Goal: Task Accomplishment & Management: Use online tool/utility

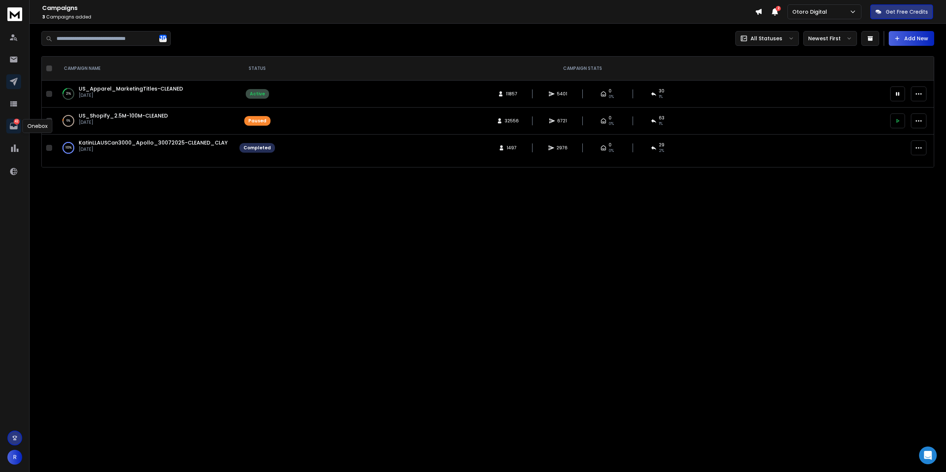
click at [11, 130] on icon at bounding box center [13, 126] width 9 height 9
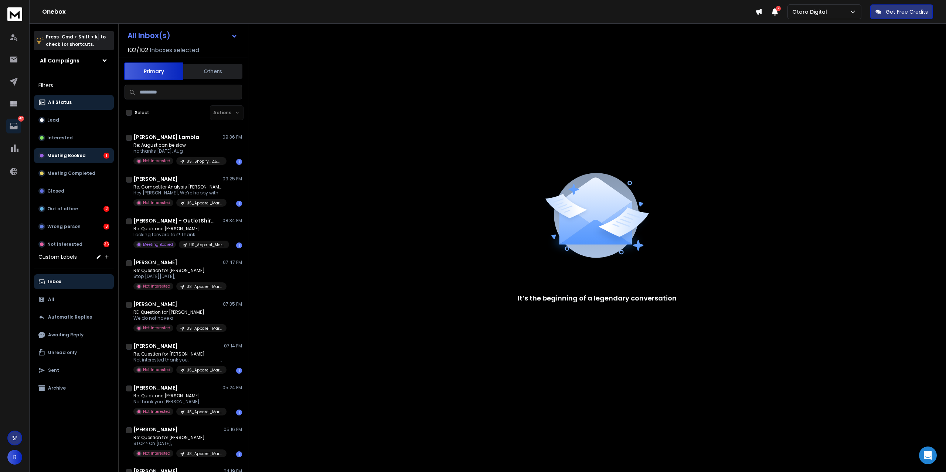
click at [94, 159] on button "Meeting Booked 1" at bounding box center [74, 155] width 80 height 15
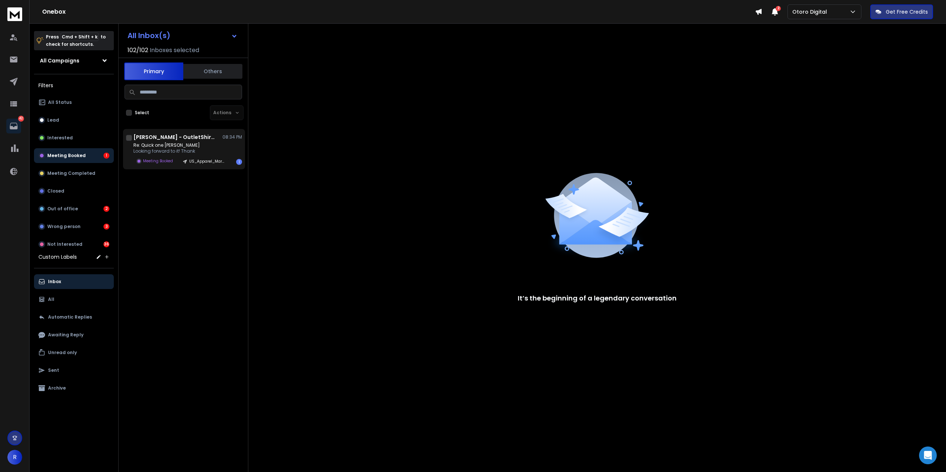
click at [239, 161] on div "Re: Quick one Jonathan Looking forward to it! Thank Meeting Booked US_Apparel_M…" at bounding box center [187, 153] width 109 height 23
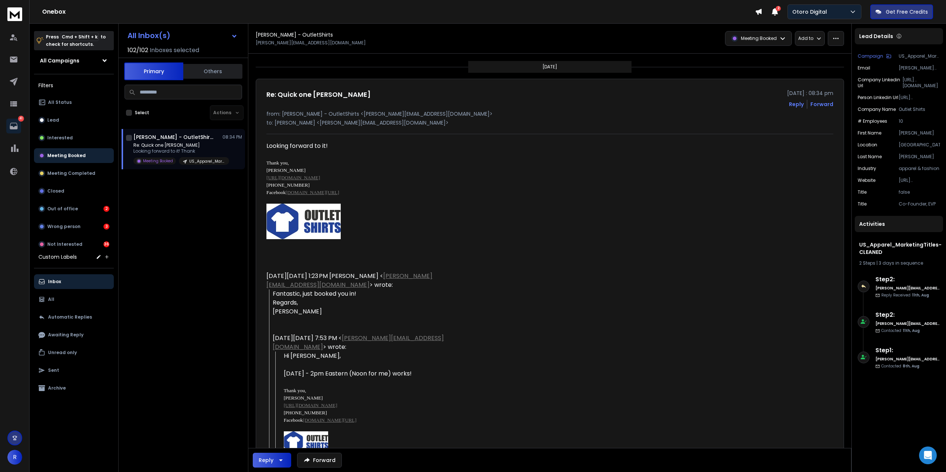
click at [851, 8] on icon "button" at bounding box center [853, 11] width 7 height 7
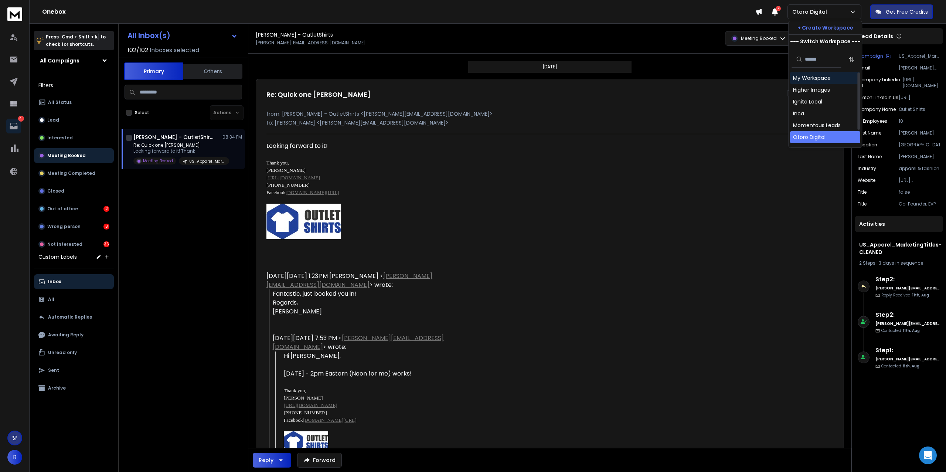
click at [835, 72] on div "My Workspace" at bounding box center [825, 78] width 70 height 12
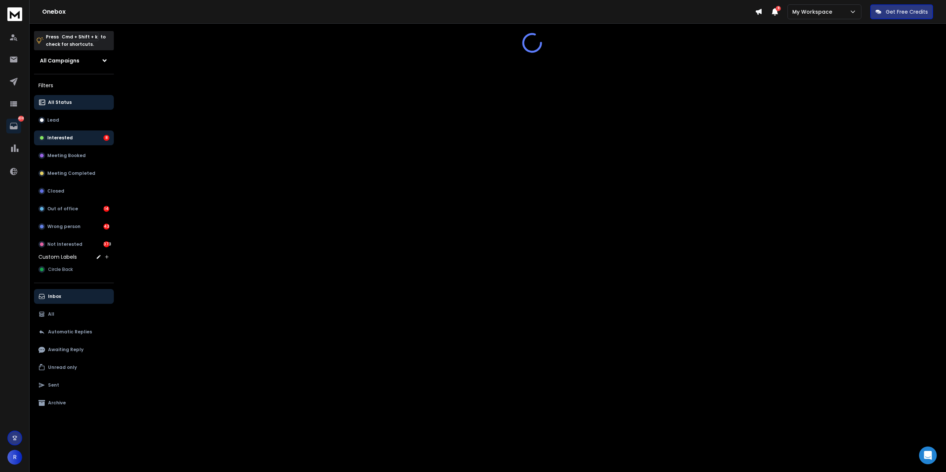
click at [69, 131] on button "Interested 8" at bounding box center [74, 137] width 80 height 15
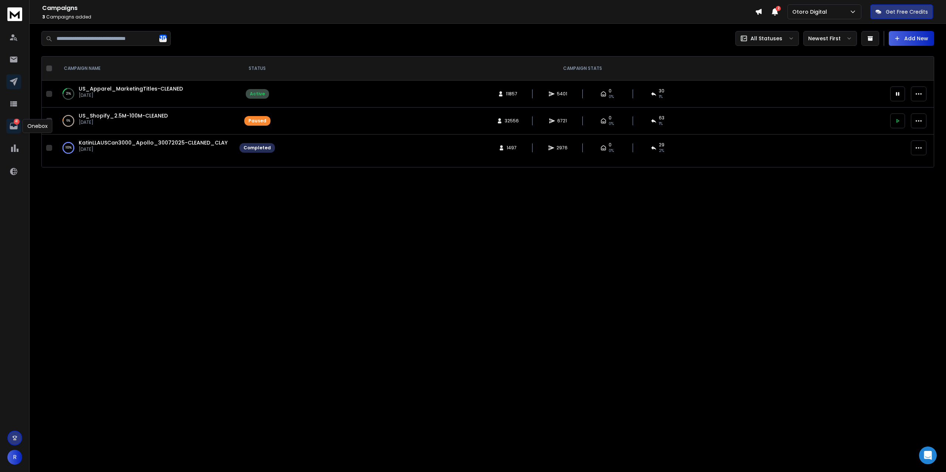
click at [18, 132] on link "41" at bounding box center [13, 126] width 15 height 15
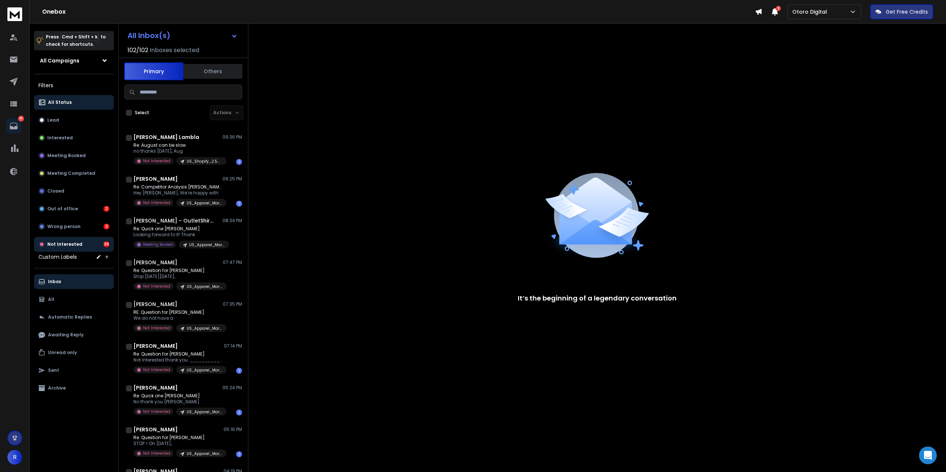
click at [71, 237] on button "Not Interested 36" at bounding box center [74, 244] width 80 height 15
click at [57, 333] on p "Unread only" at bounding box center [62, 335] width 29 height 6
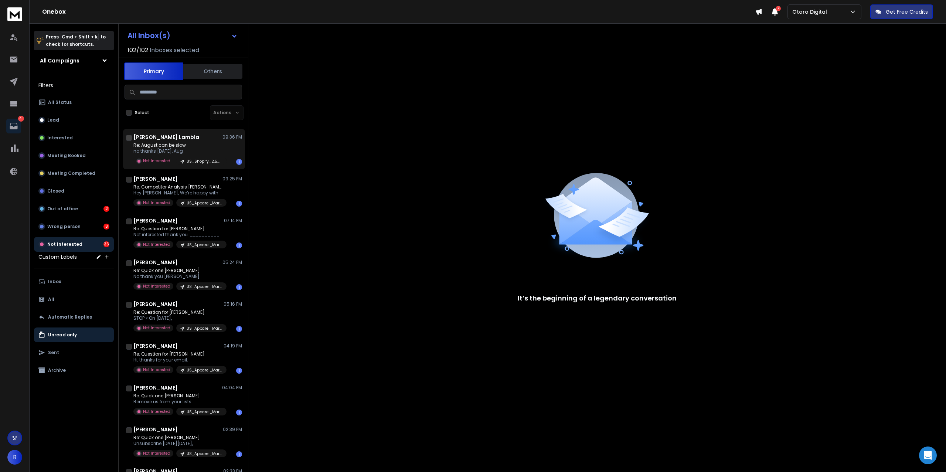
click at [176, 150] on p "no thanks [DATE], Aug" at bounding box center [177, 151] width 89 height 6
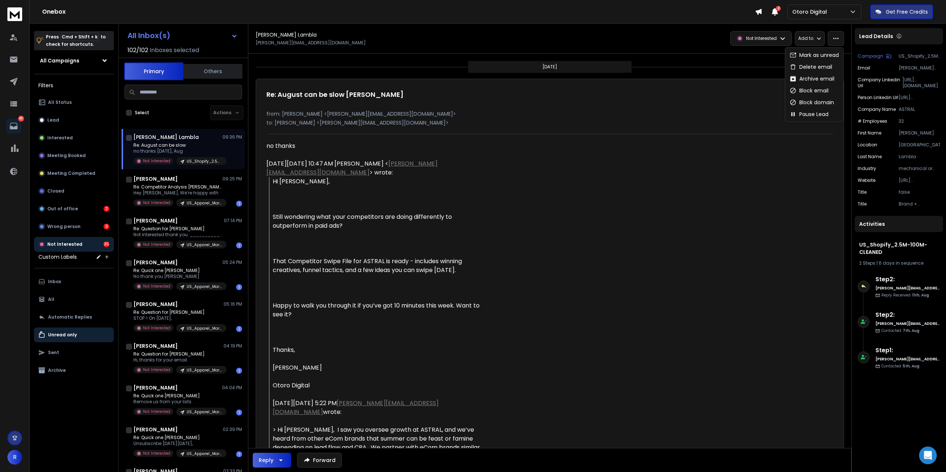
click at [841, 32] on button "button" at bounding box center [836, 38] width 16 height 15
click at [837, 86] on div "Block email" at bounding box center [814, 91] width 55 height 12
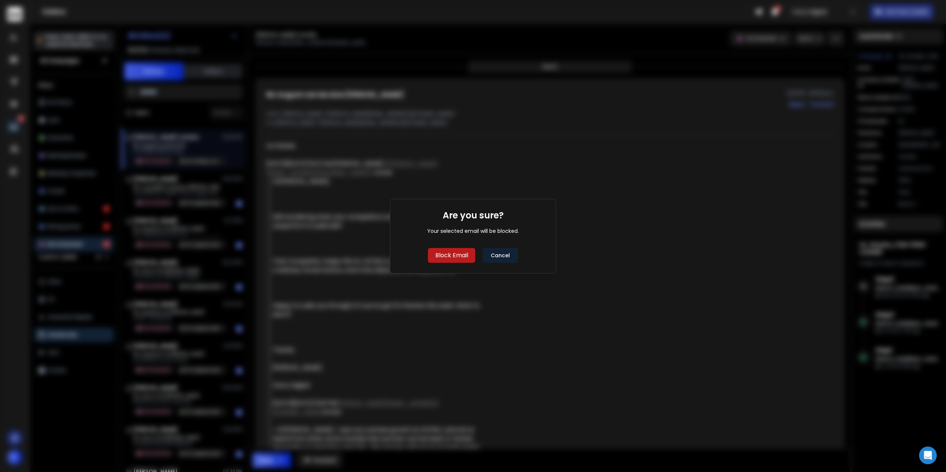
click at [465, 259] on button "Block Email" at bounding box center [451, 255] width 47 height 15
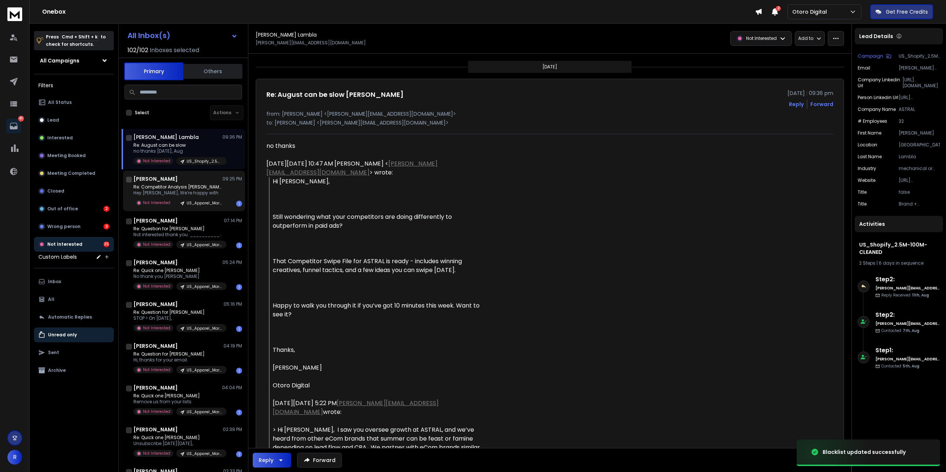
click at [213, 189] on p "Re: Competitor Analysis [PERSON_NAME]" at bounding box center [177, 187] width 89 height 6
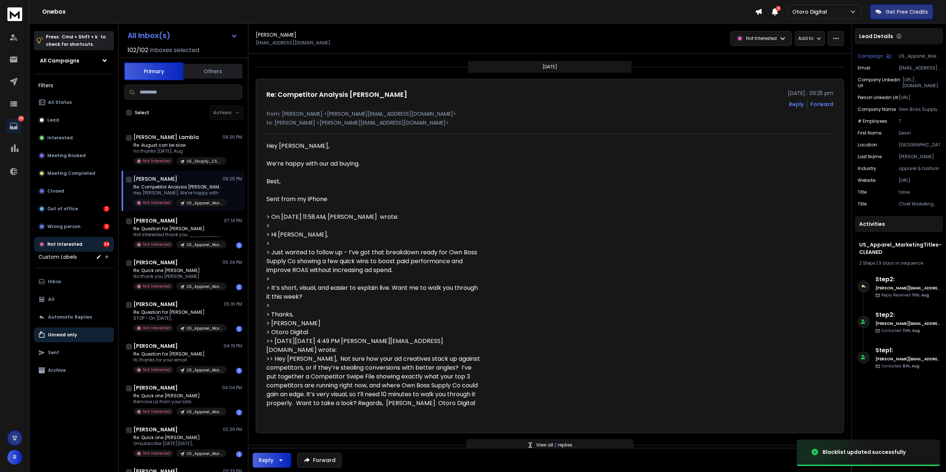
click at [837, 45] on button "button" at bounding box center [836, 38] width 16 height 15
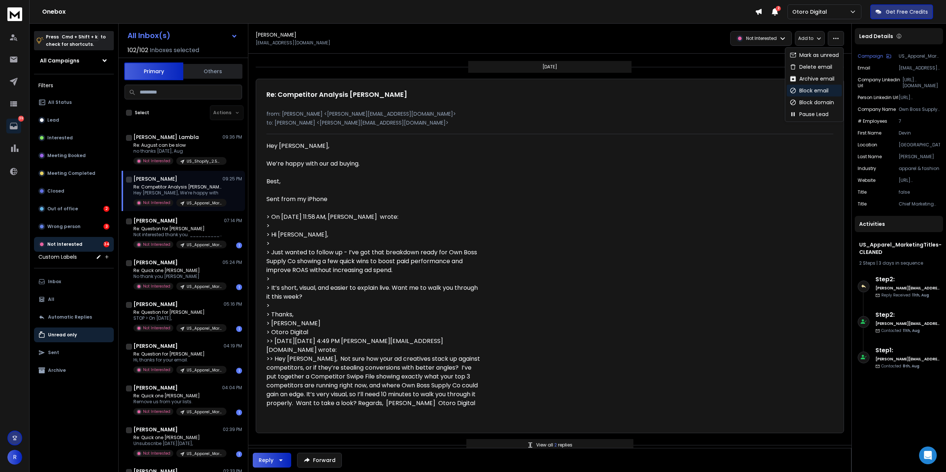
click at [828, 90] on div "Block email" at bounding box center [809, 90] width 39 height 7
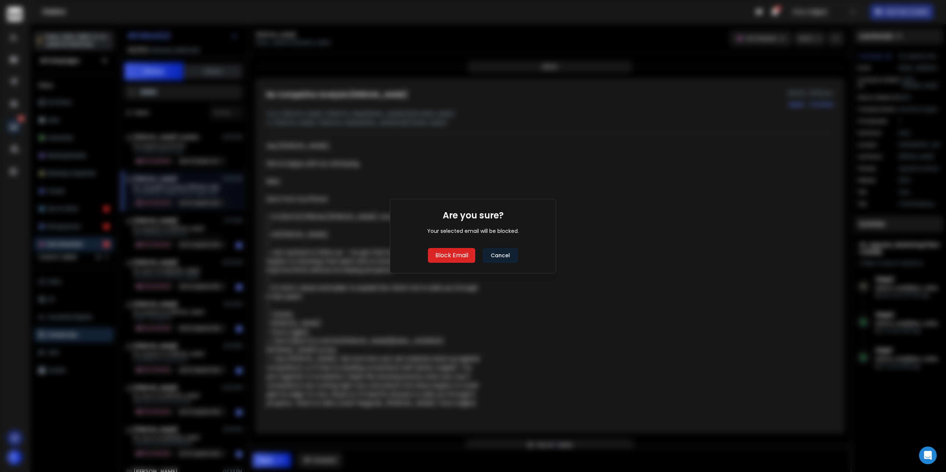
click at [462, 243] on div "Are you sure? Your selected email will be blocked. Block Email Cancel" at bounding box center [473, 236] width 145 height 53
click at [462, 251] on button "Block Email" at bounding box center [451, 255] width 47 height 15
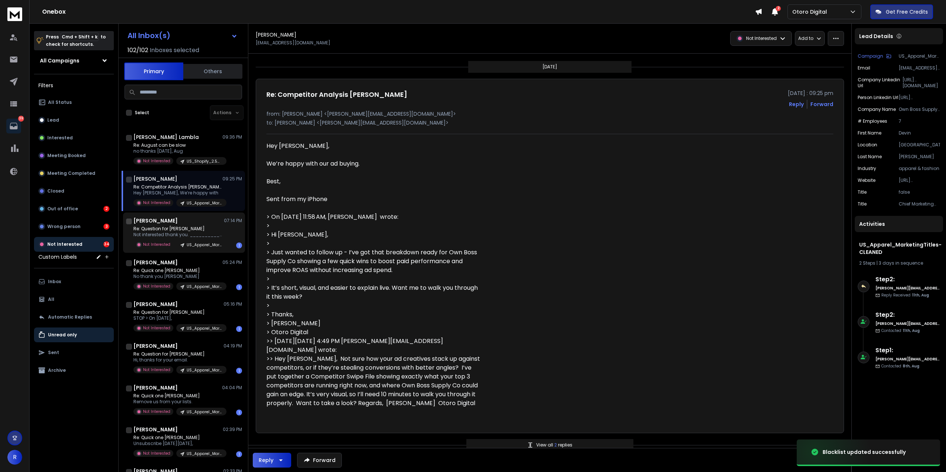
click at [187, 248] on div "[PERSON_NAME] 07:14 PM Re: Question for [PERSON_NAME] Not interested thank you.…" at bounding box center [184, 233] width 122 height 40
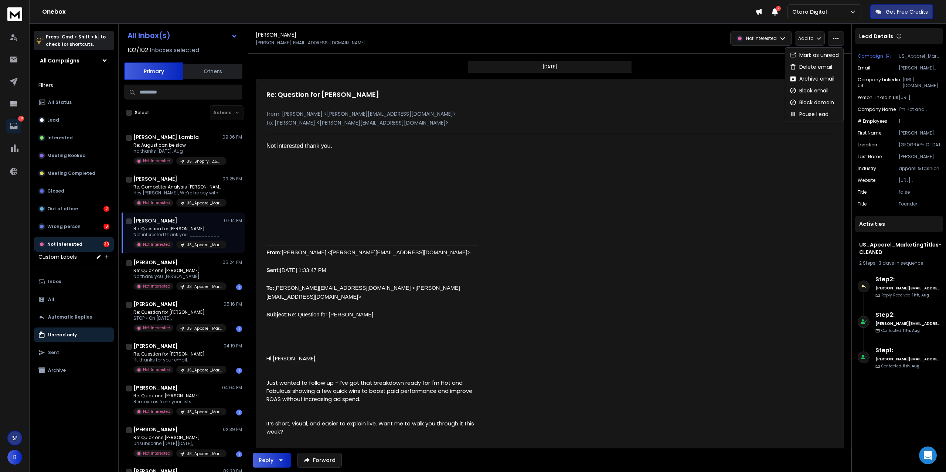
click at [830, 41] on button "button" at bounding box center [836, 38] width 16 height 15
click at [830, 86] on div "Block email" at bounding box center [814, 91] width 55 height 12
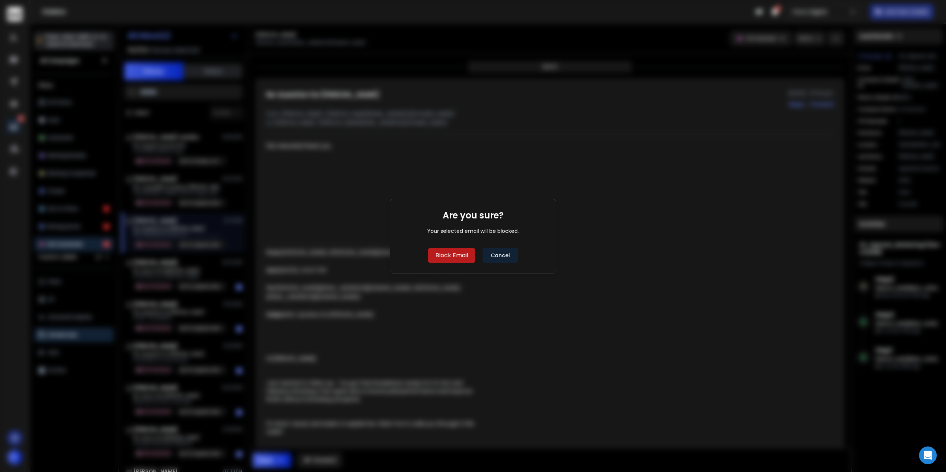
click at [462, 258] on button "Block Email" at bounding box center [451, 255] width 47 height 15
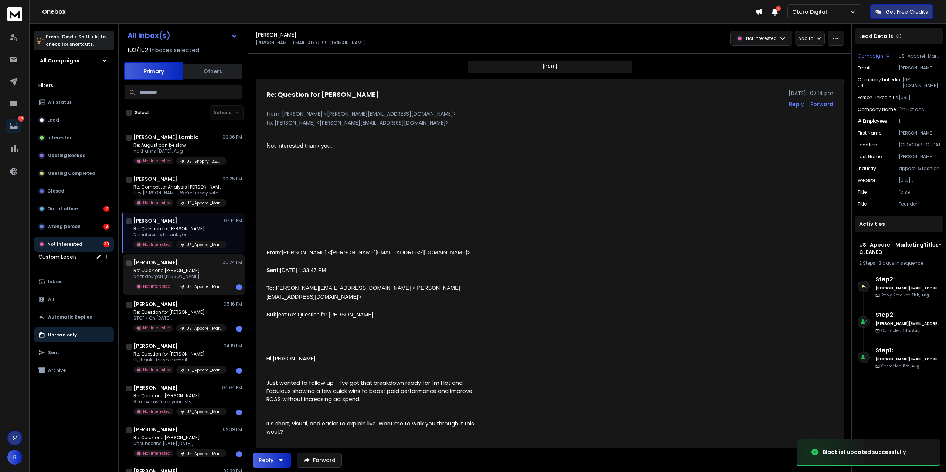
click at [176, 269] on p "Re: Quick one [PERSON_NAME]" at bounding box center [177, 271] width 89 height 6
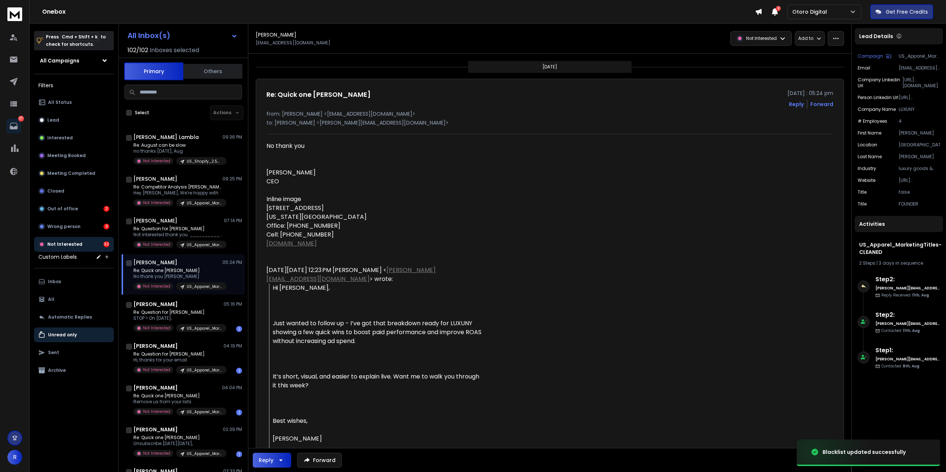
click at [835, 39] on icon "button" at bounding box center [836, 38] width 7 height 7
click at [824, 87] on div "Block email" at bounding box center [809, 90] width 39 height 7
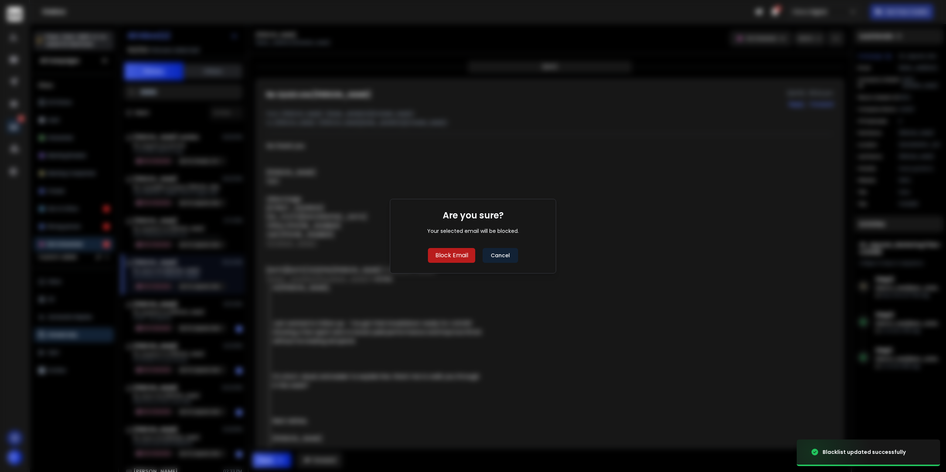
click at [431, 259] on button "Block Email" at bounding box center [451, 255] width 47 height 15
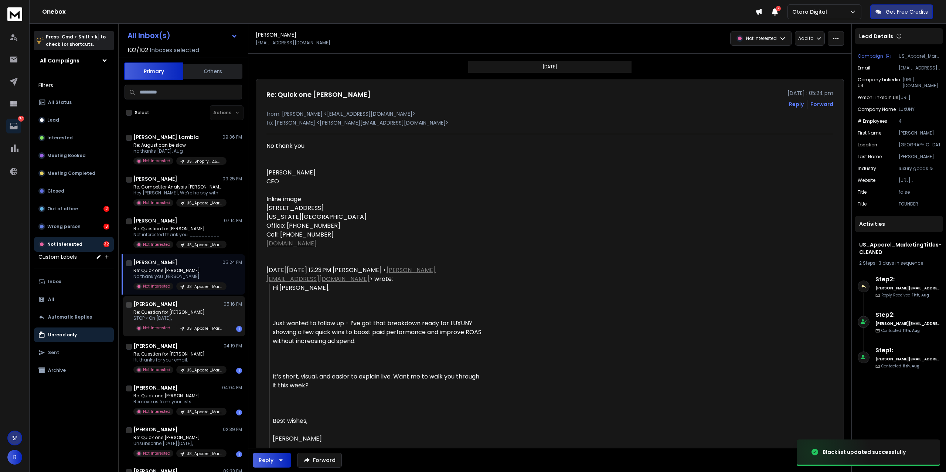
click at [213, 323] on div "Re: Question for [PERSON_NAME] STOP > On [DATE], Not Interested US_Apparel_Mark…" at bounding box center [179, 320] width 93 height 23
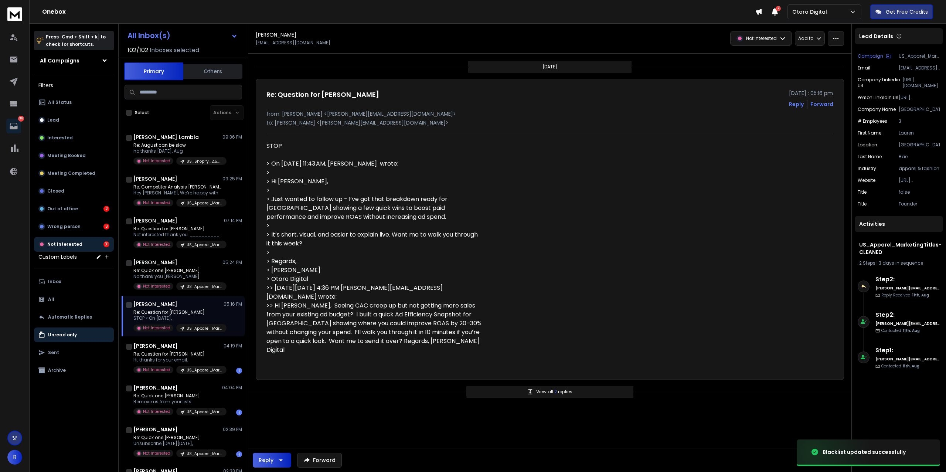
click at [844, 33] on div "[PERSON_NAME] [PERSON_NAME] [PERSON_NAME][EMAIL_ADDRESS][DOMAIN_NAME] Not Inter…" at bounding box center [549, 39] width 603 height 30
click at [838, 39] on icon "button" at bounding box center [837, 38] width 6 height 1
click at [827, 94] on div "Block email" at bounding box center [814, 91] width 55 height 12
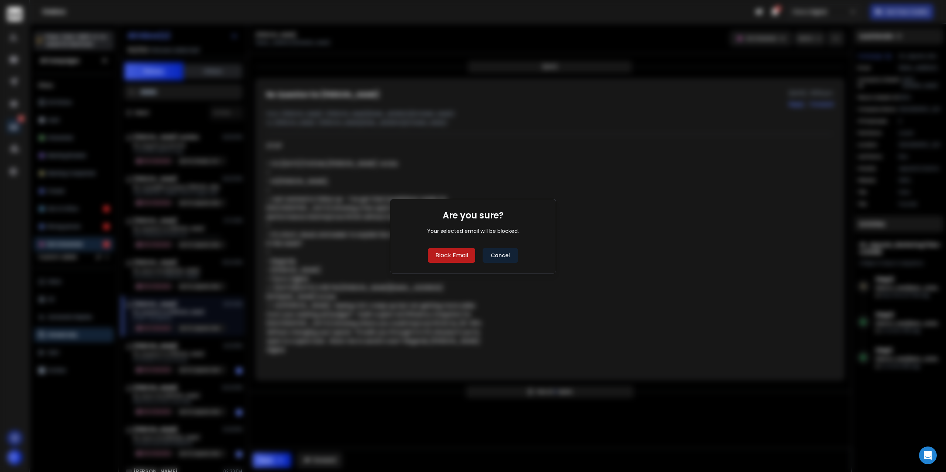
click at [438, 256] on button "Block Email" at bounding box center [451, 255] width 47 height 15
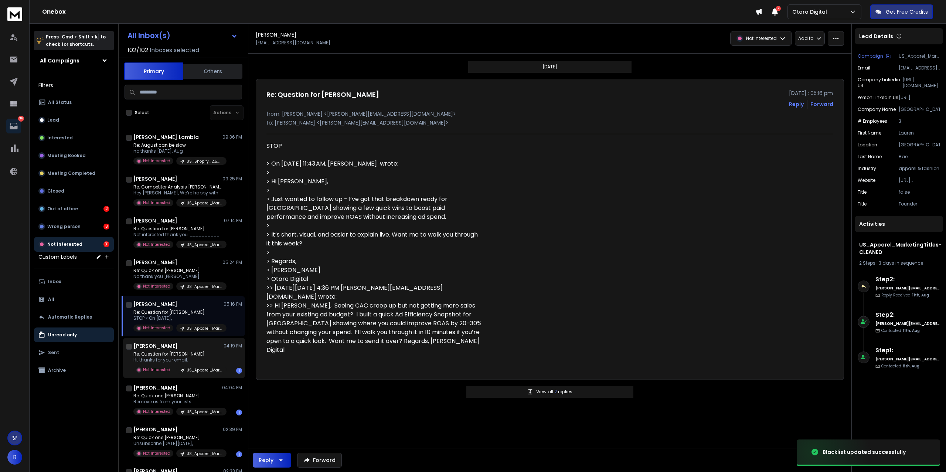
click at [170, 365] on div "Re: Question for [PERSON_NAME], thanks for your email. Not Interested US_Appare…" at bounding box center [179, 362] width 93 height 23
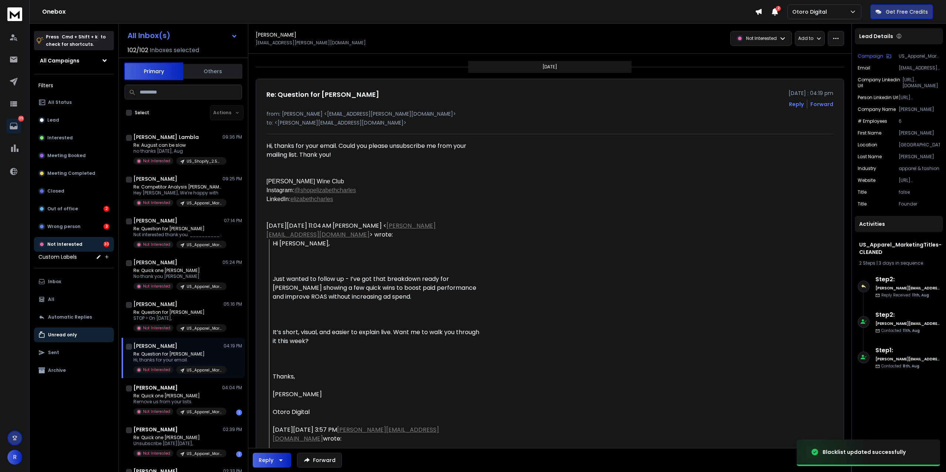
click at [843, 41] on div "[PERSON_NAME] [PERSON_NAME] [EMAIL_ADDRESS][PERSON_NAME][DOMAIN_NAME] Not Inter…" at bounding box center [549, 39] width 603 height 30
click at [840, 45] on button "button" at bounding box center [836, 38] width 16 height 15
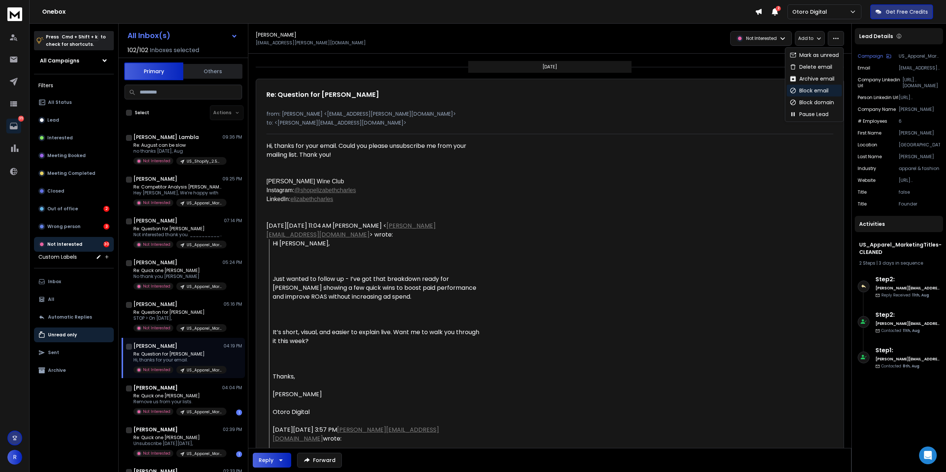
click at [834, 87] on div "Block email" at bounding box center [814, 91] width 55 height 12
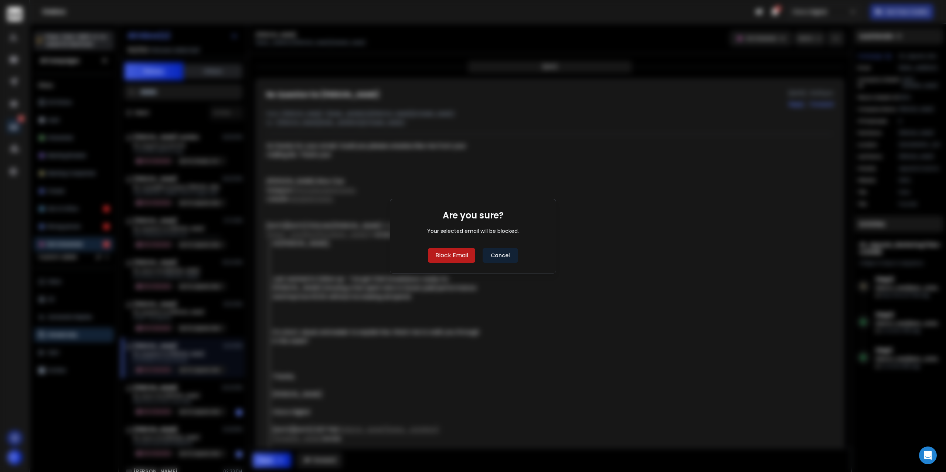
click at [456, 252] on button "Block Email" at bounding box center [451, 255] width 47 height 15
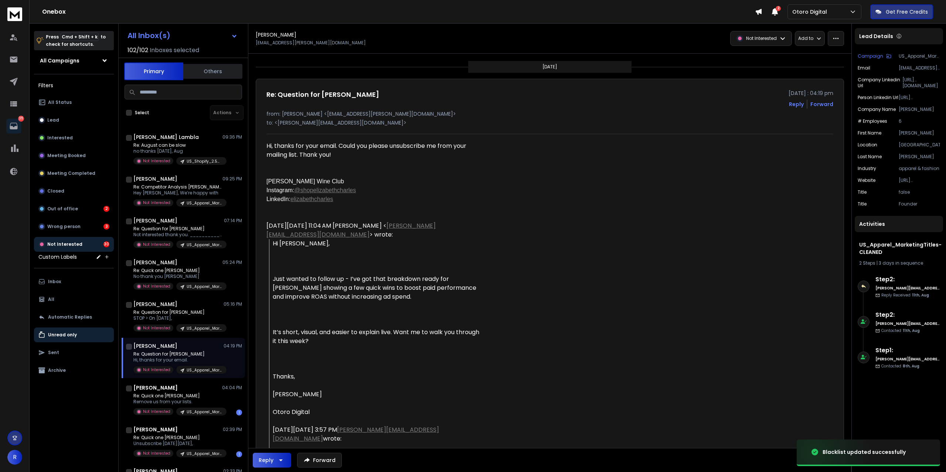
click at [165, 359] on p "Hi, thanks for your email." at bounding box center [177, 360] width 89 height 6
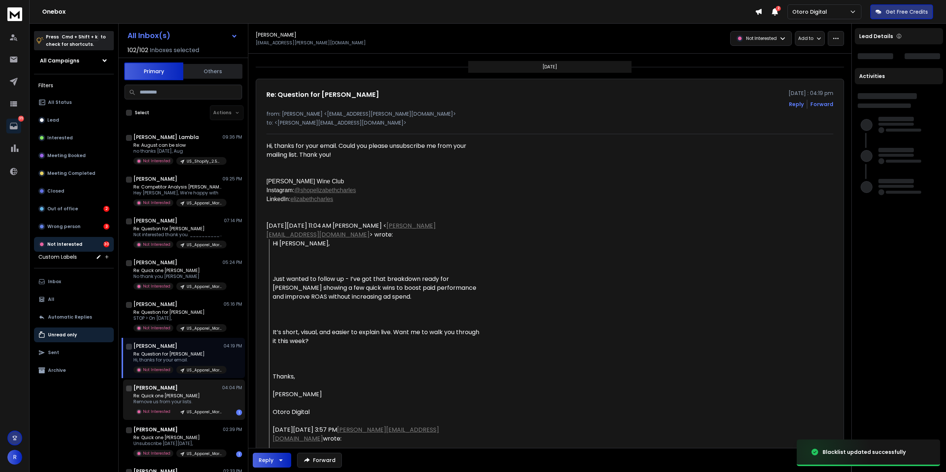
click at [180, 407] on div "Re: Quick one [PERSON_NAME] Remove us from your lists. Not Interested US_Appare…" at bounding box center [179, 404] width 93 height 23
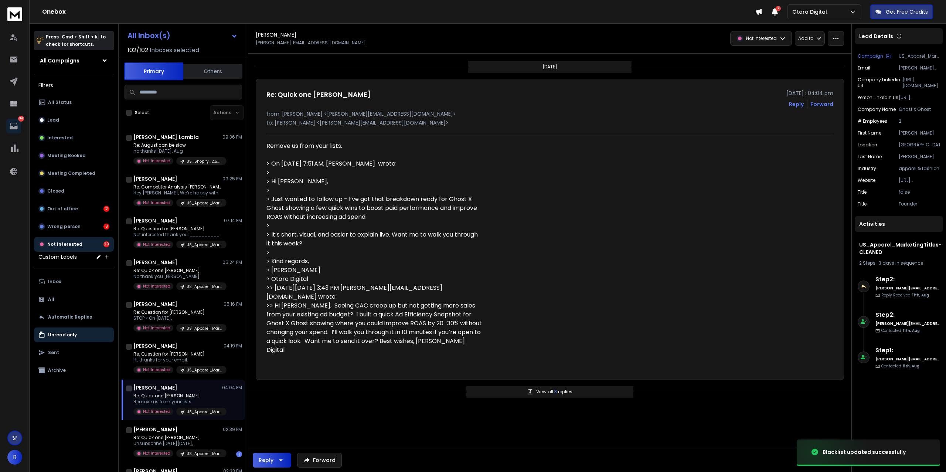
click at [839, 39] on icon "button" at bounding box center [836, 38] width 7 height 7
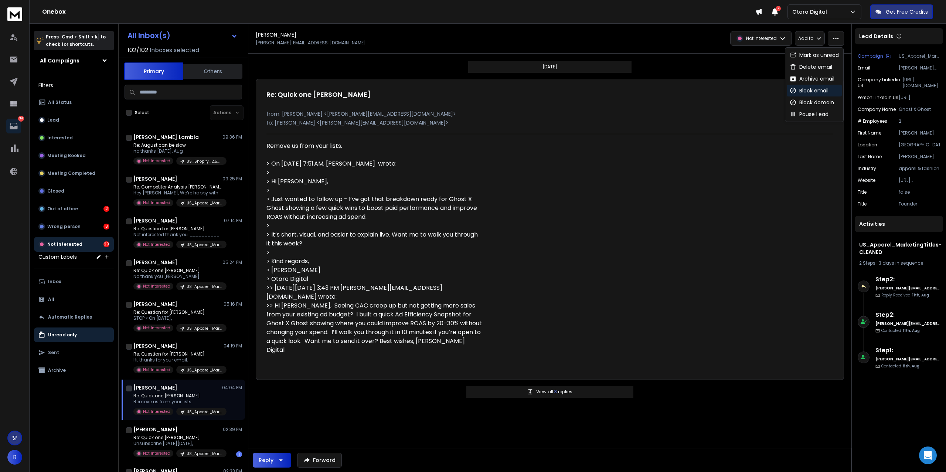
click at [820, 89] on div "Block email" at bounding box center [809, 90] width 39 height 7
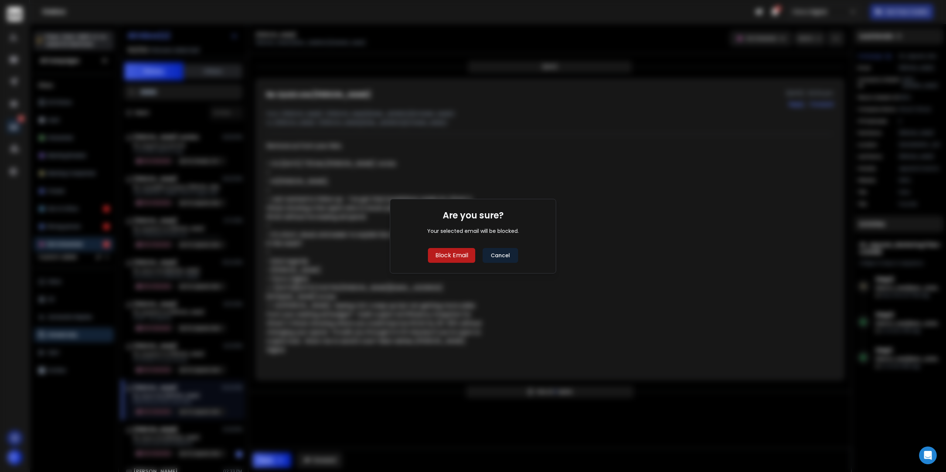
click at [450, 251] on button "Block Email" at bounding box center [451, 255] width 47 height 15
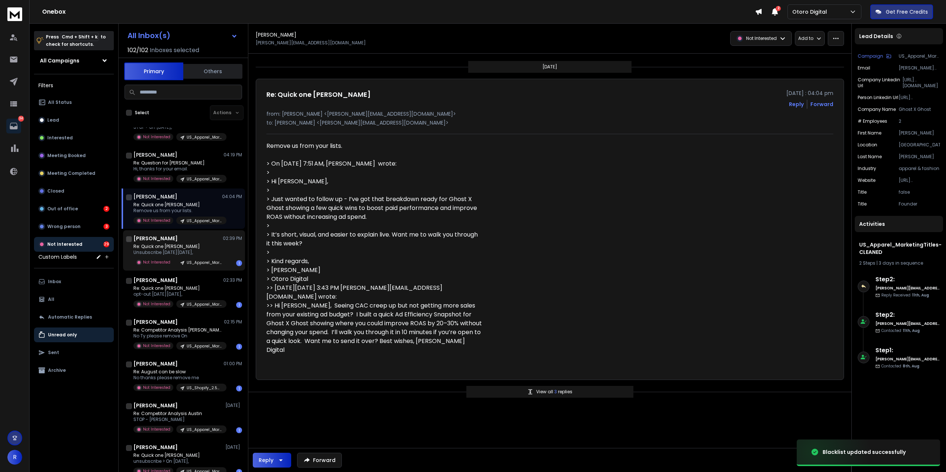
scroll to position [188, 0]
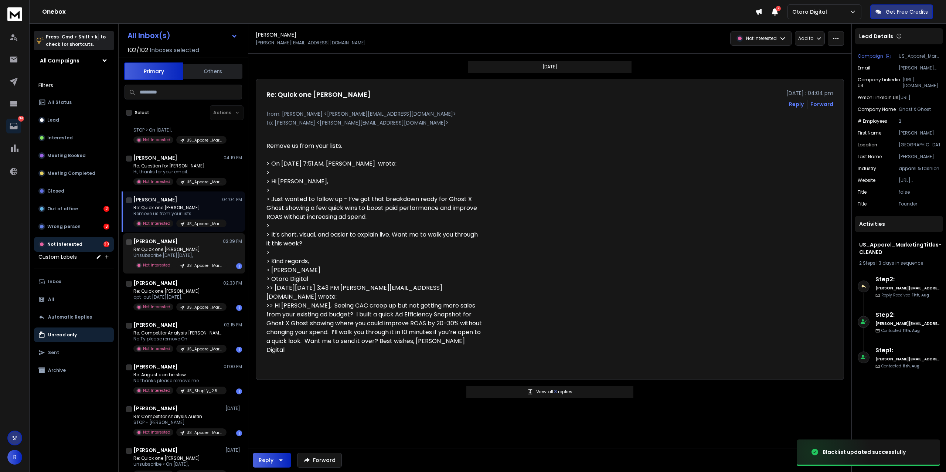
click at [206, 259] on div "Re: Quick one [PERSON_NAME] [DATE][DATE], Not Interested US_Apparel_MarketingTi…" at bounding box center [179, 258] width 93 height 23
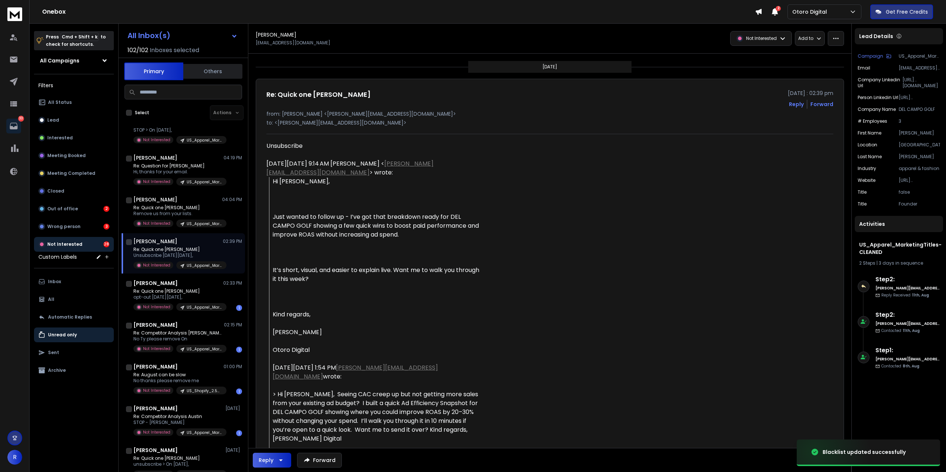
click at [832, 32] on button "button" at bounding box center [836, 38] width 16 height 15
click at [822, 90] on div "Block email" at bounding box center [809, 90] width 39 height 7
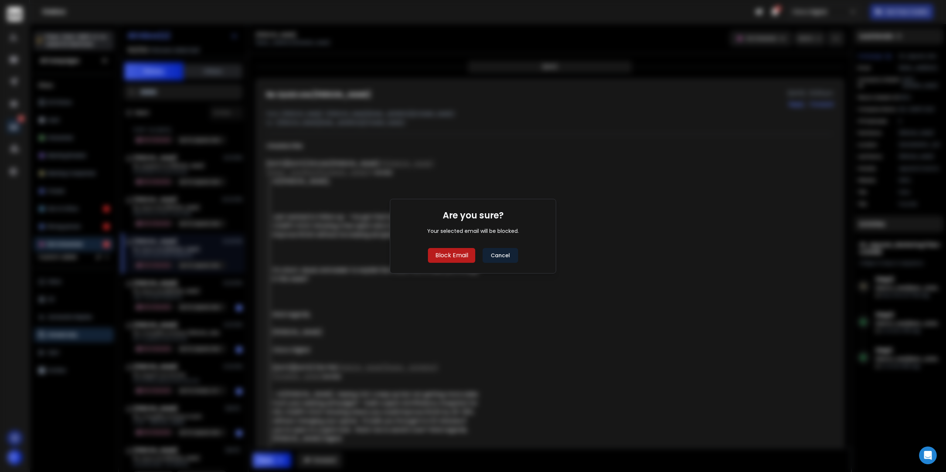
click at [439, 257] on button "Block Email" at bounding box center [451, 255] width 47 height 15
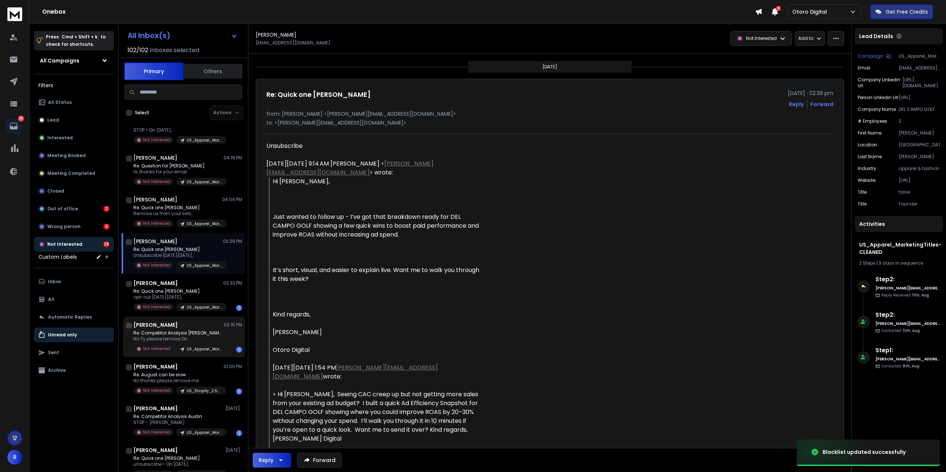
click at [205, 317] on div "[PERSON_NAME] 02:15 PM Re: Competitor Analysis [PERSON_NAME] No Ty please remov…" at bounding box center [184, 337] width 122 height 40
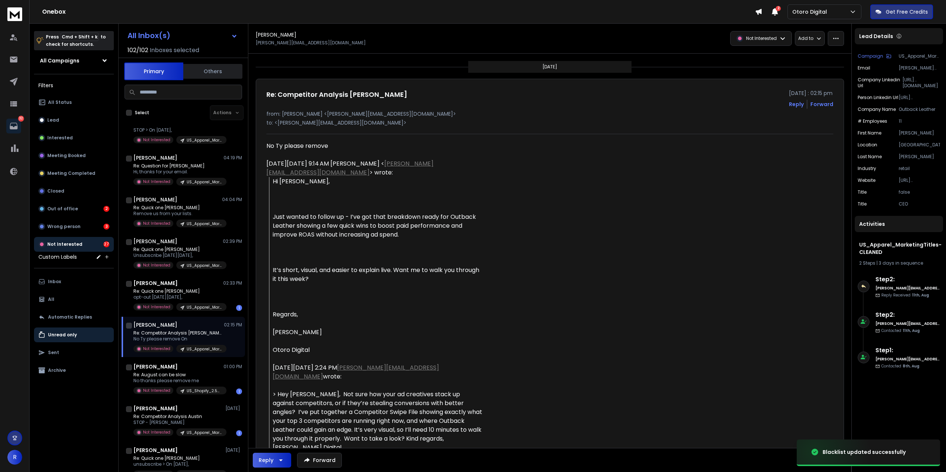
click at [834, 43] on button "button" at bounding box center [836, 38] width 16 height 15
click at [822, 87] on div "Block email" at bounding box center [809, 90] width 39 height 7
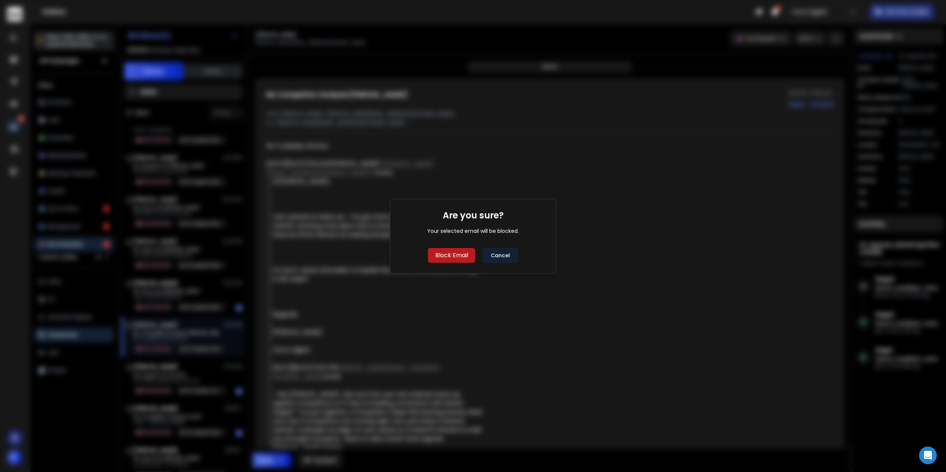
click at [452, 255] on button "Block Email" at bounding box center [451, 255] width 47 height 15
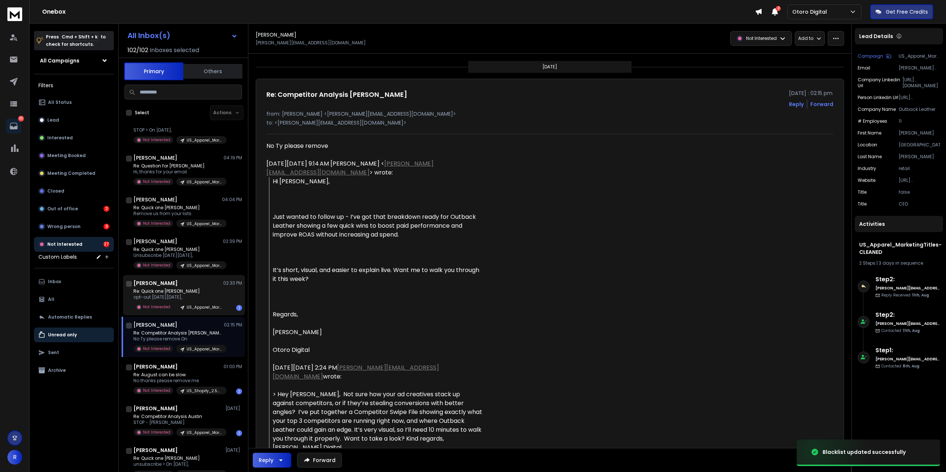
click at [190, 282] on div "[PERSON_NAME] 02:33 PM" at bounding box center [187, 282] width 109 height 7
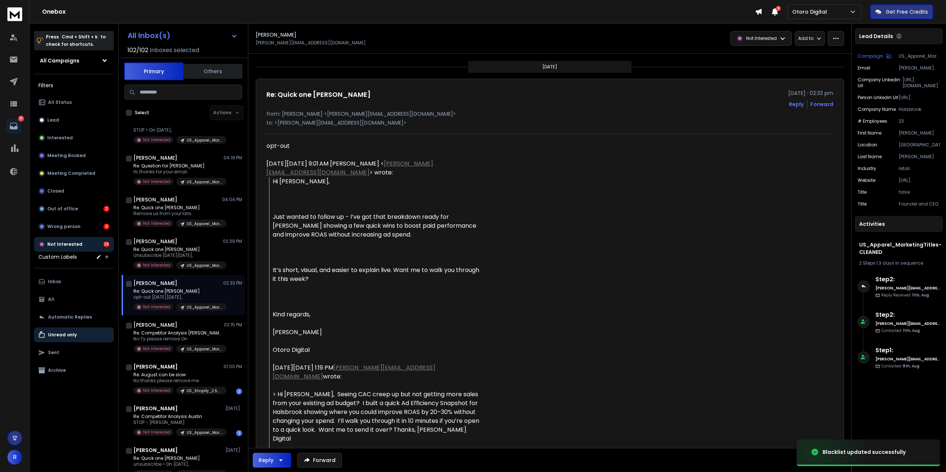
click at [840, 38] on button "button" at bounding box center [836, 38] width 16 height 15
click at [821, 91] on div "Block email" at bounding box center [809, 90] width 39 height 7
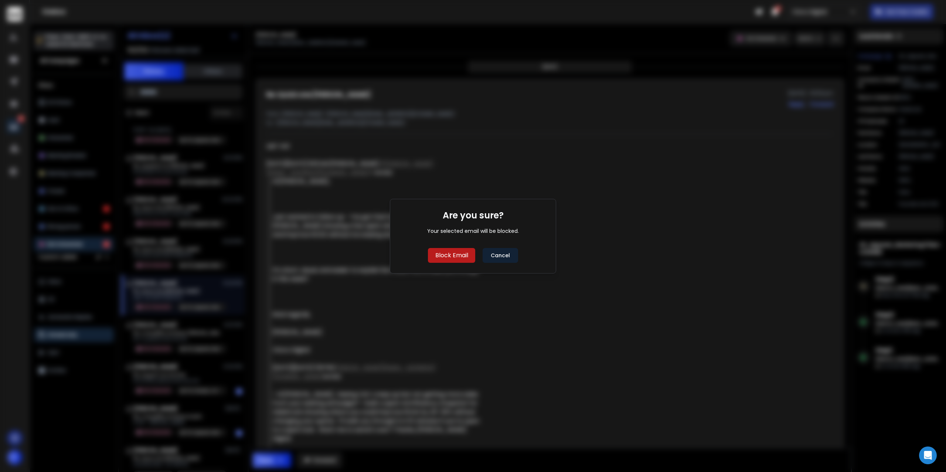
click at [475, 257] on button "Block Email" at bounding box center [451, 255] width 47 height 15
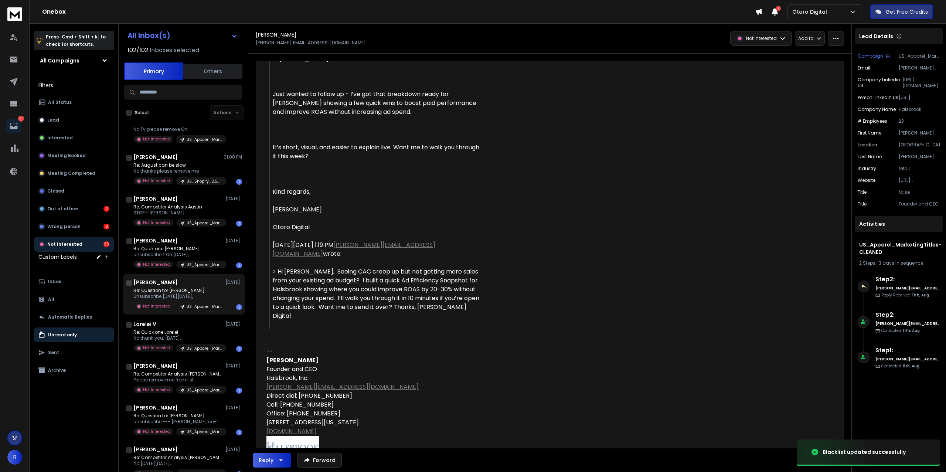
scroll to position [398, 0]
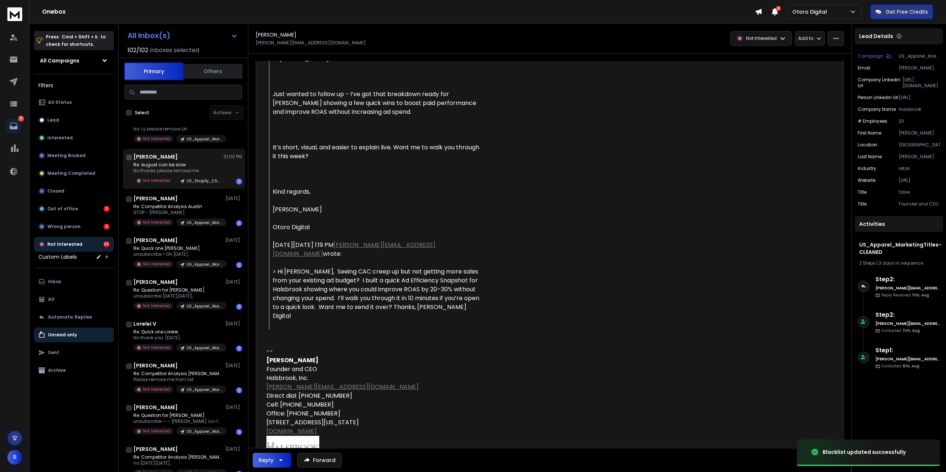
click at [204, 165] on p "Re: August can be slow" at bounding box center [177, 165] width 89 height 6
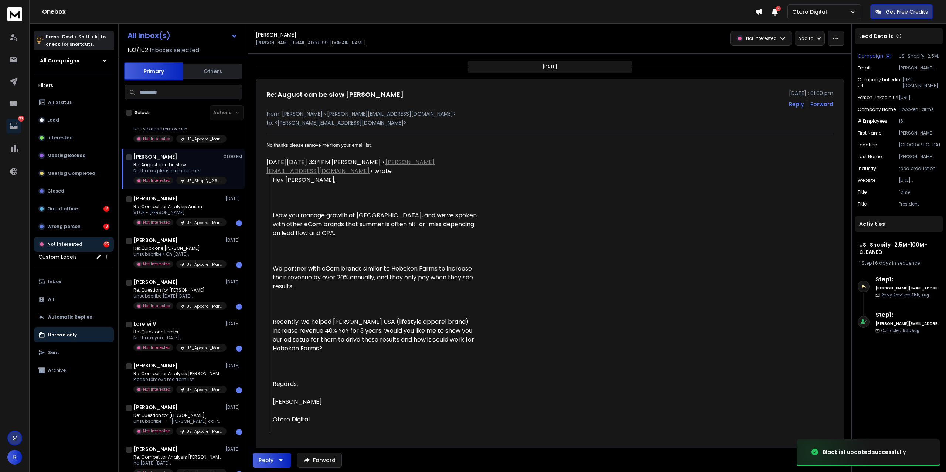
click at [838, 41] on icon "button" at bounding box center [836, 38] width 7 height 7
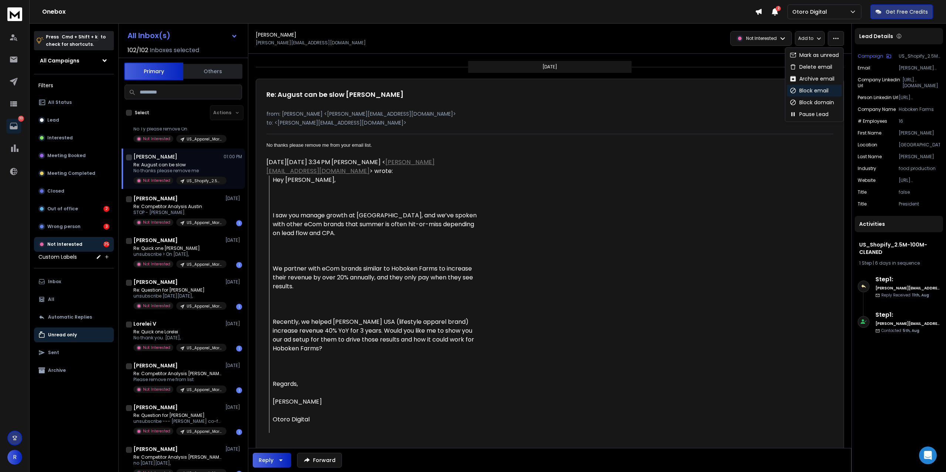
click at [827, 87] on div "Block email" at bounding box center [809, 90] width 39 height 7
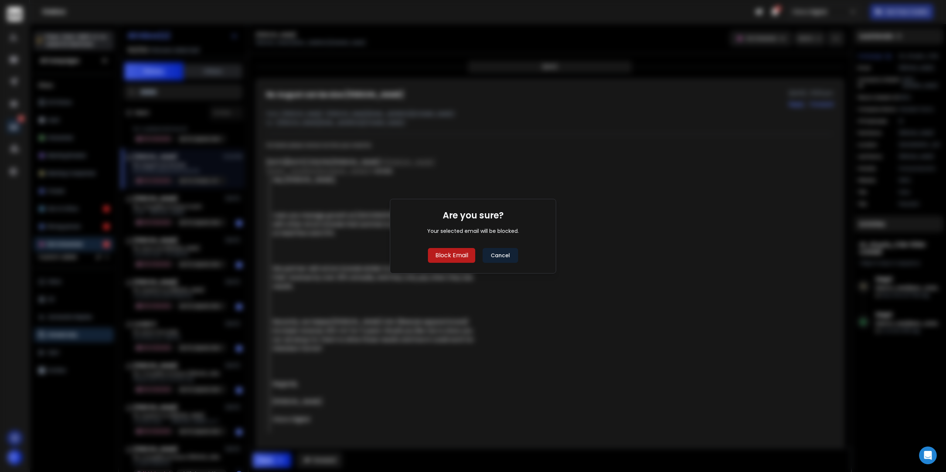
drag, startPoint x: 452, startPoint y: 243, endPoint x: 444, endPoint y: 248, distance: 9.6
click at [452, 243] on div "Are you sure? Your selected email will be blocked. Block Email Cancel" at bounding box center [473, 236] width 145 height 53
click at [426, 256] on div "Are you sure? Your selected email will be blocked. Block Email Cancel" at bounding box center [473, 236] width 145 height 53
click at [444, 245] on div "Are you sure? Your selected email will be blocked. Block Email Cancel" at bounding box center [473, 236] width 145 height 53
click at [444, 250] on button "Block Email" at bounding box center [451, 255] width 47 height 15
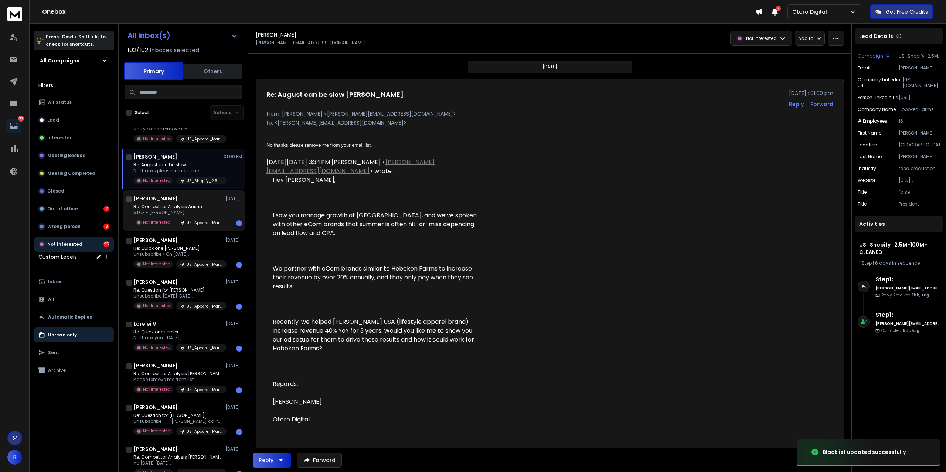
click at [188, 224] on p "US_Apparel_MarketingTitles-CLEANED" at bounding box center [204, 223] width 35 height 6
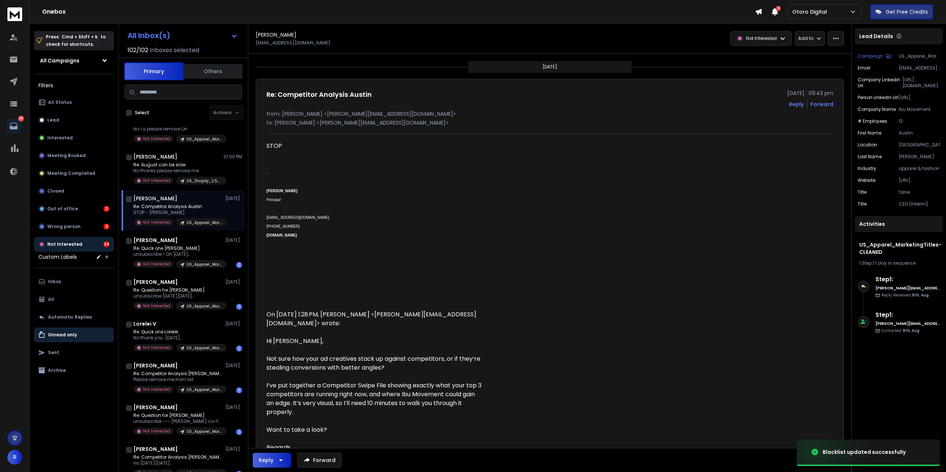
click at [831, 43] on button "button" at bounding box center [836, 38] width 16 height 15
click at [823, 95] on div "Block email" at bounding box center [814, 91] width 55 height 12
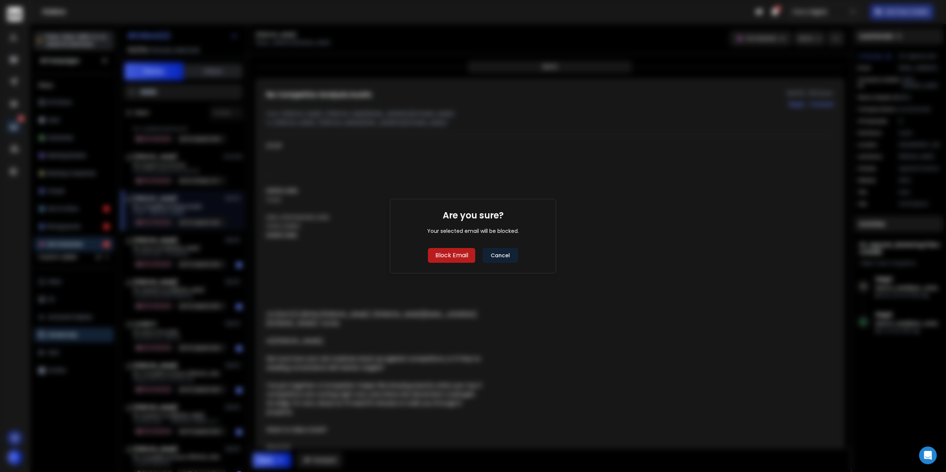
click at [472, 255] on button "Block Email" at bounding box center [451, 255] width 47 height 15
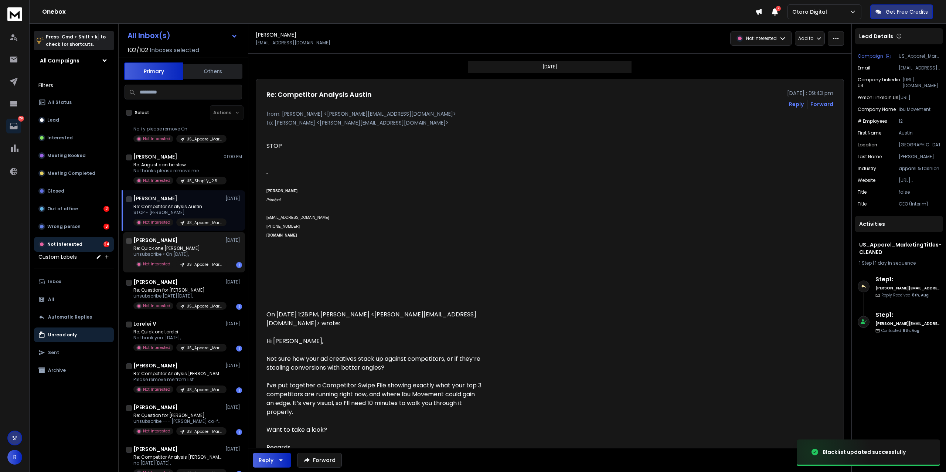
click at [237, 261] on div "Re: Quick one [PERSON_NAME] unsubscribe > On [DATE], Not Interested US_Apparel_…" at bounding box center [187, 256] width 109 height 23
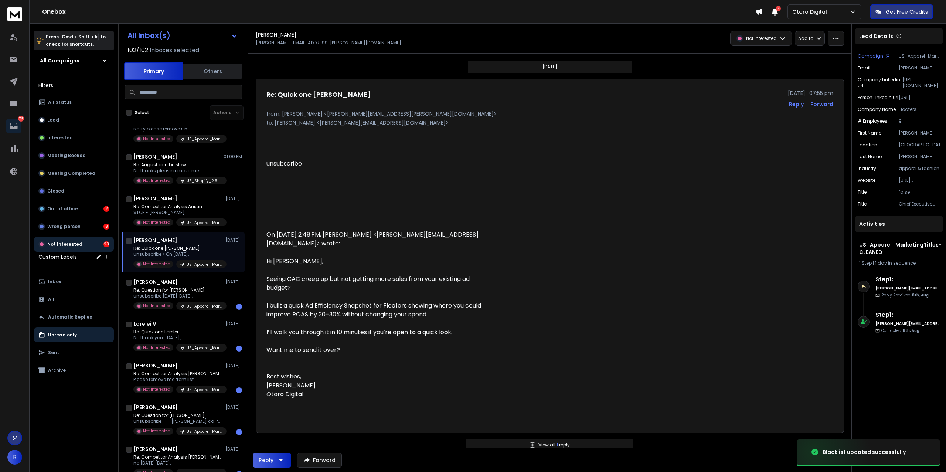
click at [836, 37] on icon "button" at bounding box center [836, 38] width 7 height 7
click at [817, 92] on div "Block email" at bounding box center [809, 90] width 39 height 7
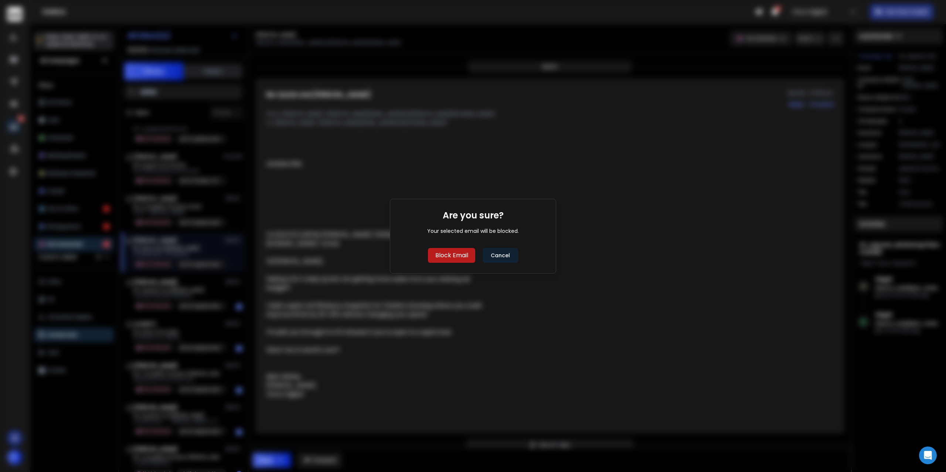
click at [445, 258] on button "Block Email" at bounding box center [451, 255] width 47 height 15
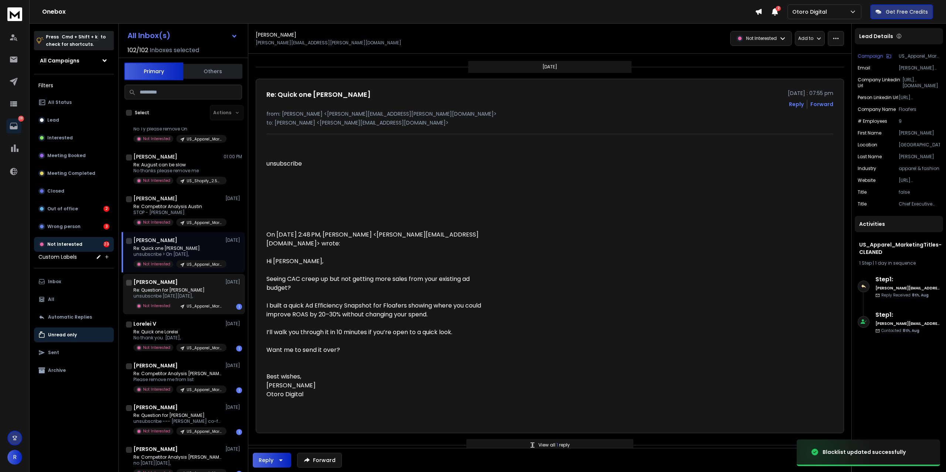
click at [206, 289] on p "Re: Question for [PERSON_NAME]" at bounding box center [177, 290] width 89 height 6
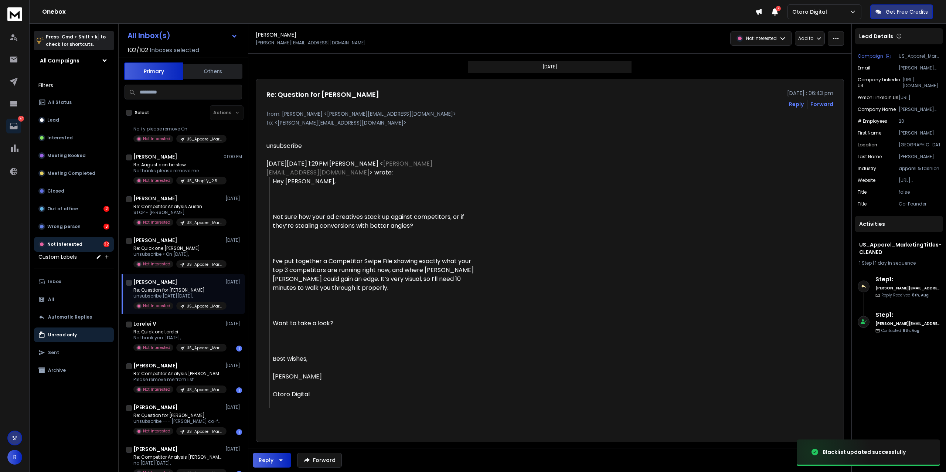
click at [835, 40] on icon "button" at bounding box center [836, 38] width 7 height 7
click at [814, 95] on div "Block email" at bounding box center [814, 91] width 55 height 12
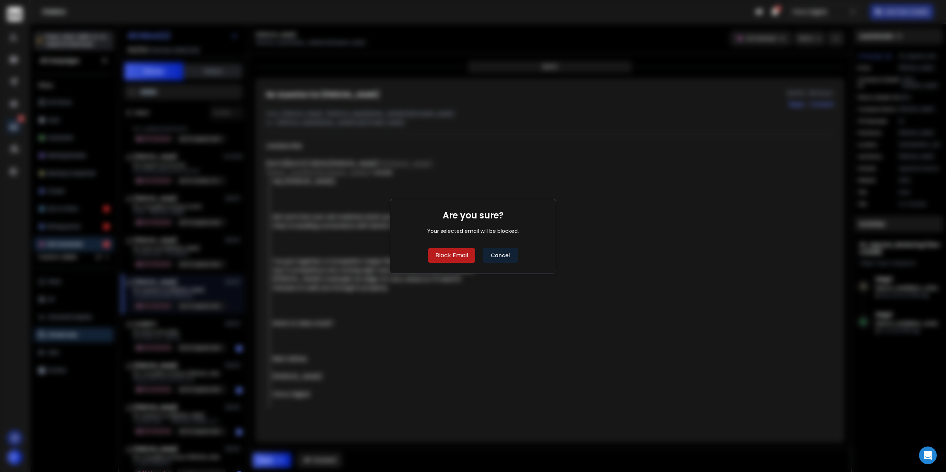
click at [444, 261] on button "Block Email" at bounding box center [451, 255] width 47 height 15
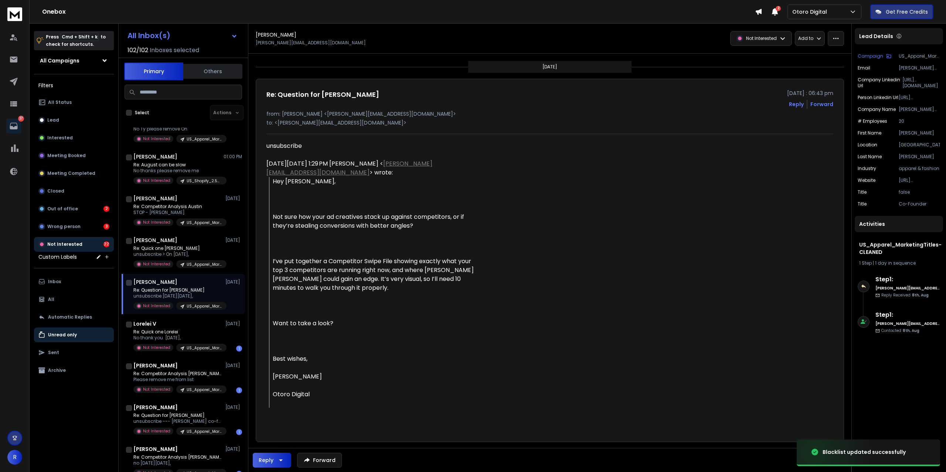
click at [213, 295] on p "unsubscribe [DATE][DATE]," at bounding box center [177, 296] width 89 height 6
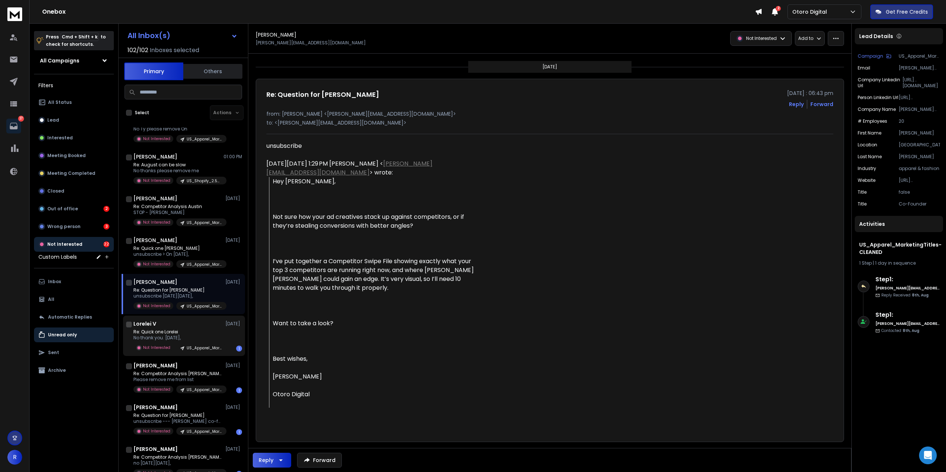
click at [203, 337] on p "No thank you. [DATE]," at bounding box center [177, 338] width 89 height 6
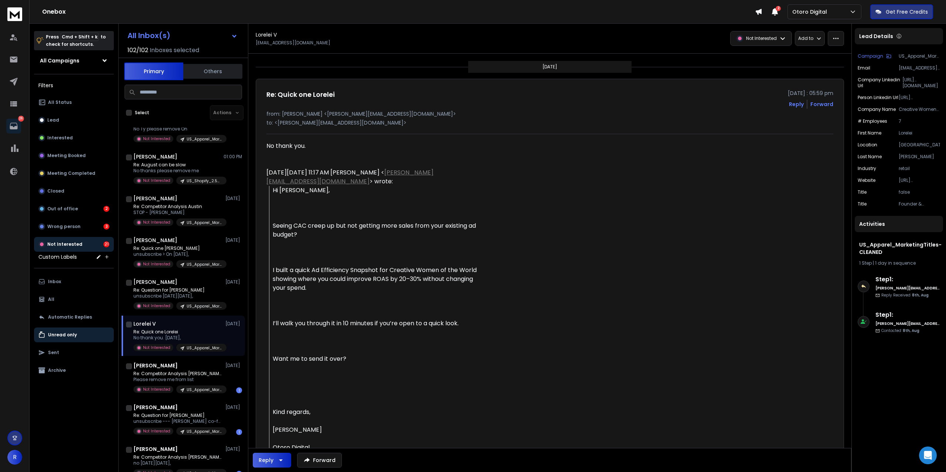
click at [837, 38] on icon "button" at bounding box center [836, 38] width 7 height 7
click at [831, 92] on div "Block email" at bounding box center [814, 91] width 55 height 12
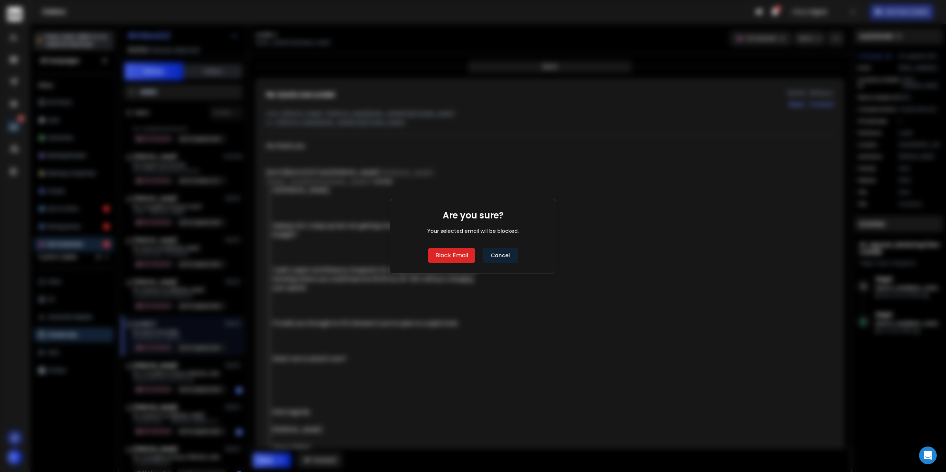
click at [466, 265] on div "Are you sure? Your selected email will be blocked. Block Email Cancel" at bounding box center [473, 236] width 166 height 75
click at [466, 264] on div "Are you sure? Your selected email will be blocked. Block Email Cancel" at bounding box center [473, 236] width 166 height 75
click at [460, 248] on button "Block Email" at bounding box center [451, 255] width 47 height 15
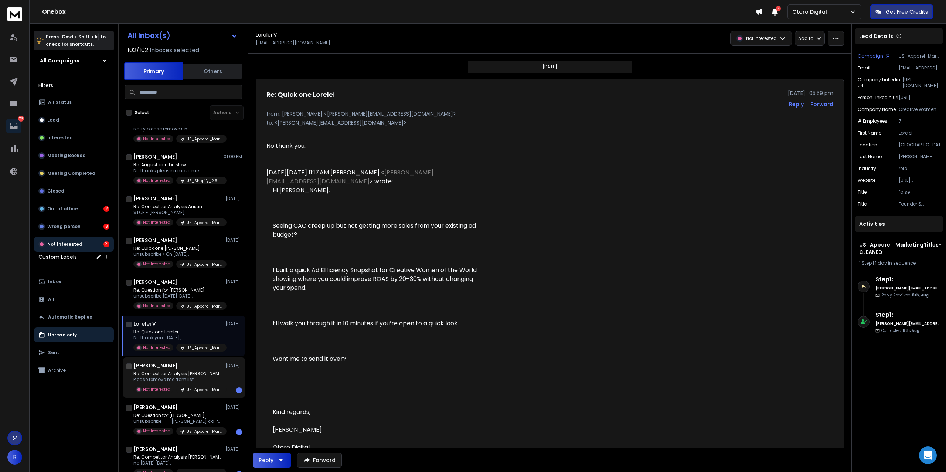
click at [190, 365] on div "[PERSON_NAME] [DATE]" at bounding box center [187, 365] width 109 height 7
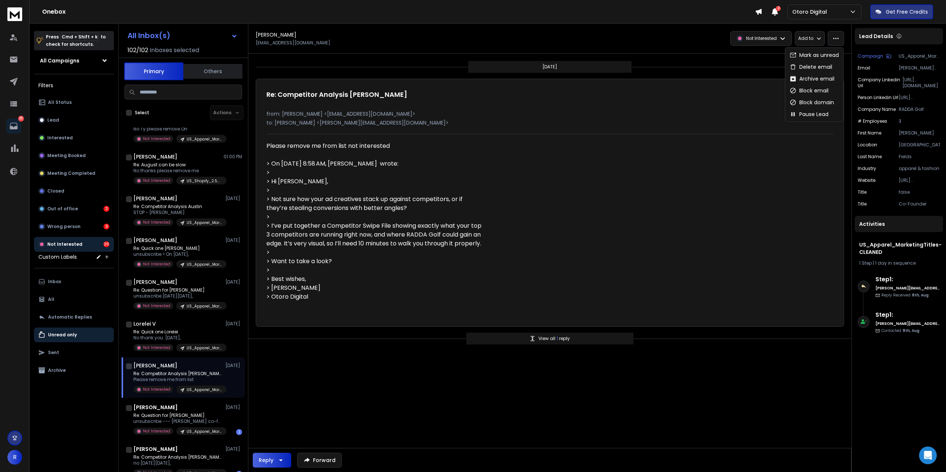
click at [840, 37] on button "button" at bounding box center [836, 38] width 16 height 15
click at [827, 92] on div "Block email" at bounding box center [809, 90] width 39 height 7
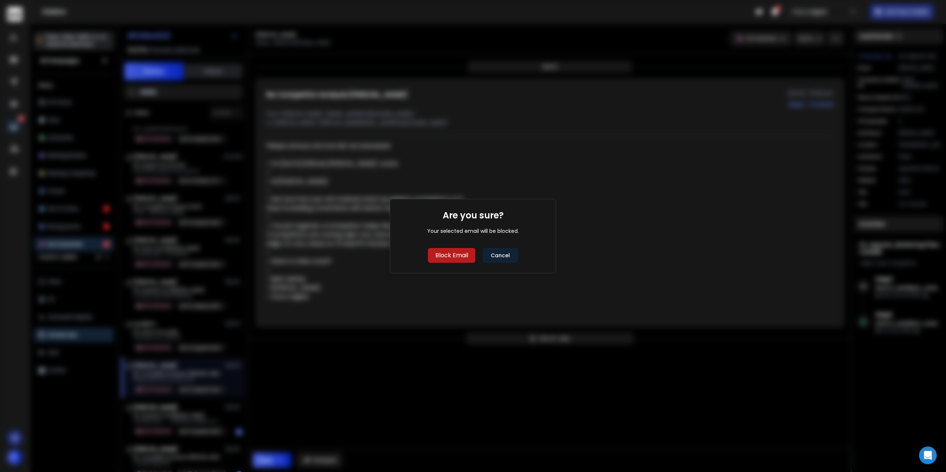
click at [457, 248] on button "Block Email" at bounding box center [451, 255] width 47 height 15
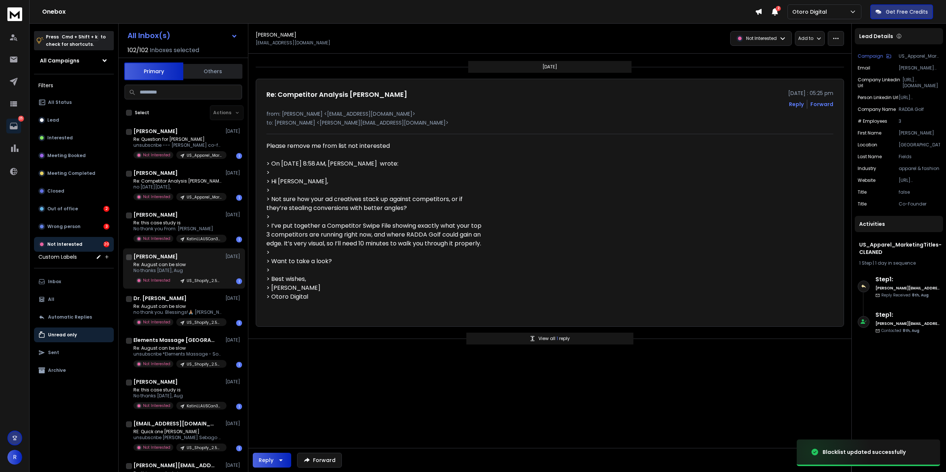
scroll to position [682, 0]
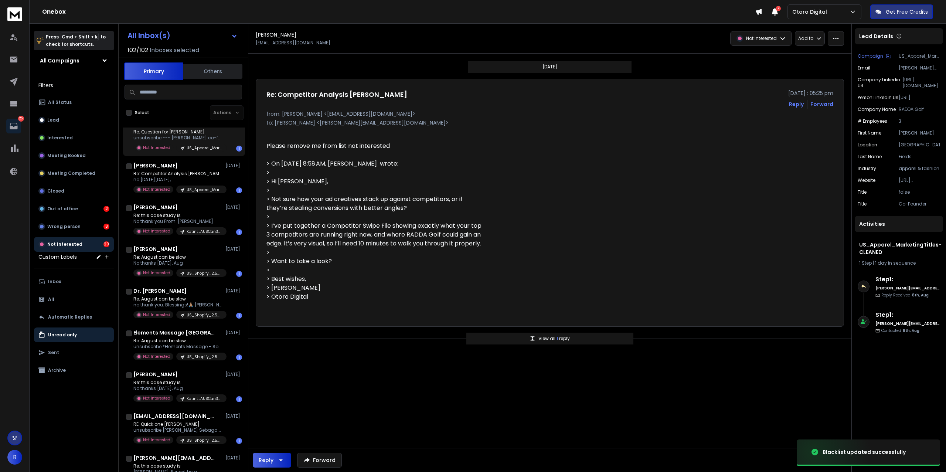
click at [216, 145] on p "US_Apparel_MarketingTitles-CLEANED" at bounding box center [204, 148] width 35 height 6
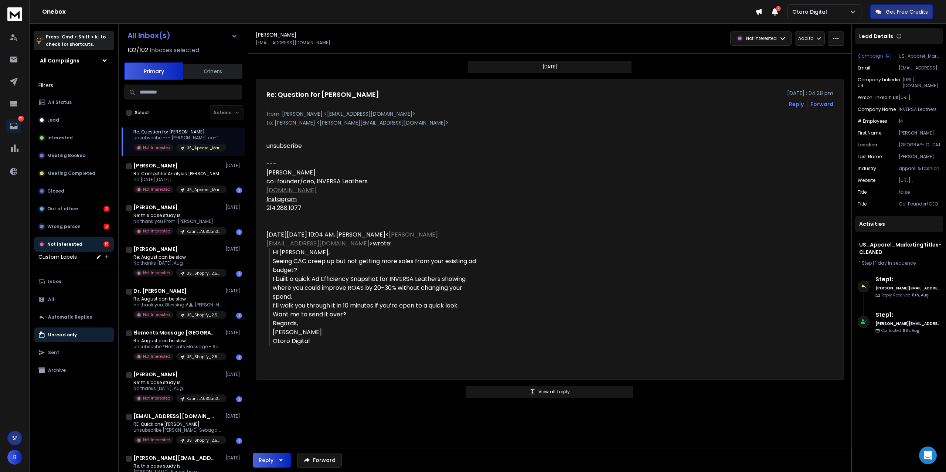
click at [835, 38] on icon "button" at bounding box center [836, 38] width 7 height 7
click at [830, 87] on div "Block email" at bounding box center [814, 91] width 55 height 12
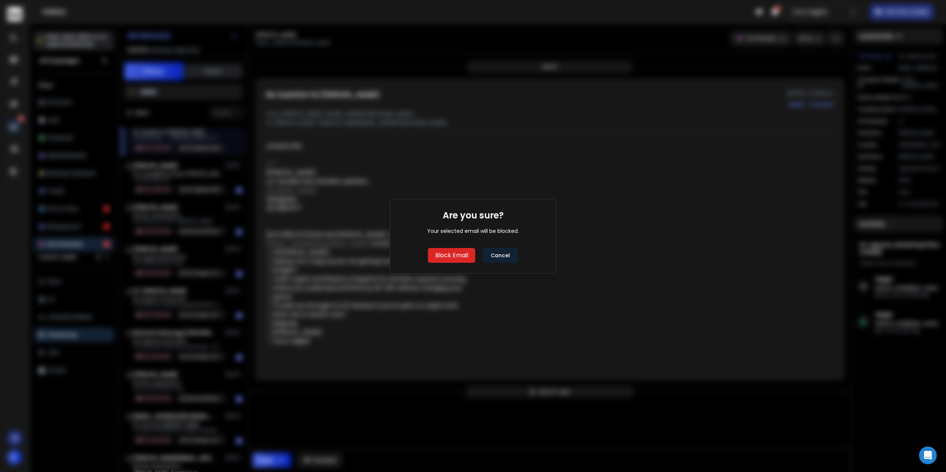
click at [433, 245] on div "Are you sure? Your selected email will be blocked. Block Email Cancel" at bounding box center [473, 236] width 145 height 53
click at [438, 260] on button "Block Email" at bounding box center [451, 255] width 47 height 15
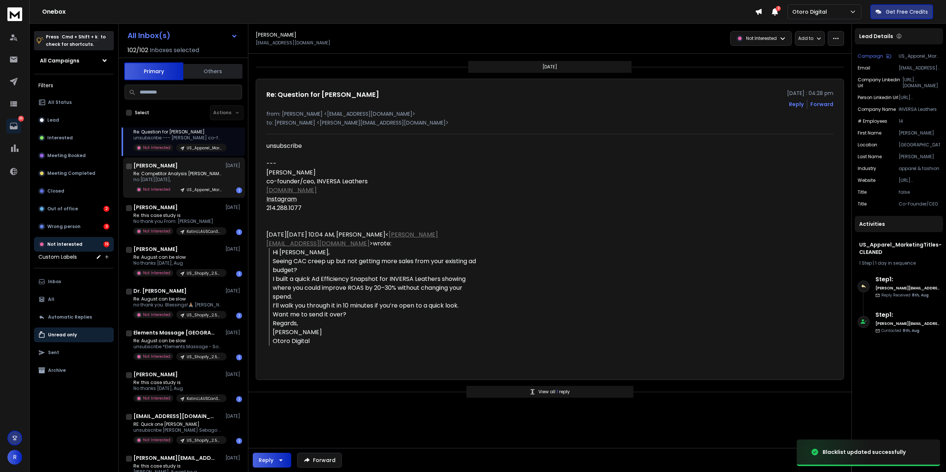
click at [207, 182] on p "no [DATE][DATE]," at bounding box center [177, 180] width 89 height 6
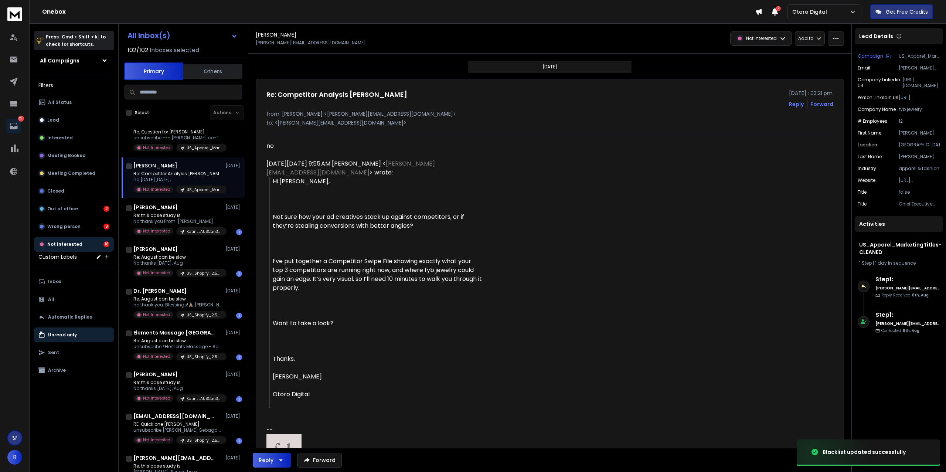
click at [843, 41] on button "button" at bounding box center [836, 38] width 16 height 15
click at [821, 85] on div "Block email" at bounding box center [814, 91] width 55 height 12
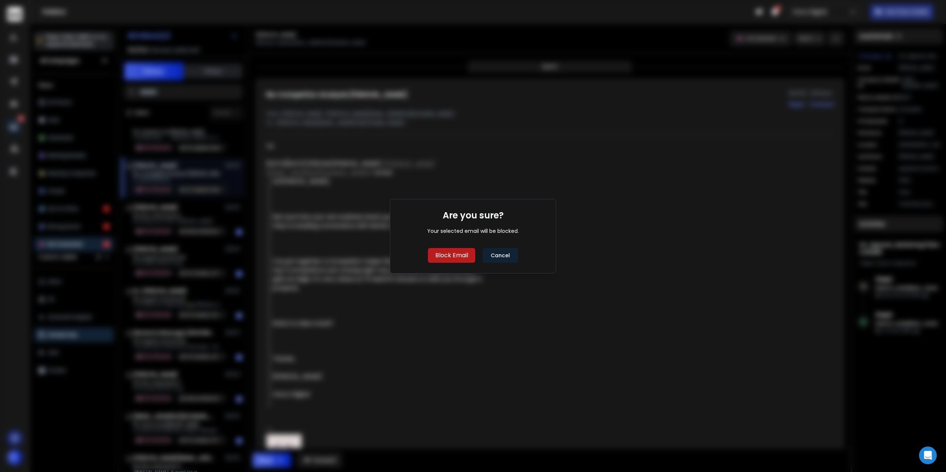
click at [452, 253] on button "Block Email" at bounding box center [451, 255] width 47 height 15
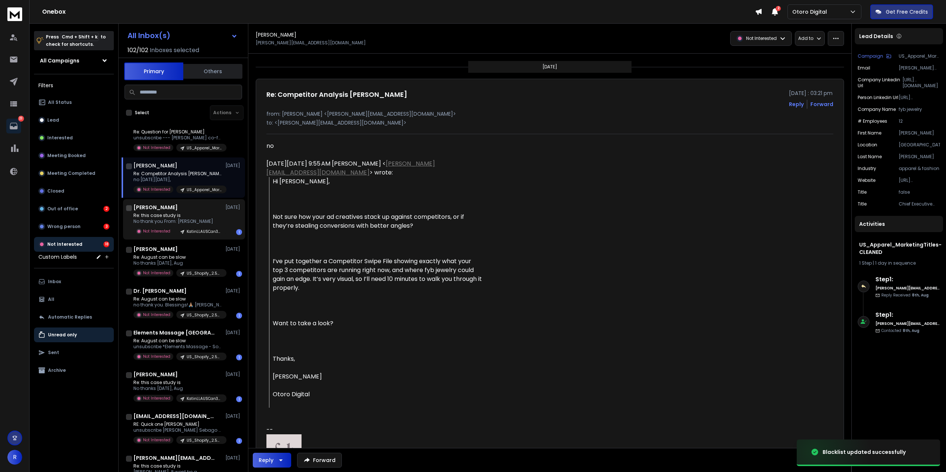
click at [160, 237] on div "[PERSON_NAME] [DATE] Re: this case study is No thank you From: [PERSON_NAME] No…" at bounding box center [184, 219] width 122 height 40
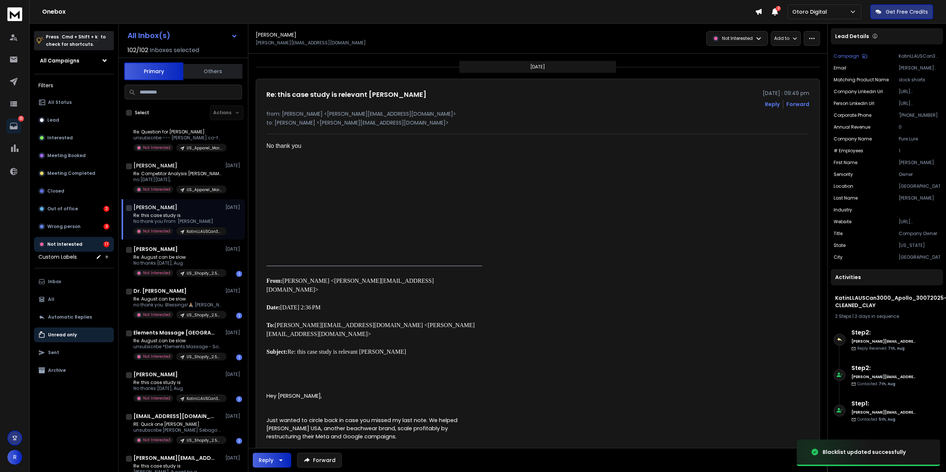
click at [811, 38] on icon "button" at bounding box center [812, 38] width 7 height 7
click at [790, 95] on div "Block email" at bounding box center [791, 91] width 55 height 12
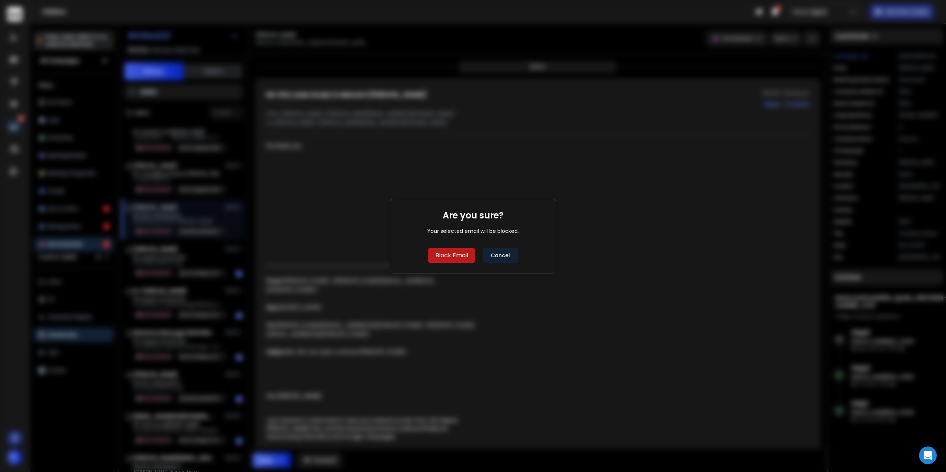
click at [435, 257] on button "Block Email" at bounding box center [451, 255] width 47 height 15
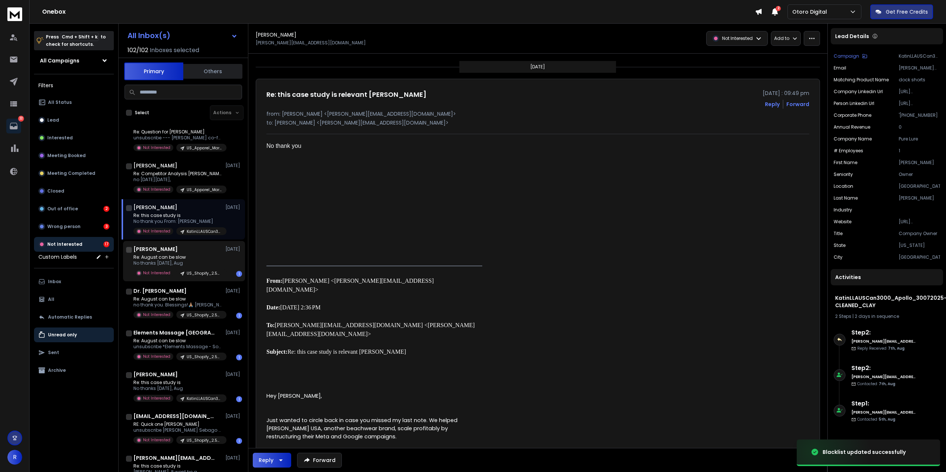
click at [178, 260] on p "Re: August can be slow" at bounding box center [177, 257] width 89 height 6
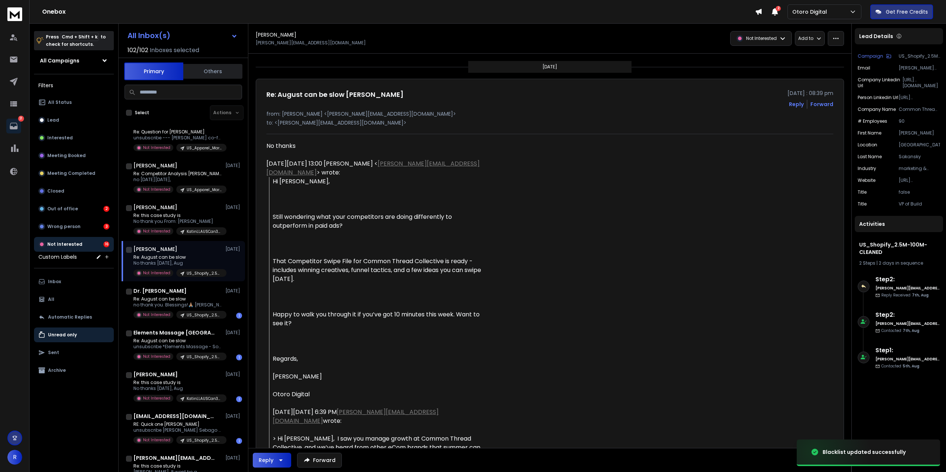
click at [839, 36] on icon "button" at bounding box center [836, 38] width 7 height 7
click at [810, 86] on div "Block email" at bounding box center [814, 91] width 55 height 12
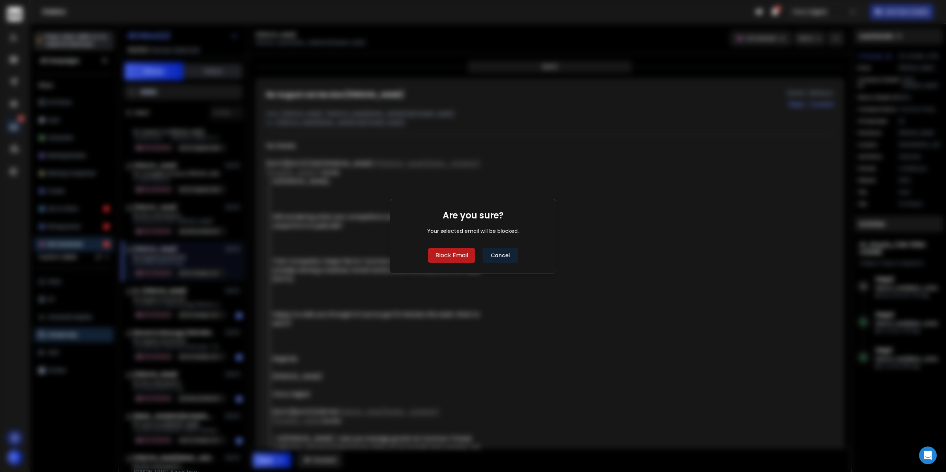
click at [446, 255] on button "Block Email" at bounding box center [451, 255] width 47 height 15
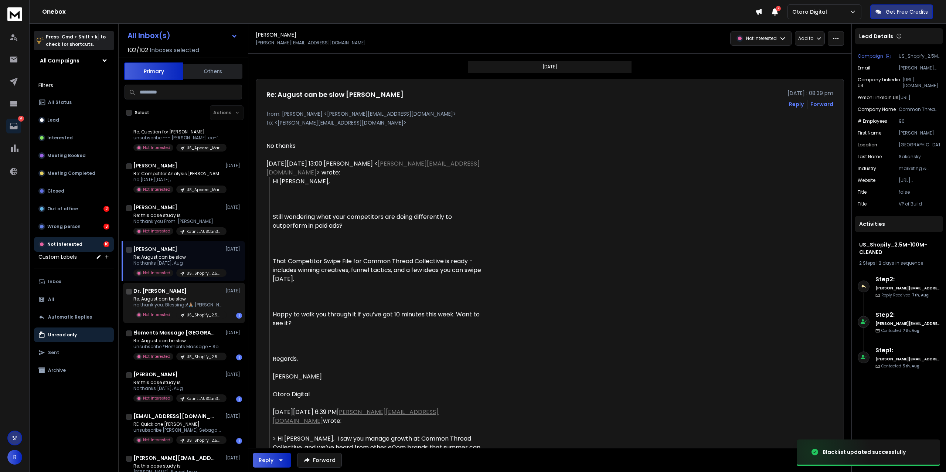
click at [155, 310] on div "Re: August can be slow no thank you. Blessings!🙏🏽 [PERSON_NAME] Not Interested …" at bounding box center [179, 307] width 93 height 23
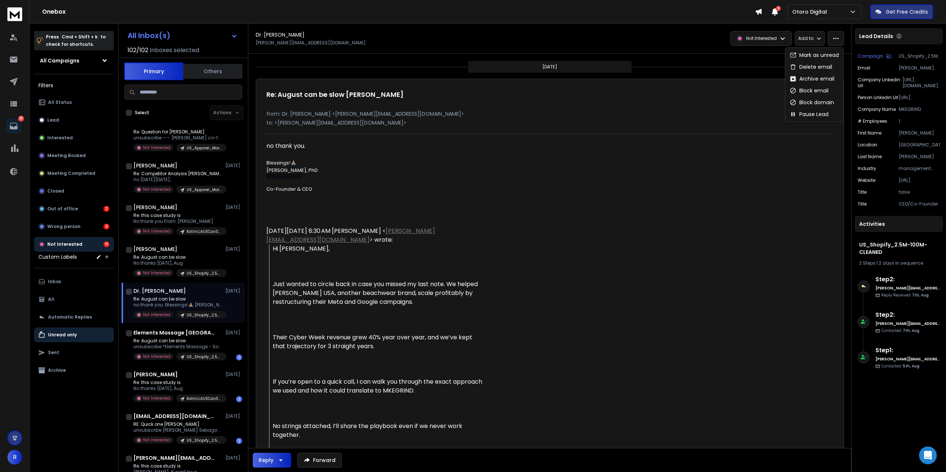
click at [828, 38] on button "button" at bounding box center [836, 38] width 16 height 15
click at [824, 93] on div "Block email" at bounding box center [809, 90] width 39 height 7
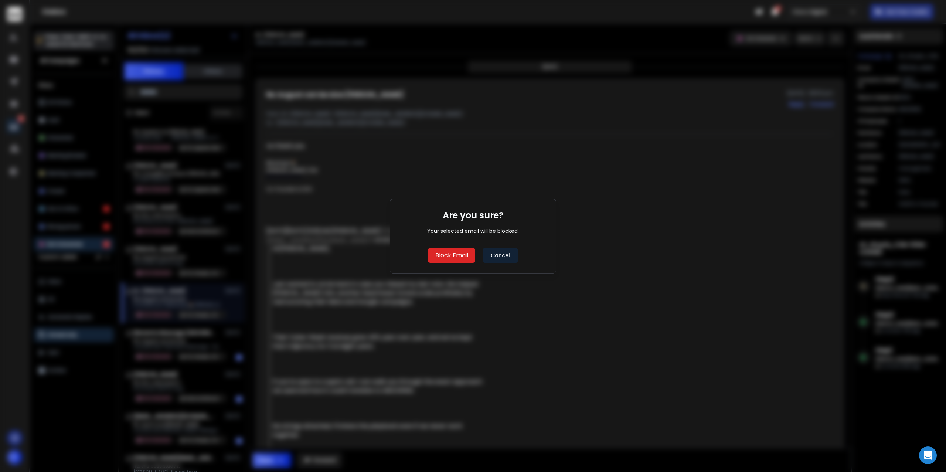
click at [415, 256] on div "Are you sure? Your selected email will be blocked. Block Email Cancel" at bounding box center [473, 236] width 145 height 53
click at [456, 264] on div "Are you sure? Your selected email will be blocked. Block Email Cancel" at bounding box center [473, 236] width 166 height 75
click at [445, 255] on button "Block Email" at bounding box center [451, 255] width 47 height 15
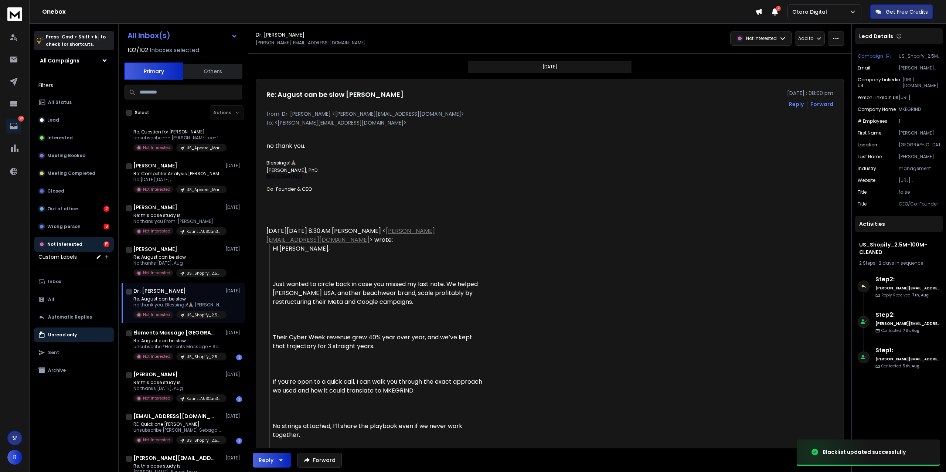
click at [197, 302] on p "no thank you. Blessings!🙏🏽 [PERSON_NAME]" at bounding box center [177, 305] width 89 height 6
click at [200, 341] on p "Re: August can be slow" at bounding box center [177, 341] width 89 height 6
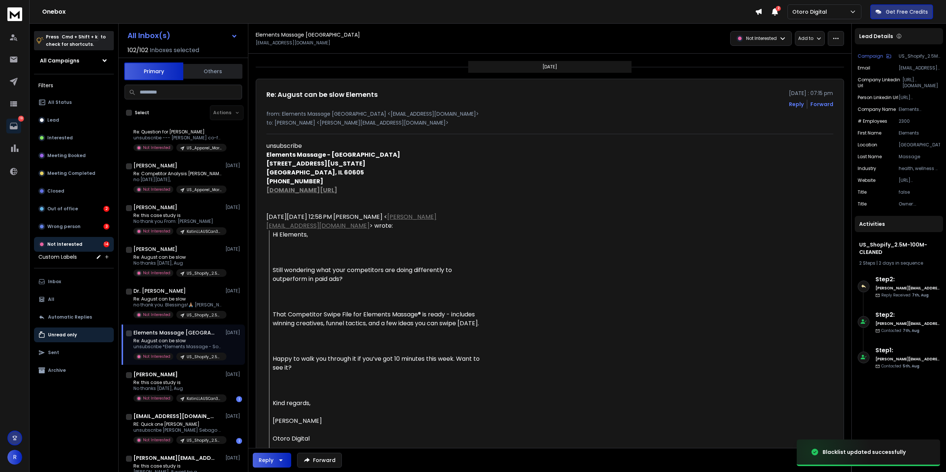
click at [835, 40] on icon "button" at bounding box center [836, 38] width 7 height 7
click at [807, 93] on div "Block email" at bounding box center [809, 90] width 39 height 7
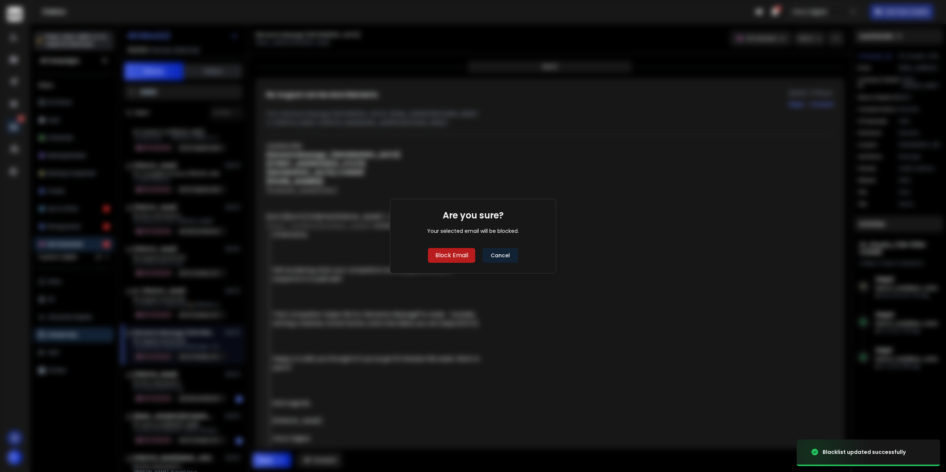
click at [432, 251] on button "Block Email" at bounding box center [451, 255] width 47 height 15
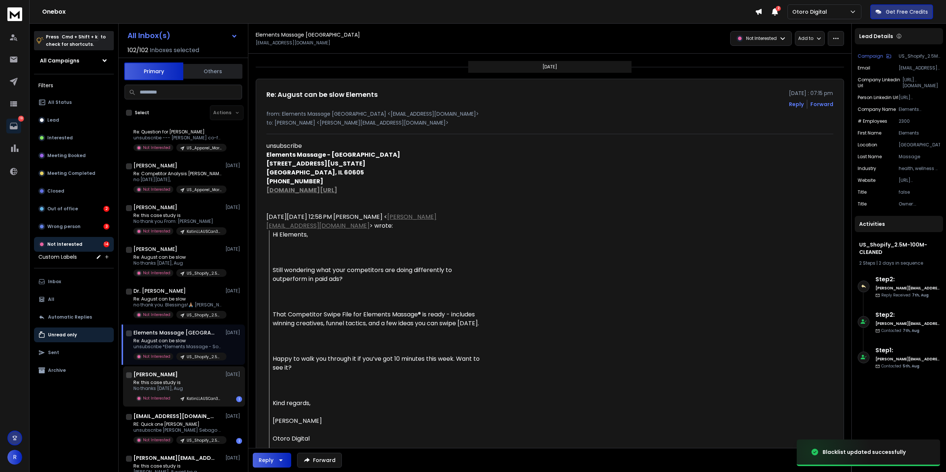
click at [171, 383] on p "Re: this case study is" at bounding box center [177, 383] width 89 height 6
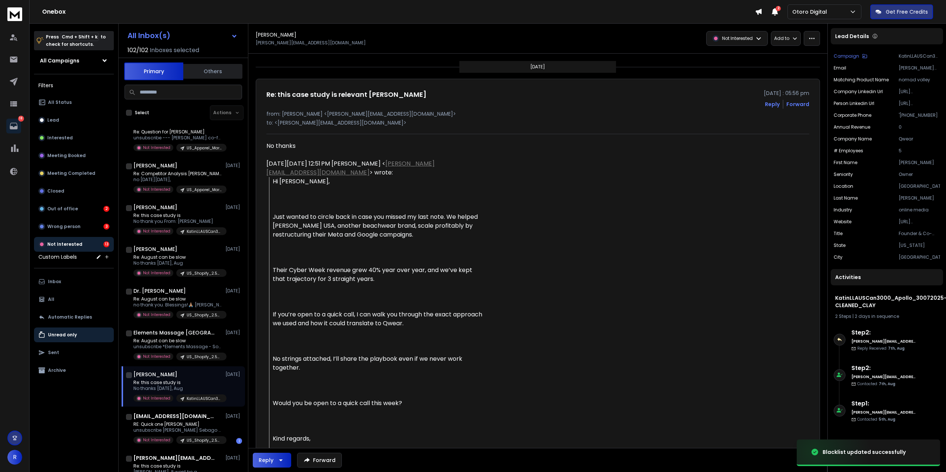
click at [815, 28] on div "[PERSON_NAME] [PERSON_NAME] [PERSON_NAME][EMAIL_ADDRESS][DOMAIN_NAME] Not Inter…" at bounding box center [537, 39] width 579 height 30
click at [810, 41] on button "button" at bounding box center [812, 38] width 16 height 15
click at [800, 92] on div "Block email" at bounding box center [786, 90] width 39 height 7
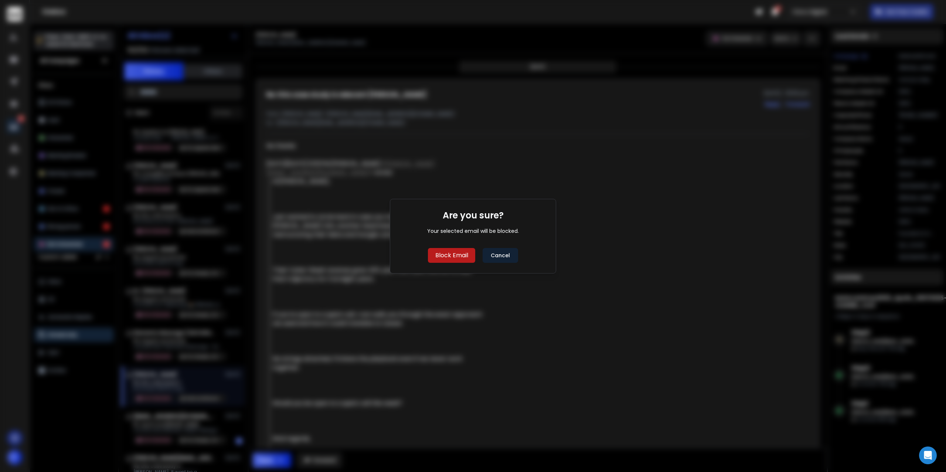
click at [436, 253] on button "Block Email" at bounding box center [451, 255] width 47 height 15
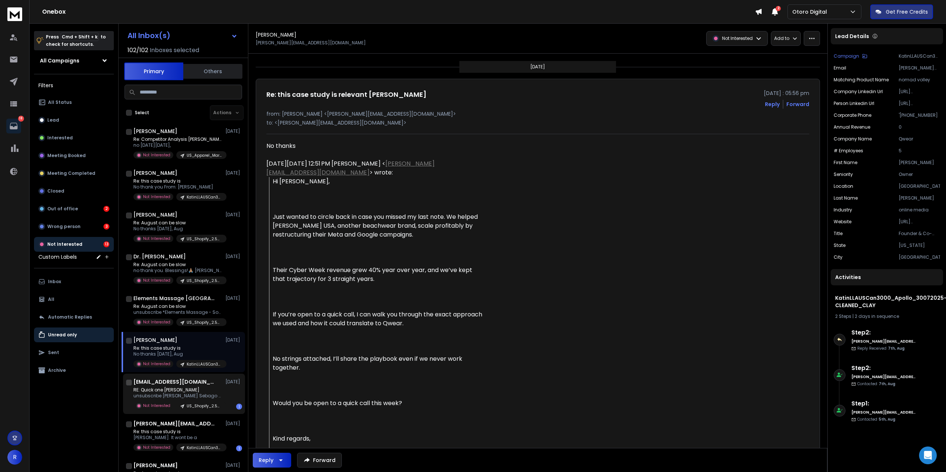
scroll to position [877, 0]
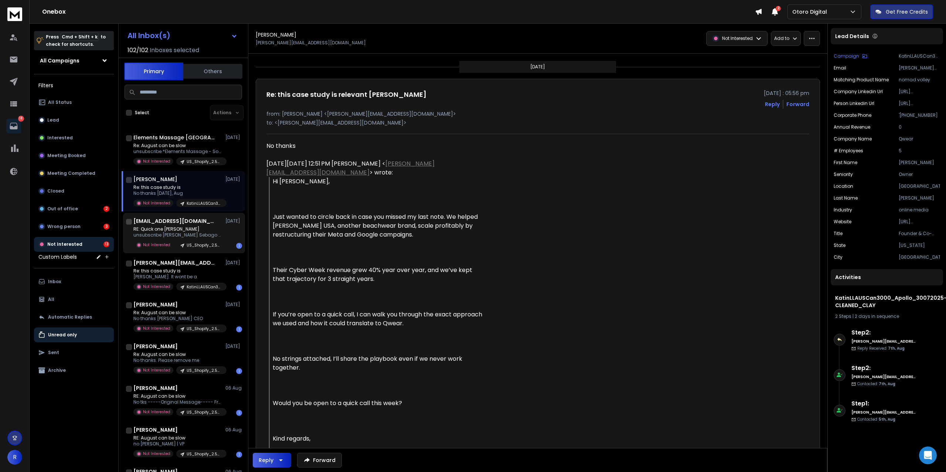
click at [214, 246] on p "US_Shopify_2.5M-100M-CLEANED" at bounding box center [204, 246] width 35 height 6
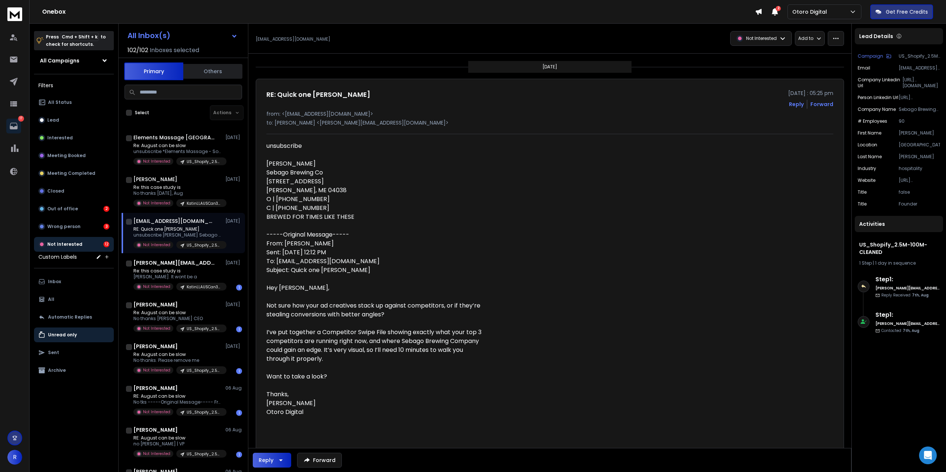
click at [830, 34] on button "button" at bounding box center [836, 38] width 16 height 15
click at [828, 94] on div "Block email" at bounding box center [814, 91] width 55 height 12
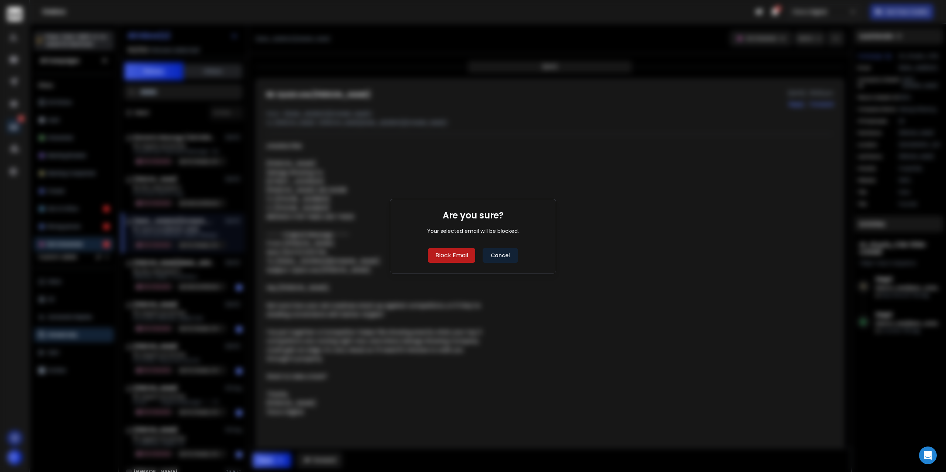
click at [472, 252] on button "Block Email" at bounding box center [451, 255] width 47 height 15
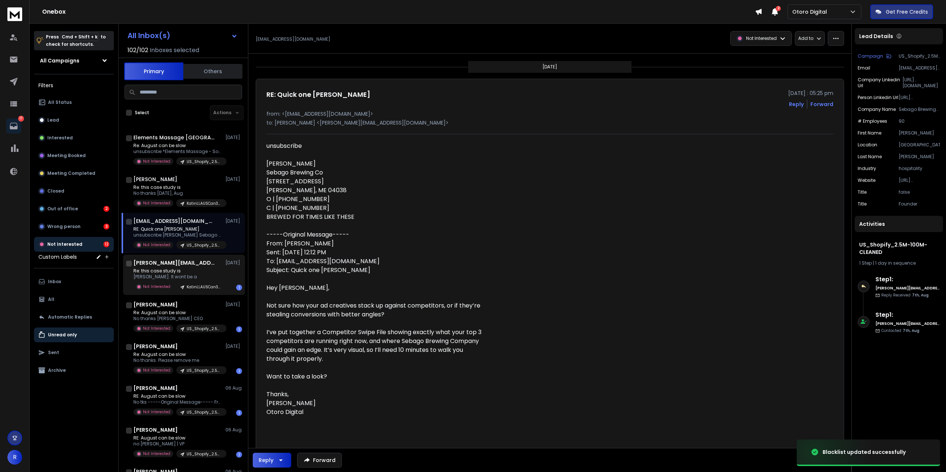
click at [205, 282] on div "Re: this case study is [PERSON_NAME]. It wont be a Not Interested KatinLLAUSCan…" at bounding box center [179, 279] width 93 height 23
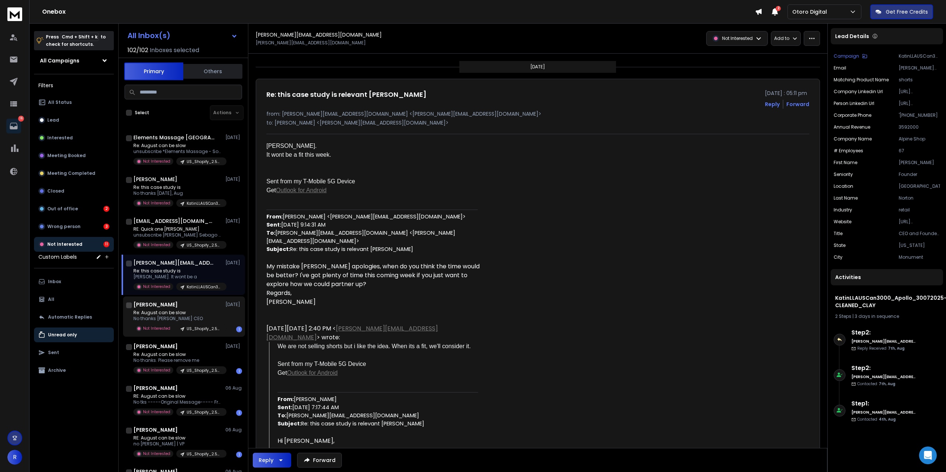
click at [230, 313] on div "Re: August can be slow No thanks [PERSON_NAME] CEO Not Interested US_Shopify_2.…" at bounding box center [187, 321] width 109 height 23
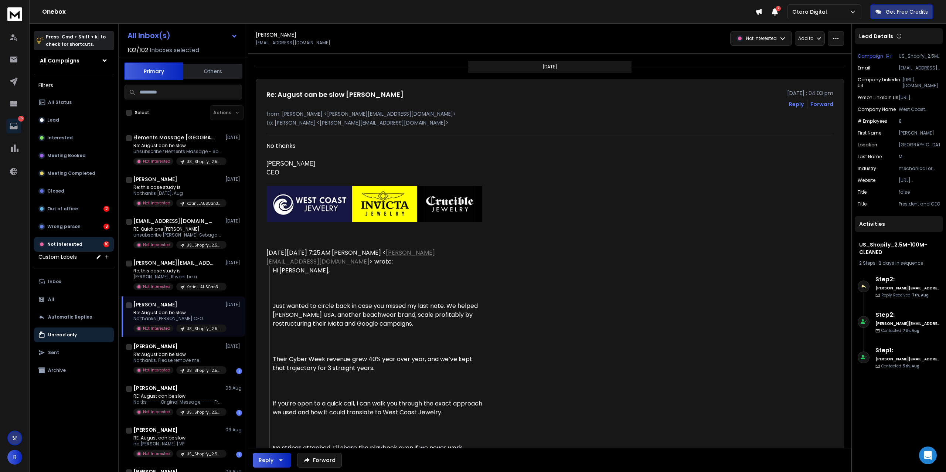
click at [833, 47] on div "[PERSON_NAME] [PERSON_NAME] [PERSON_NAME][EMAIL_ADDRESS][DOMAIN_NAME] Not Inter…" at bounding box center [549, 39] width 603 height 30
click at [840, 40] on button "button" at bounding box center [836, 38] width 16 height 15
click at [823, 88] on div "Block email" at bounding box center [809, 90] width 39 height 7
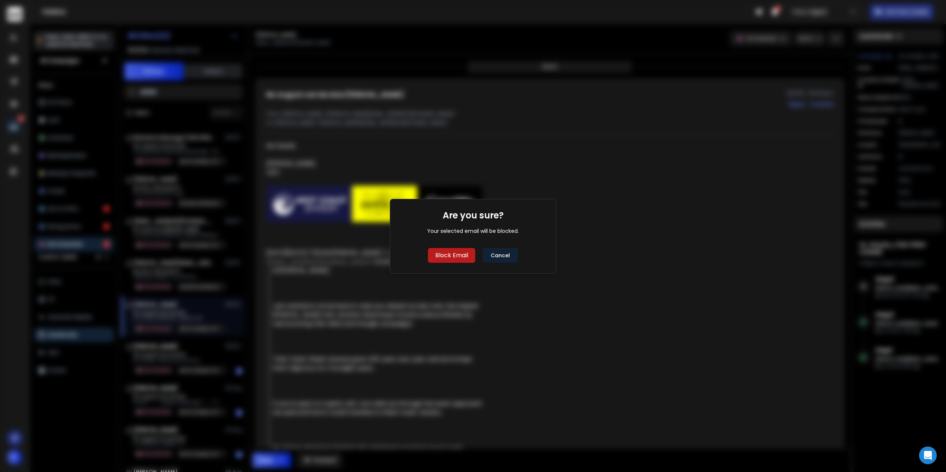
click at [465, 259] on button "Block Email" at bounding box center [451, 255] width 47 height 15
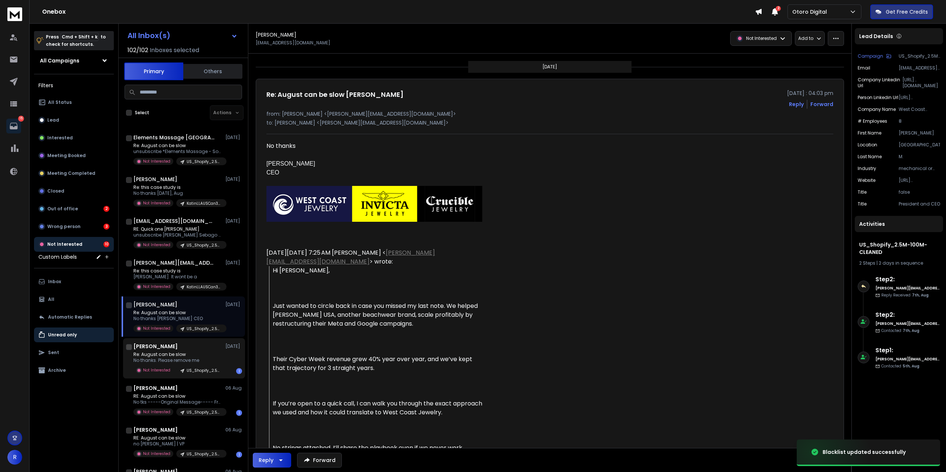
click at [170, 356] on p "Re: August can be slow" at bounding box center [177, 355] width 89 height 6
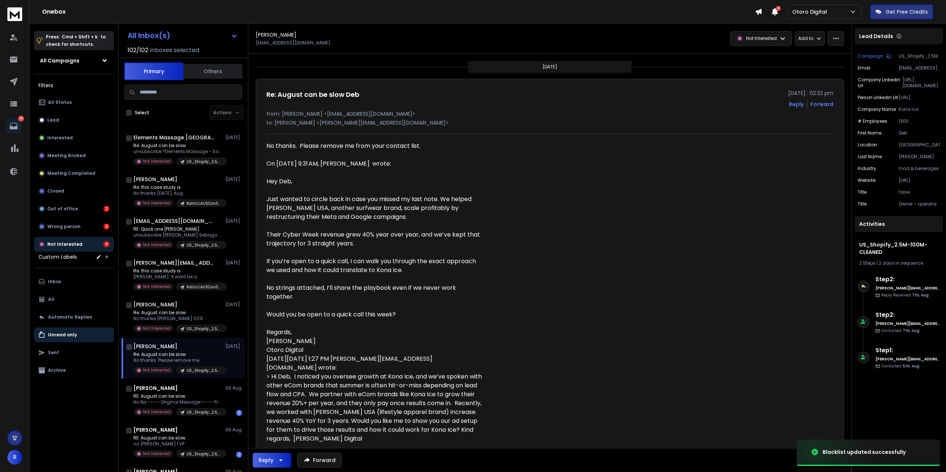
click at [839, 40] on icon "button" at bounding box center [836, 38] width 7 height 7
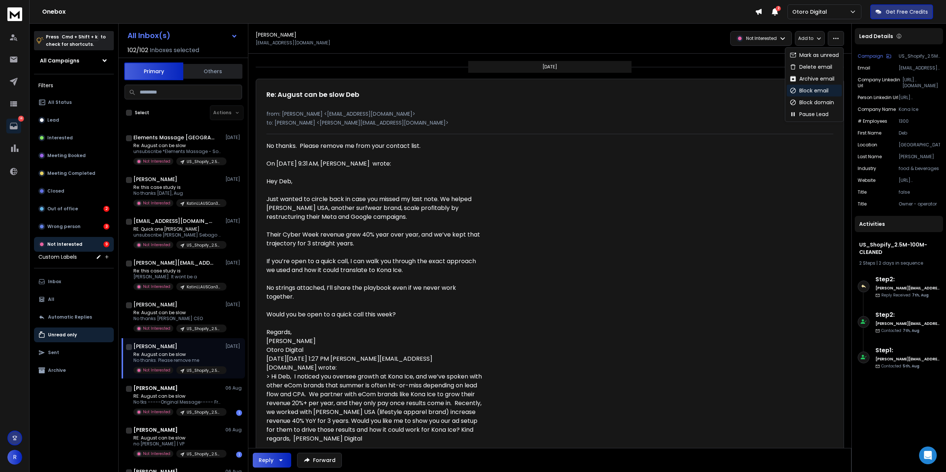
click at [834, 89] on div "Block email" at bounding box center [814, 91] width 55 height 12
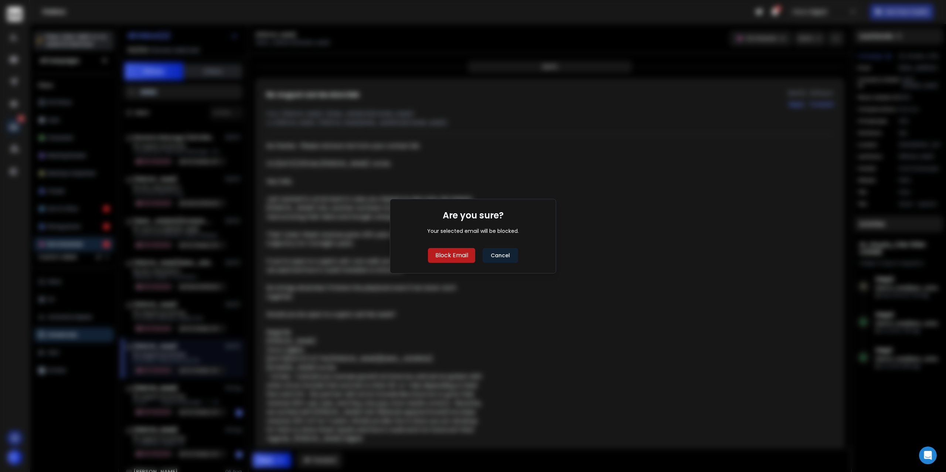
click at [460, 250] on button "Block Email" at bounding box center [451, 255] width 47 height 15
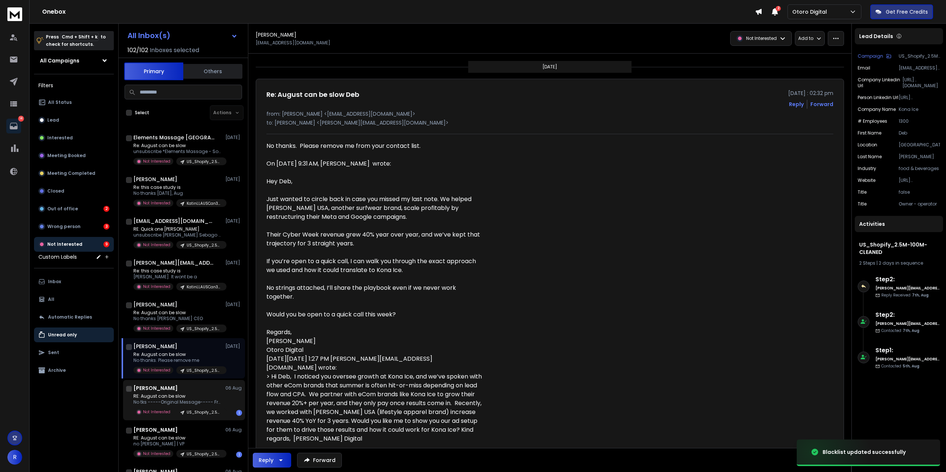
click at [167, 403] on p "No tks -----Original Message----- From:" at bounding box center [177, 402] width 89 height 6
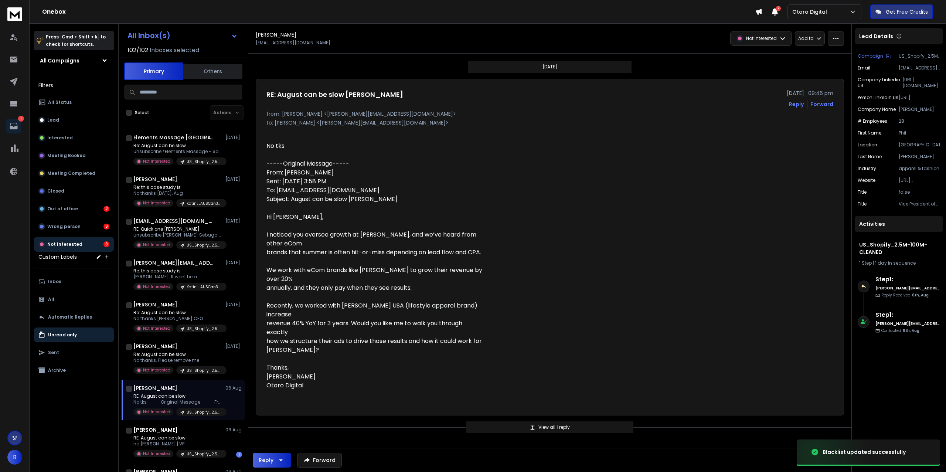
click at [836, 35] on icon "button" at bounding box center [836, 38] width 7 height 7
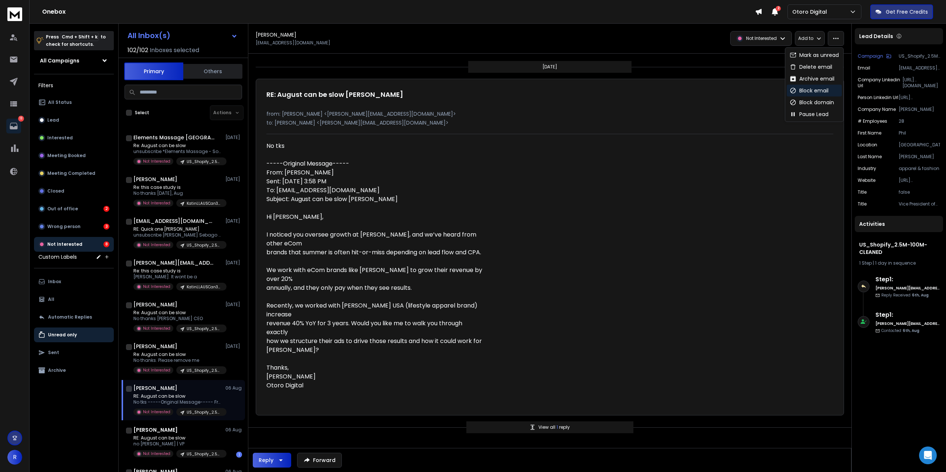
click at [816, 94] on div "Block email" at bounding box center [809, 90] width 39 height 7
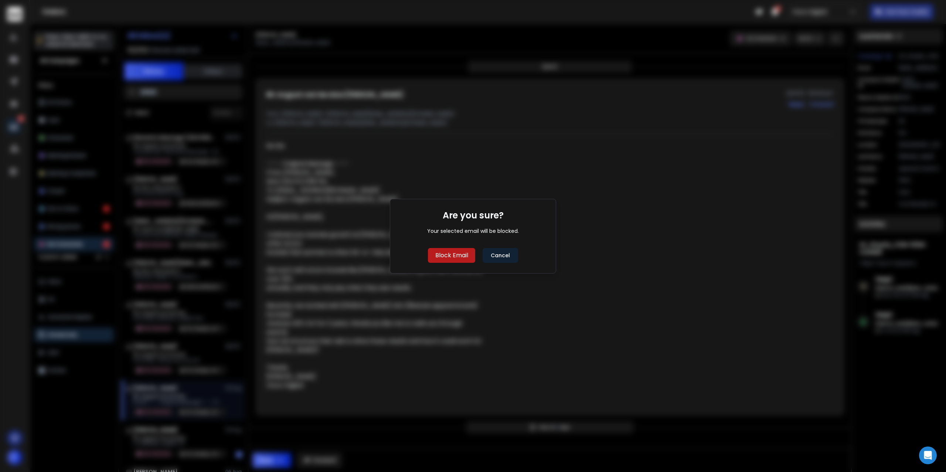
click at [461, 257] on button "Block Email" at bounding box center [451, 255] width 47 height 15
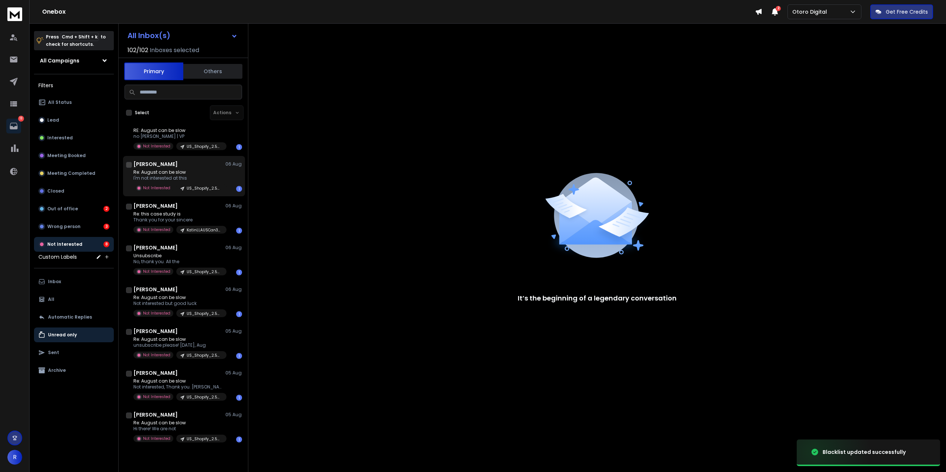
scroll to position [1143, 0]
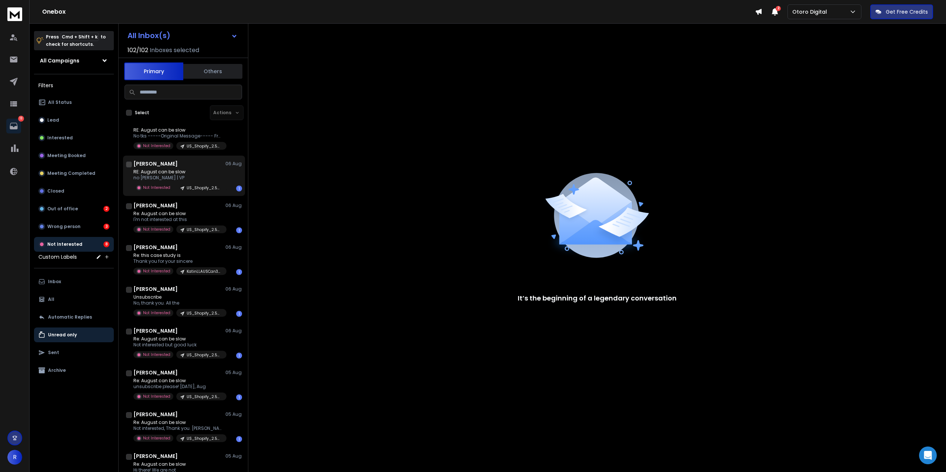
click at [221, 176] on p "no [PERSON_NAME] | VP" at bounding box center [177, 178] width 89 height 6
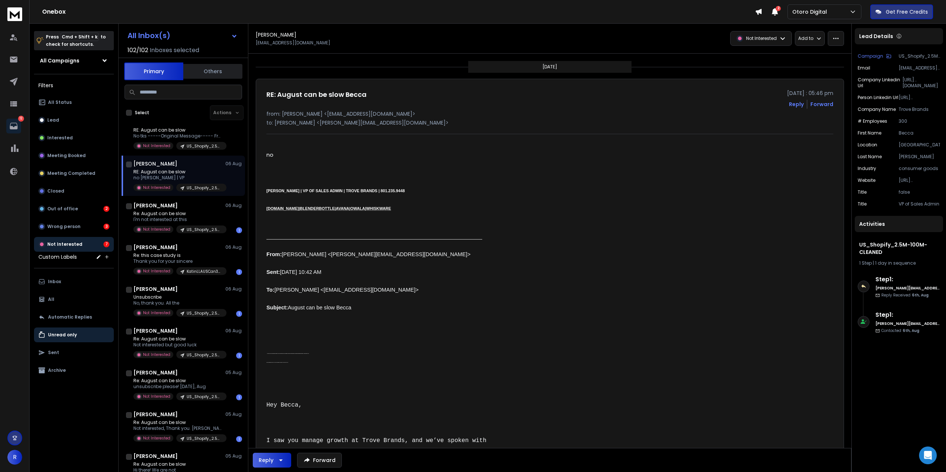
click at [835, 38] on icon "button" at bounding box center [836, 38] width 7 height 7
click at [828, 88] on div "Block email" at bounding box center [809, 90] width 39 height 7
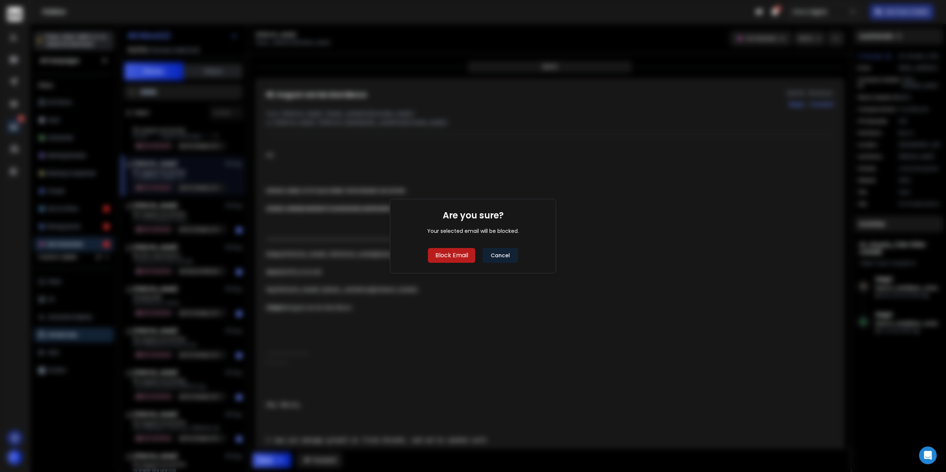
click at [439, 260] on button "Block Email" at bounding box center [451, 255] width 47 height 15
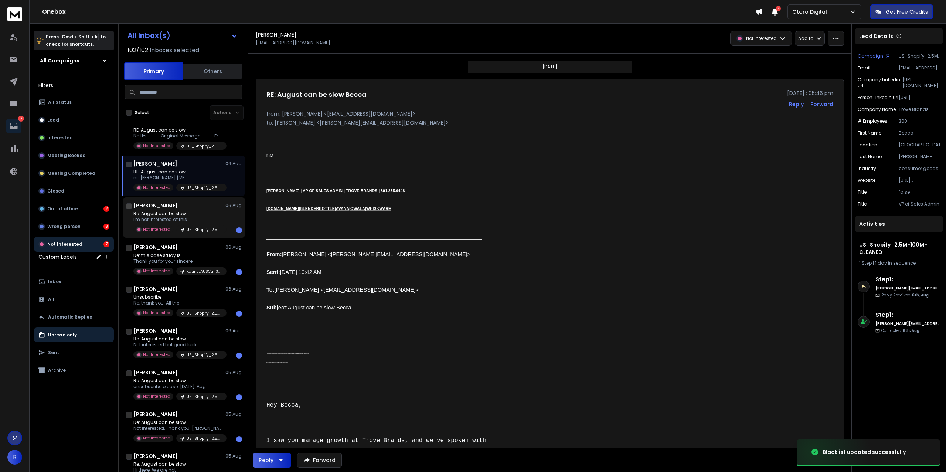
click at [197, 231] on p "US_Shopify_2.5M-100M-CLEANED" at bounding box center [204, 230] width 35 height 6
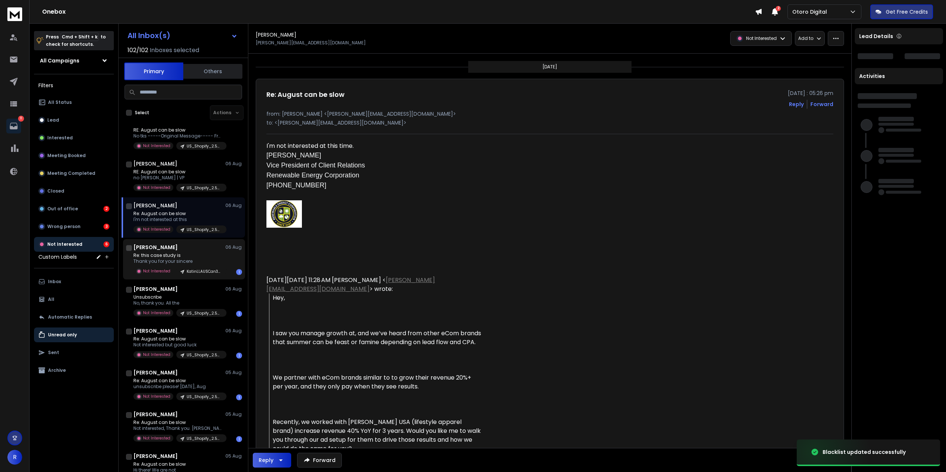
click at [190, 254] on p "Re: this case study is" at bounding box center [177, 255] width 89 height 6
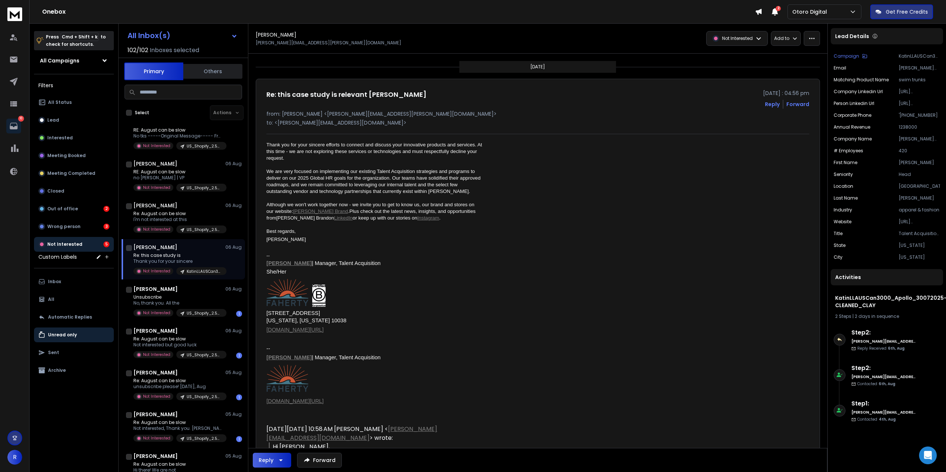
click at [812, 43] on button "button" at bounding box center [812, 38] width 16 height 15
click at [806, 92] on div "Block email" at bounding box center [786, 90] width 39 height 7
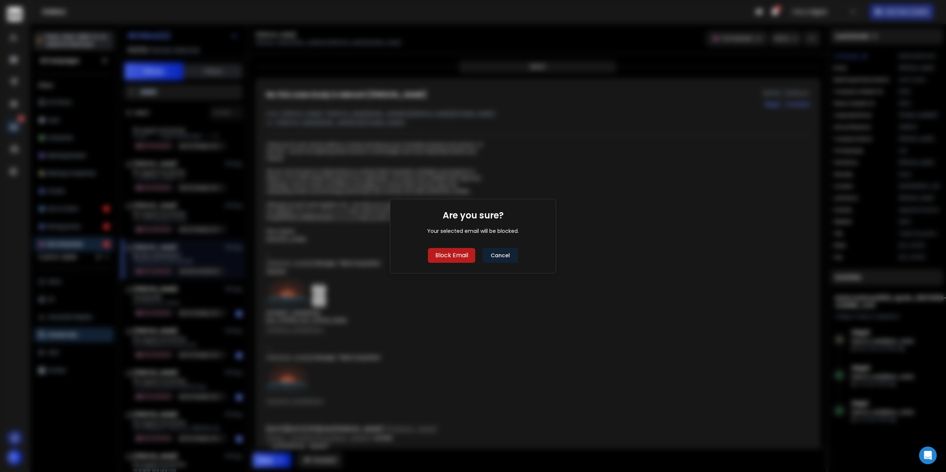
click at [439, 251] on button "Block Email" at bounding box center [451, 255] width 47 height 15
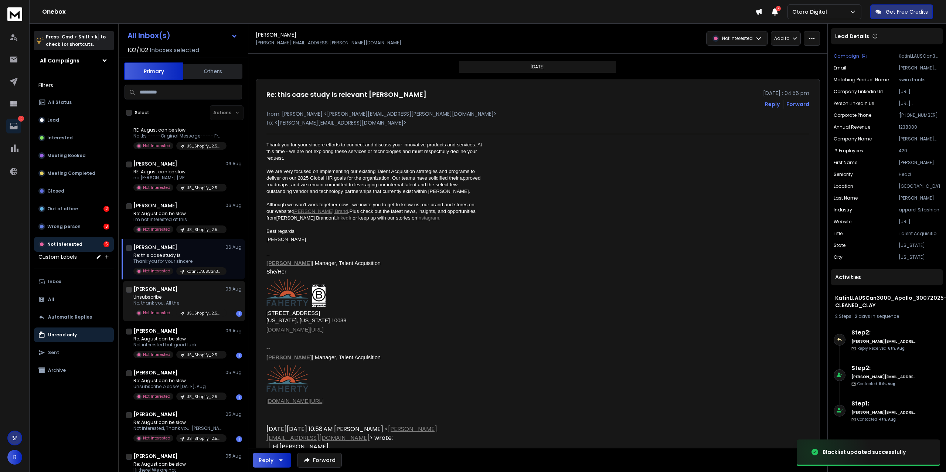
click at [203, 288] on div "[PERSON_NAME] [DATE]" at bounding box center [187, 288] width 109 height 7
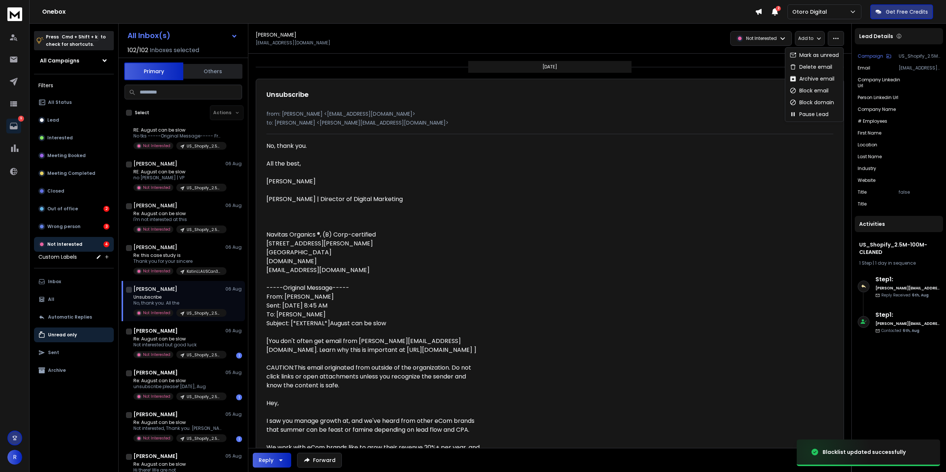
click at [838, 35] on icon "button" at bounding box center [836, 38] width 7 height 7
click at [829, 87] on div "Block email" at bounding box center [814, 91] width 55 height 12
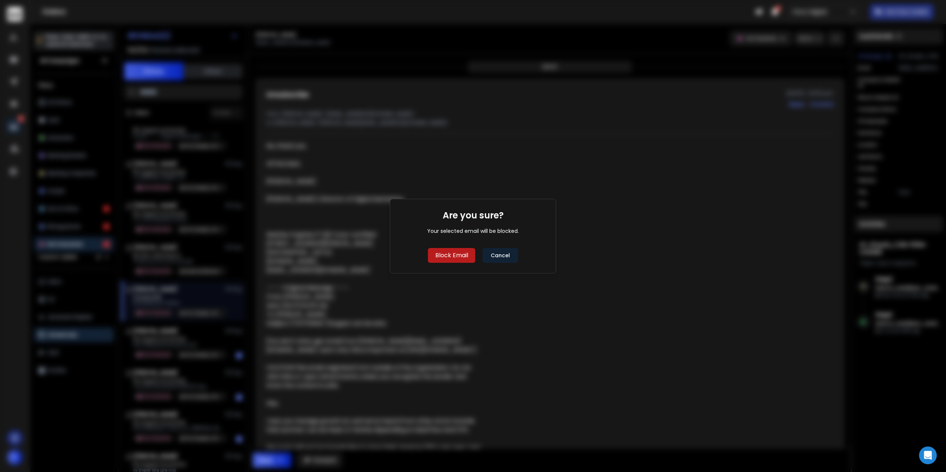
click at [448, 256] on button "Block Email" at bounding box center [451, 255] width 47 height 15
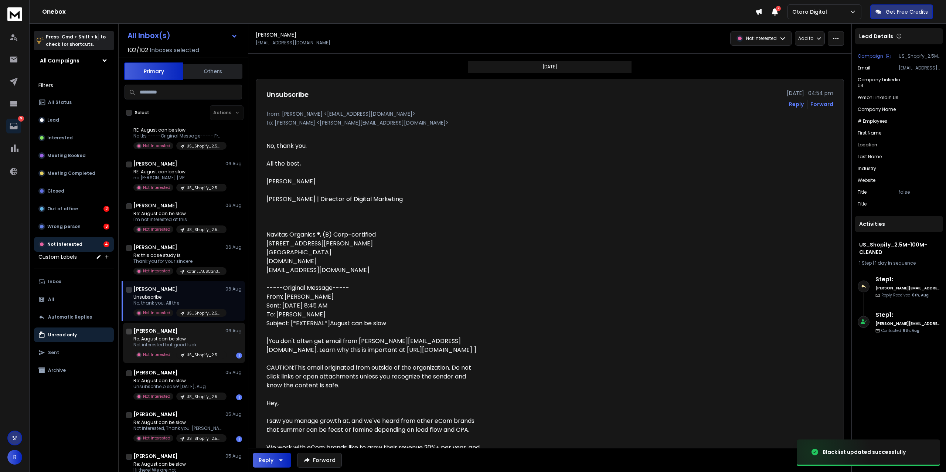
click at [176, 334] on div "[PERSON_NAME] [DATE]" at bounding box center [187, 330] width 109 height 7
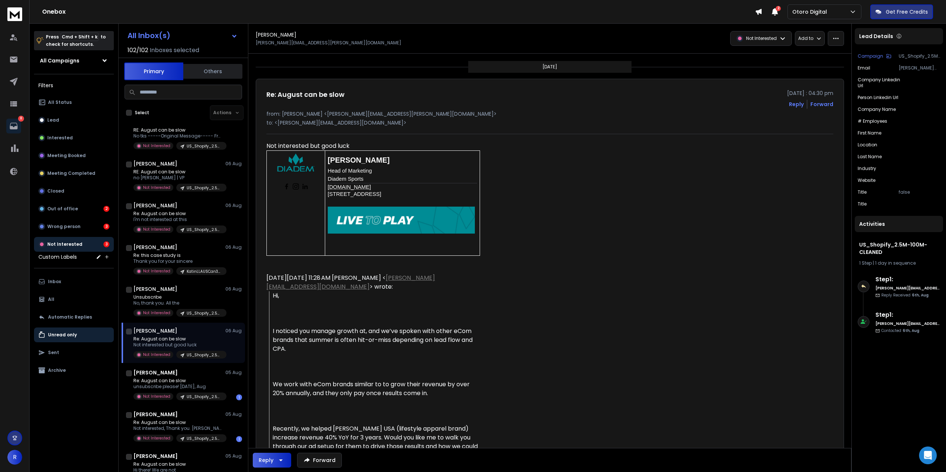
click at [834, 42] on button "button" at bounding box center [836, 38] width 16 height 15
click at [822, 92] on div "Block email" at bounding box center [809, 90] width 39 height 7
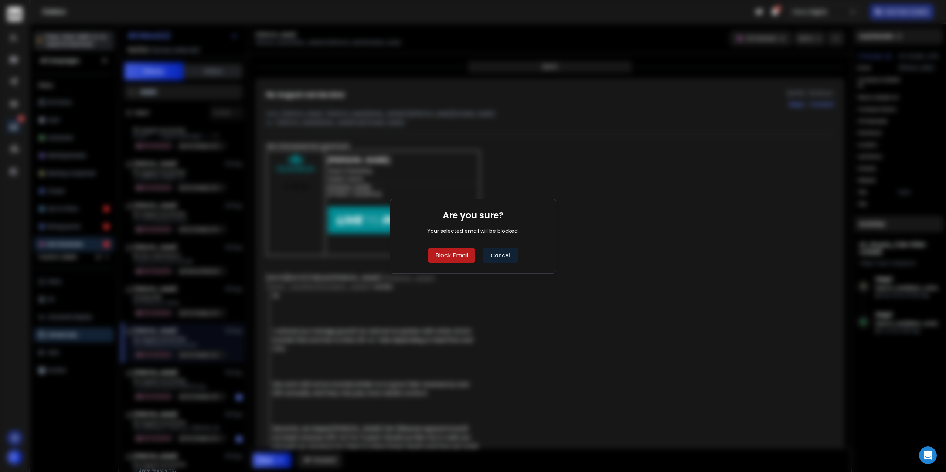
click at [451, 257] on button "Block Email" at bounding box center [451, 255] width 47 height 15
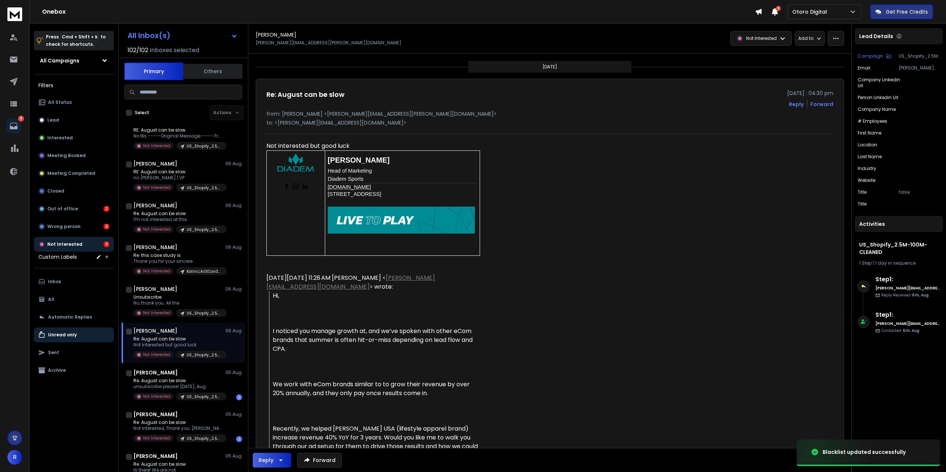
scroll to position [1203, 0]
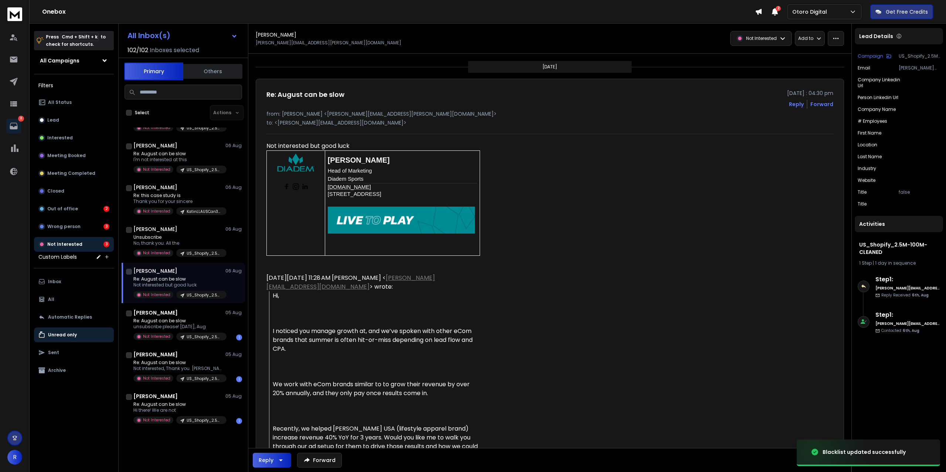
click at [216, 336] on p "US_Shopify_2.5M-100M-CLEANED" at bounding box center [204, 337] width 35 height 6
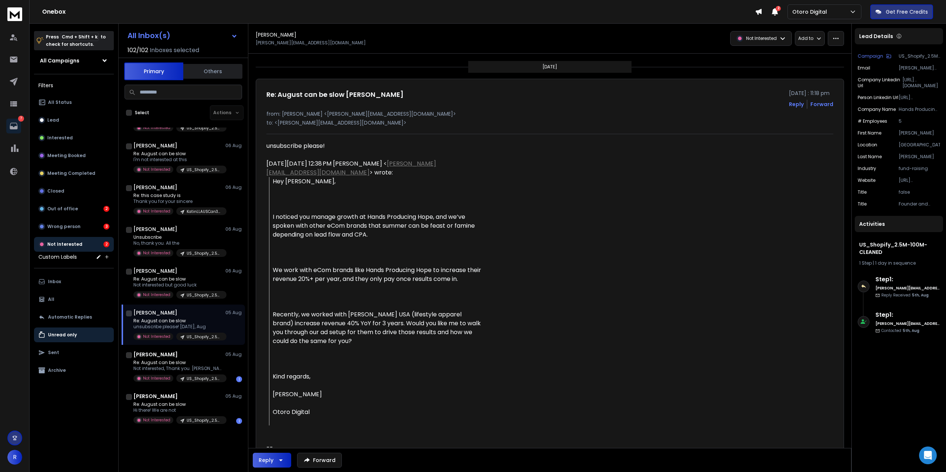
click at [841, 42] on button "button" at bounding box center [836, 38] width 16 height 15
click at [812, 88] on div "Block email" at bounding box center [809, 90] width 39 height 7
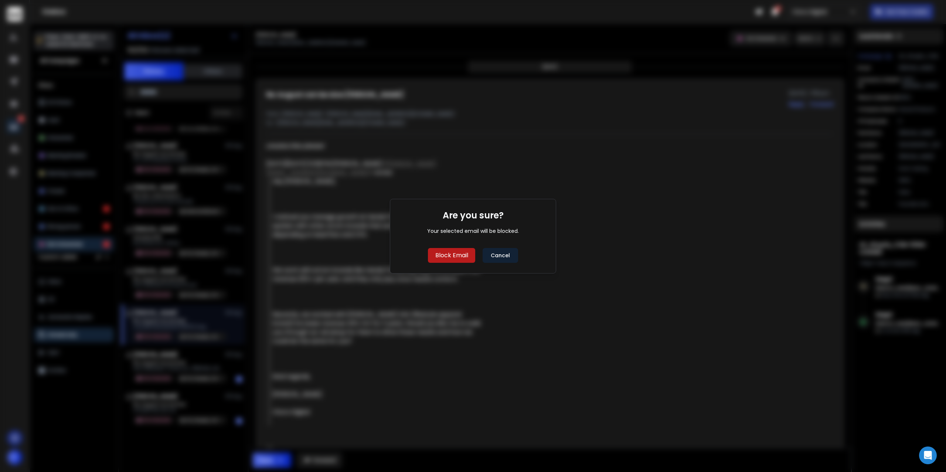
click at [466, 254] on button "Block Email" at bounding box center [451, 255] width 47 height 15
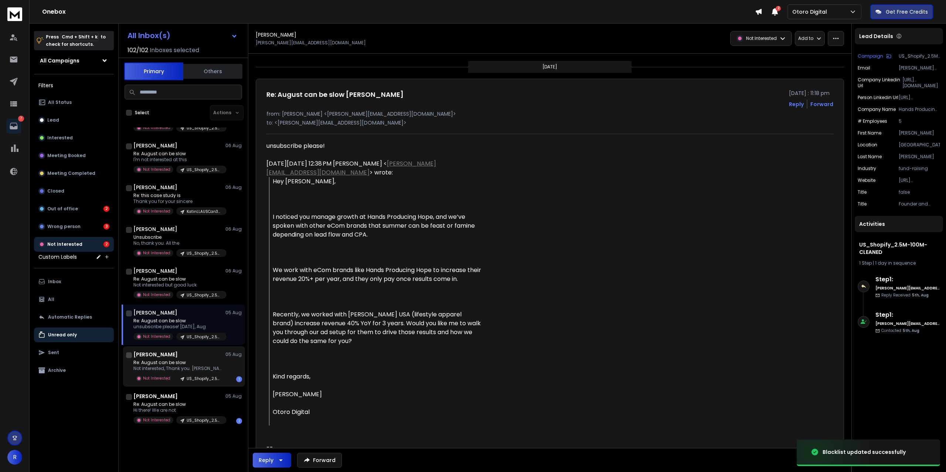
click at [190, 383] on div "[PERSON_NAME] [DATE] Re: August can be slow Not interested, Thank you. [PERSON_…" at bounding box center [184, 366] width 122 height 40
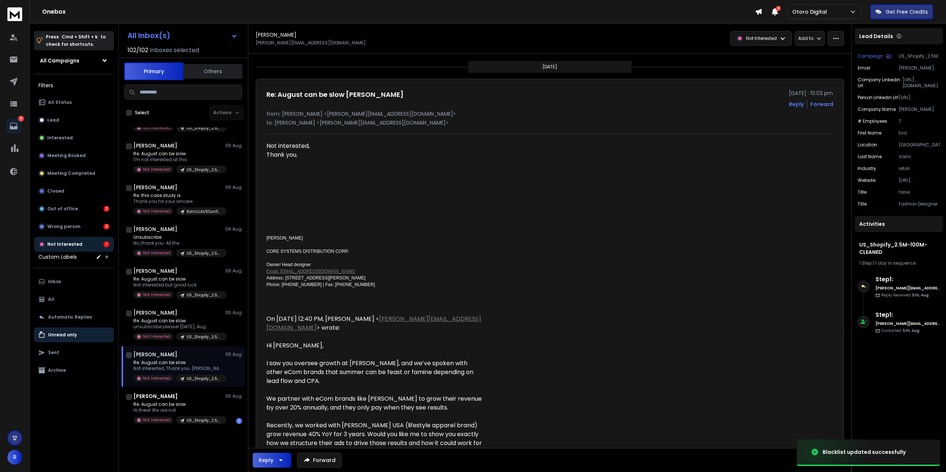
click at [833, 35] on icon "button" at bounding box center [836, 38] width 7 height 7
click at [813, 92] on div "Block email" at bounding box center [809, 90] width 39 height 7
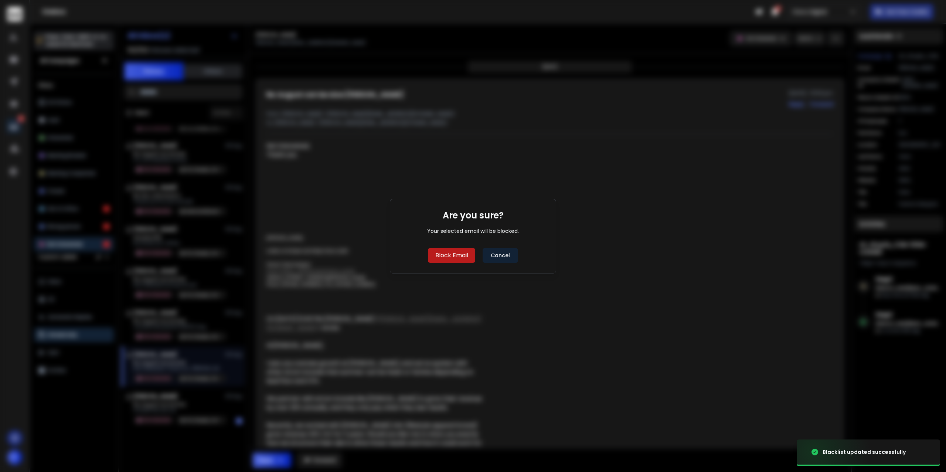
click at [463, 252] on button "Block Email" at bounding box center [451, 255] width 47 height 15
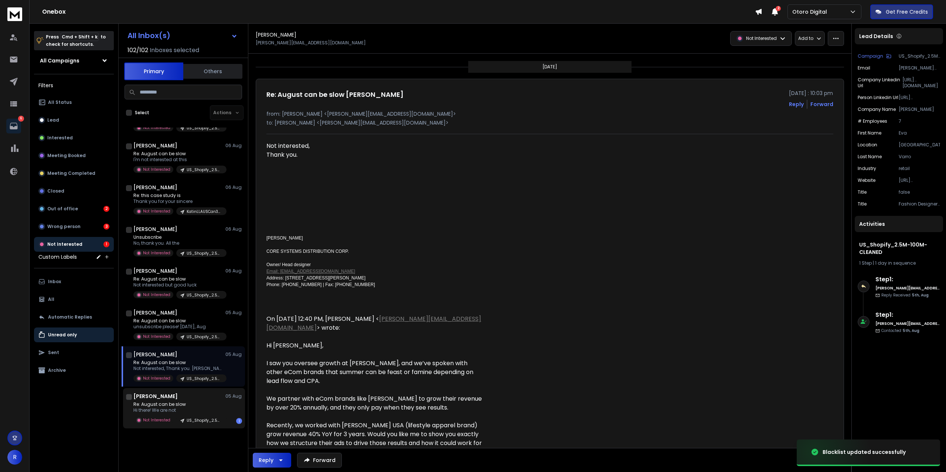
click at [182, 408] on p "Hi there! We are not" at bounding box center [177, 410] width 89 height 6
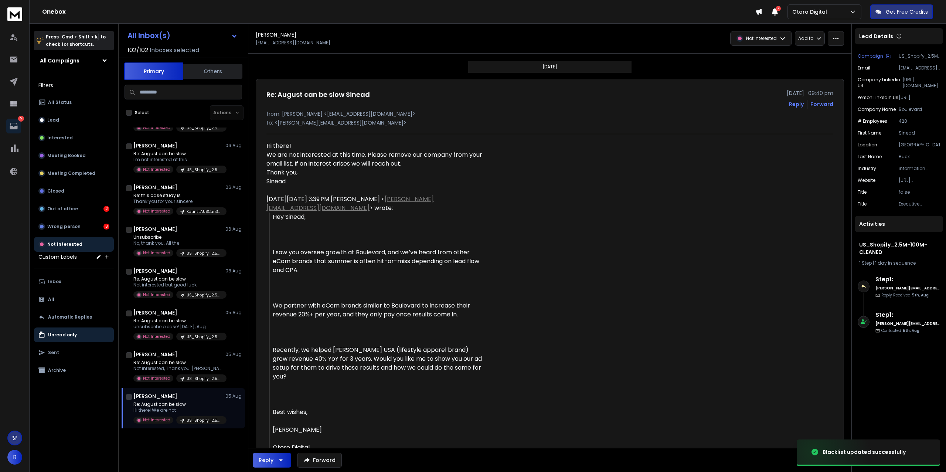
click at [839, 40] on button "button" at bounding box center [836, 38] width 16 height 15
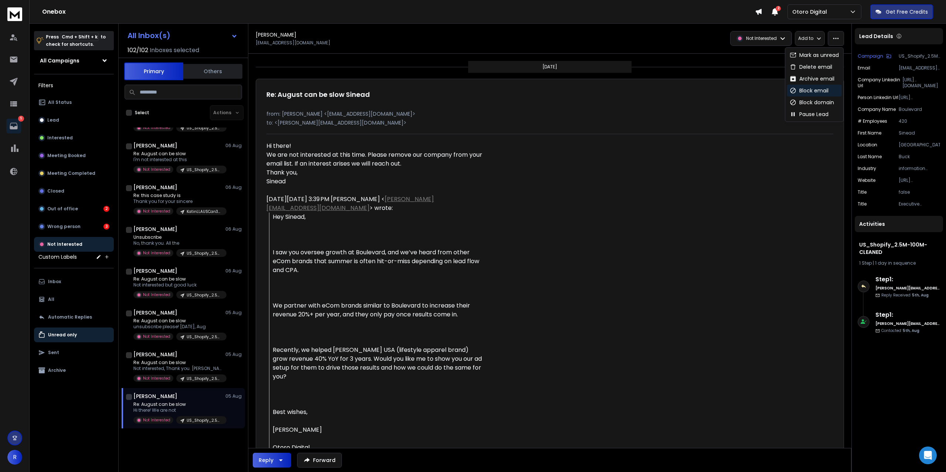
click at [825, 88] on div "Block email" at bounding box center [809, 90] width 39 height 7
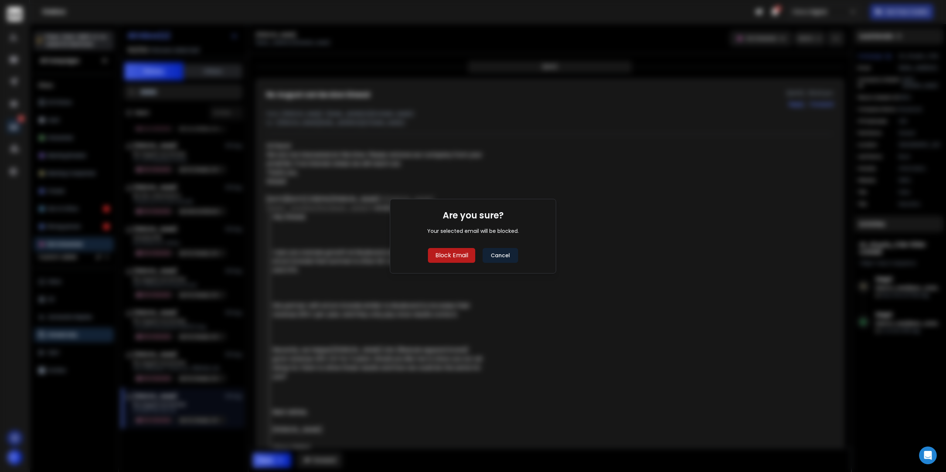
click at [466, 254] on button "Block Email" at bounding box center [451, 255] width 47 height 15
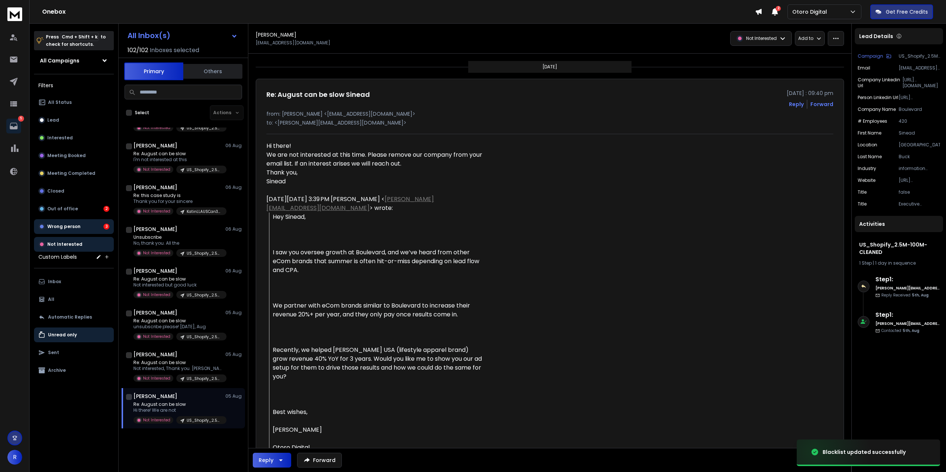
click at [80, 224] on button "Wrong person 3" at bounding box center [74, 226] width 80 height 15
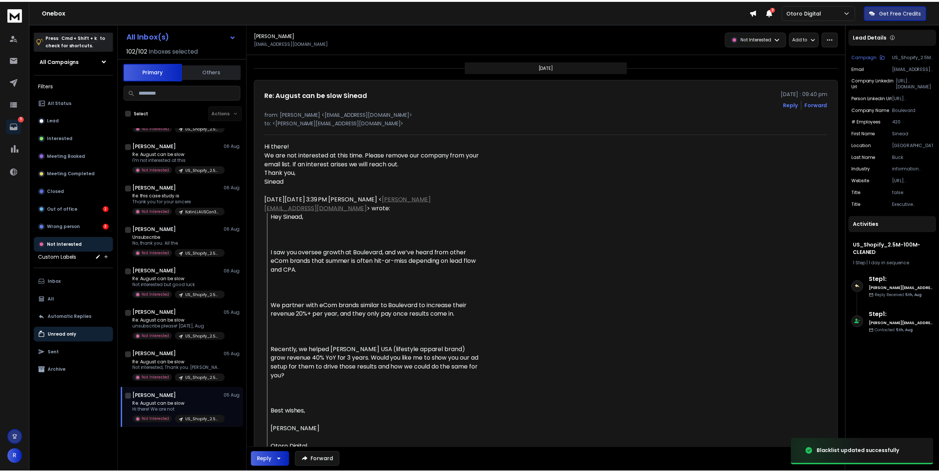
scroll to position [0, 0]
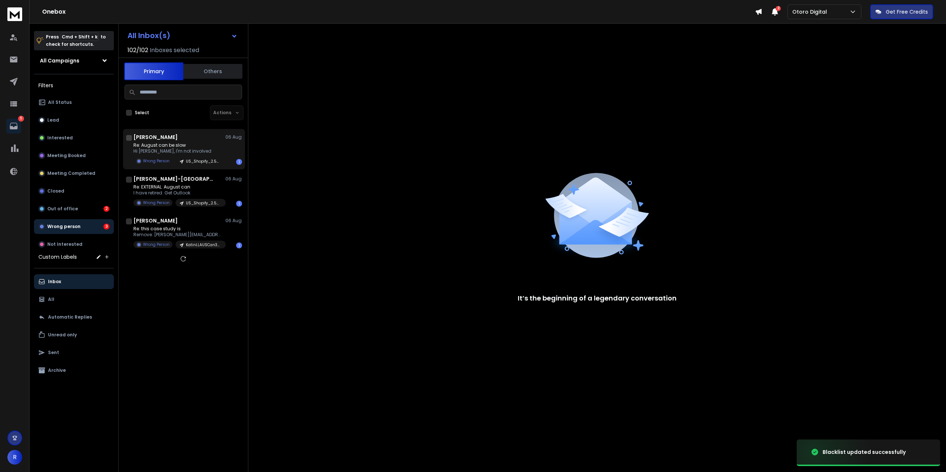
click at [172, 156] on div "Re: August can be slow Hi [PERSON_NAME], I'm not involved Wrong Person US_Shopi…" at bounding box center [179, 153] width 92 height 23
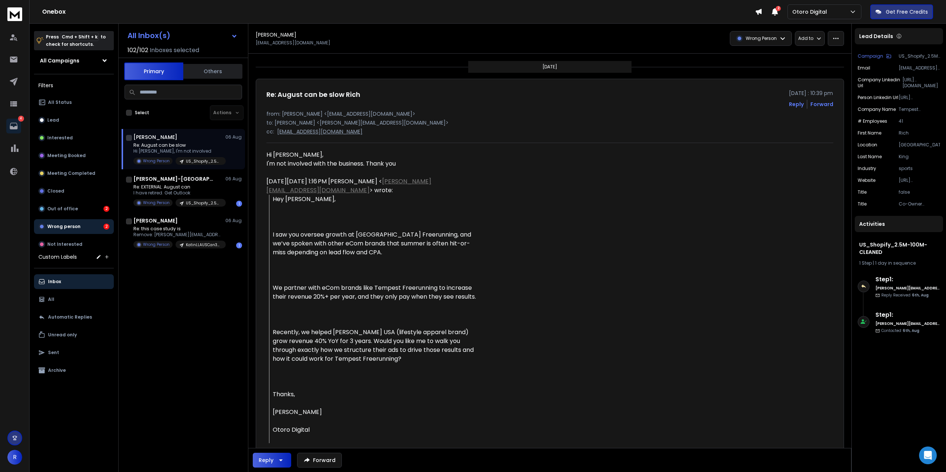
click at [835, 38] on icon "button" at bounding box center [836, 38] width 7 height 7
click at [804, 95] on div "Block email" at bounding box center [814, 91] width 55 height 12
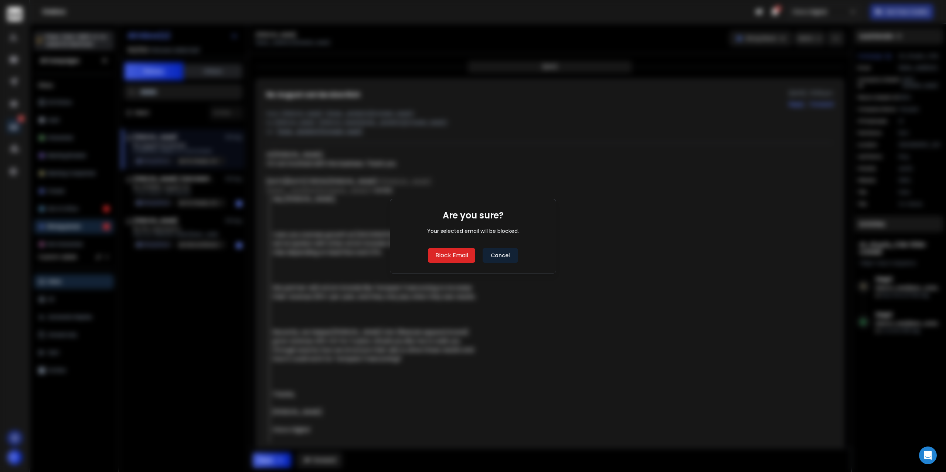
click at [435, 267] on div "Are you sure? Your selected email will be blocked. Block Email Cancel" at bounding box center [473, 236] width 166 height 75
click at [441, 260] on button "Block Email" at bounding box center [451, 255] width 47 height 15
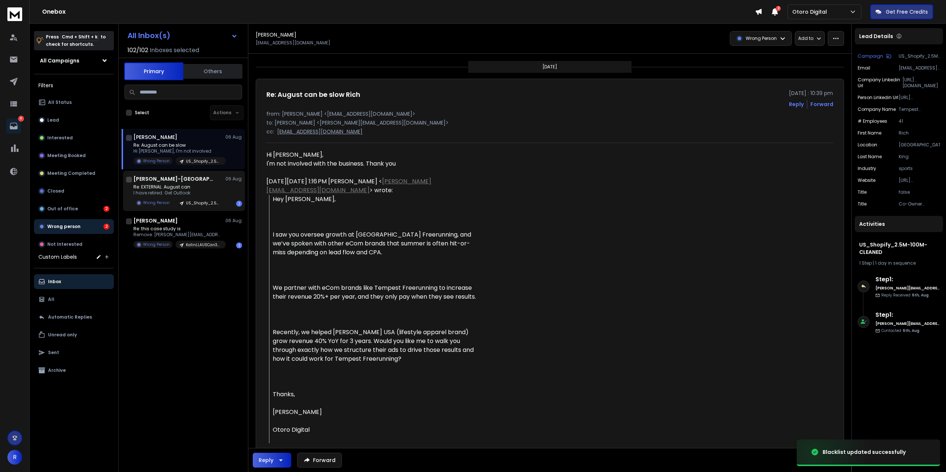
click at [177, 194] on p "I have retired. Get Outlook" at bounding box center [177, 193] width 89 height 6
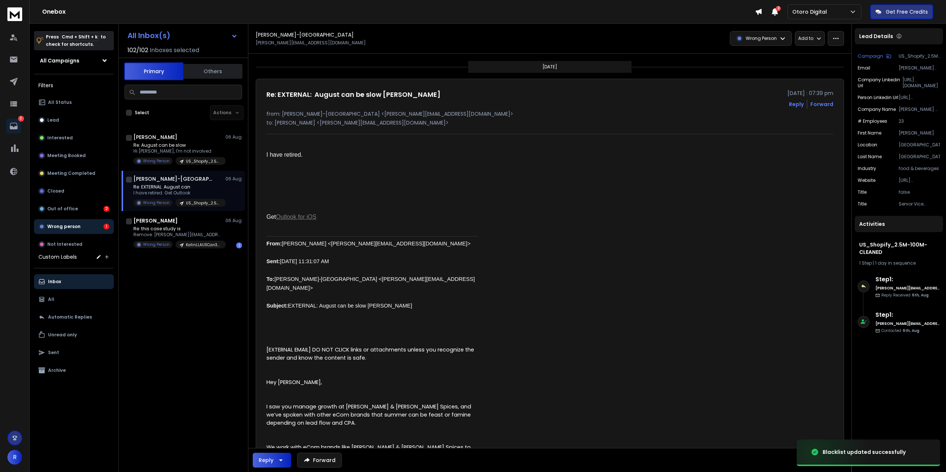
click at [838, 35] on icon "button" at bounding box center [836, 38] width 7 height 7
click at [825, 87] on div "Block email" at bounding box center [809, 90] width 39 height 7
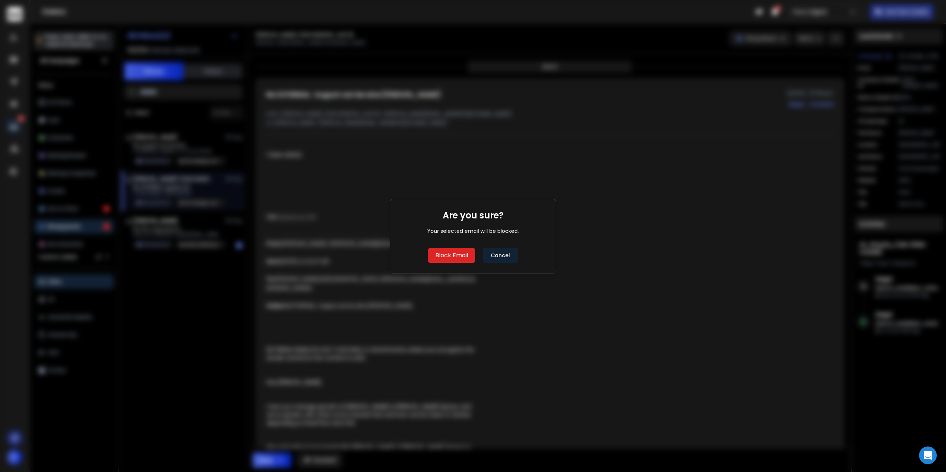
click at [460, 264] on div "Are you sure? Your selected email will be blocked. Block Email Cancel" at bounding box center [473, 236] width 166 height 75
click at [457, 258] on button "Block Email" at bounding box center [451, 255] width 47 height 15
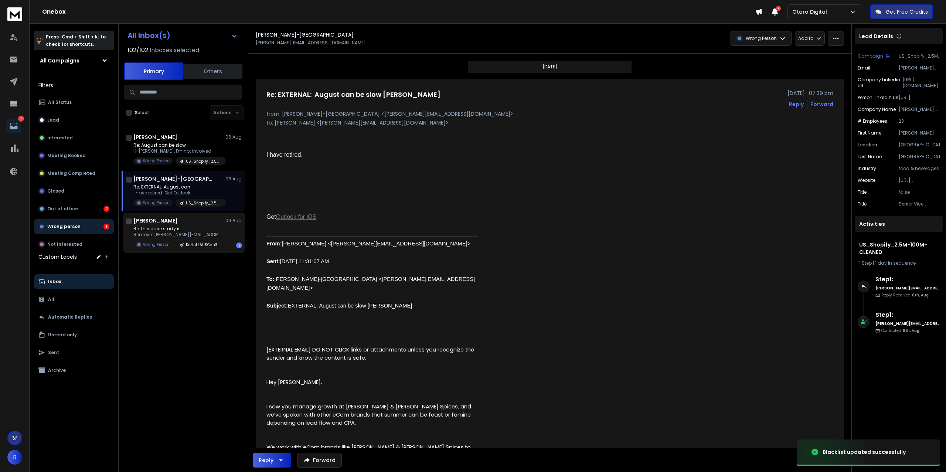
click at [180, 224] on div "[PERSON_NAME] [DATE] Re: this case study is Remove: [PERSON_NAME][EMAIL_ADDRESS…" at bounding box center [187, 232] width 109 height 31
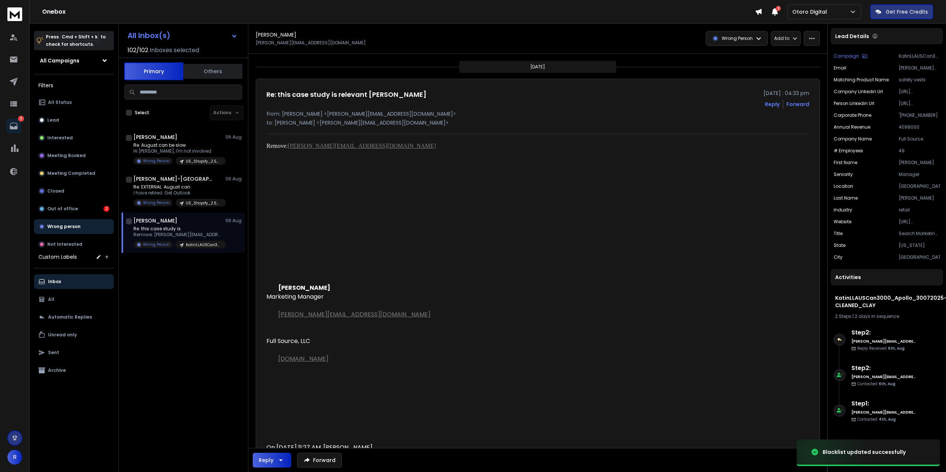
click at [816, 40] on icon "button" at bounding box center [812, 38] width 7 height 7
click at [790, 90] on div "Block email" at bounding box center [786, 90] width 39 height 7
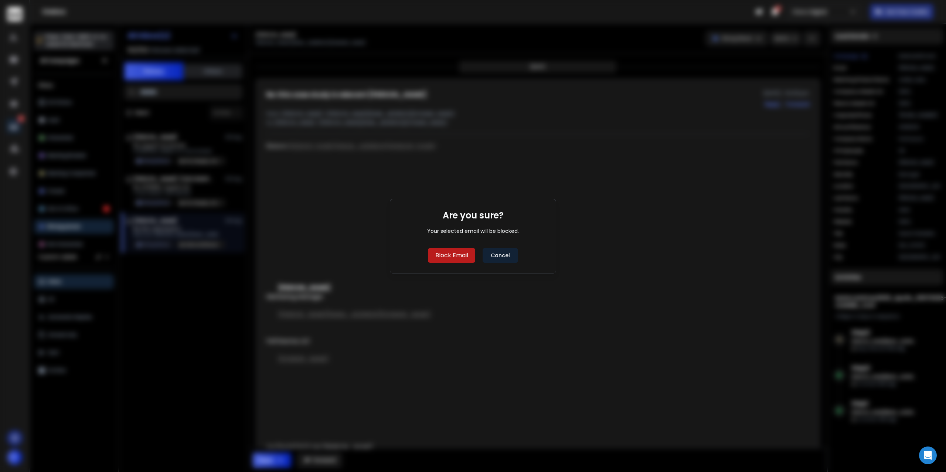
click at [464, 261] on button "Block Email" at bounding box center [451, 255] width 47 height 15
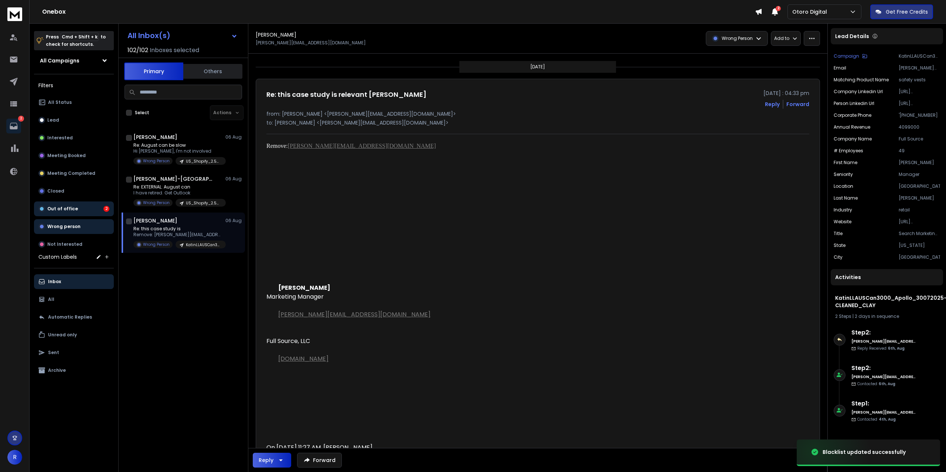
click at [62, 207] on p "Out of office" at bounding box center [62, 209] width 31 height 6
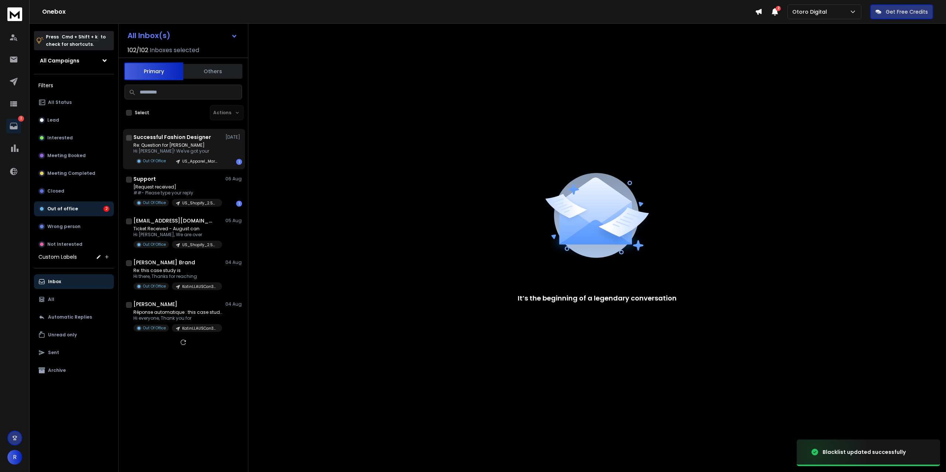
click at [136, 159] on span at bounding box center [138, 161] width 5 height 5
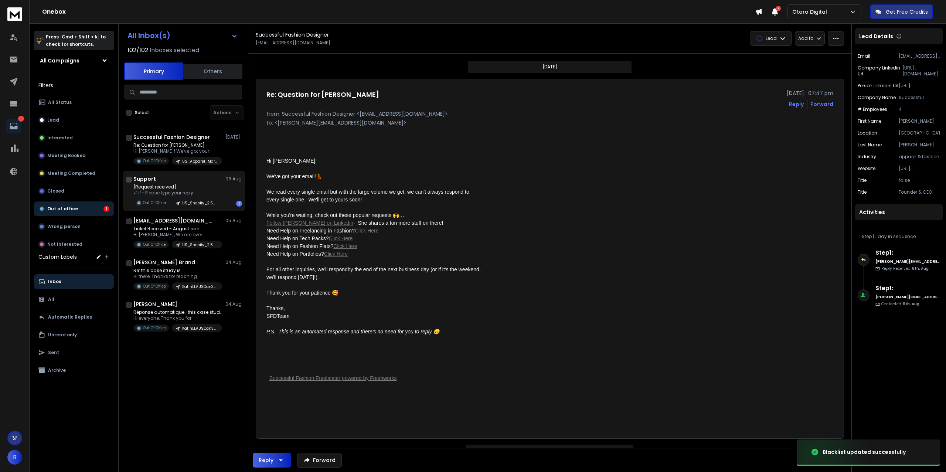
click at [155, 189] on p "[Request received]" at bounding box center [177, 187] width 89 height 6
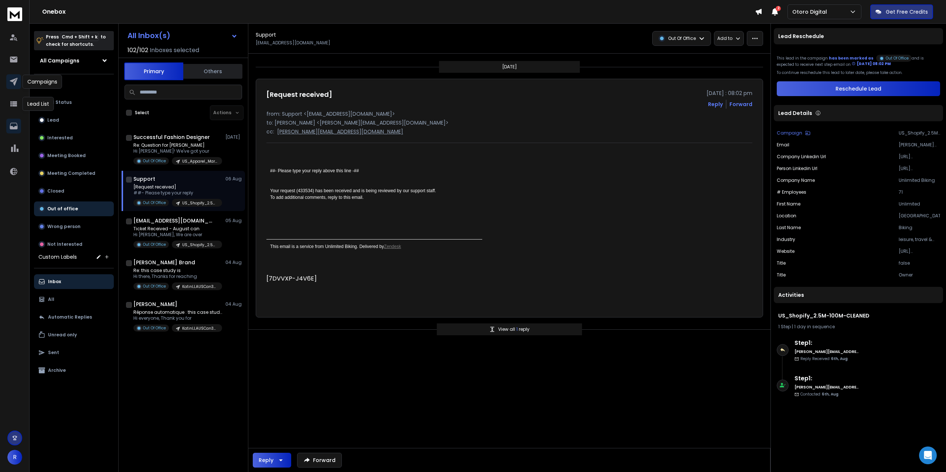
click at [11, 77] on icon at bounding box center [13, 81] width 9 height 9
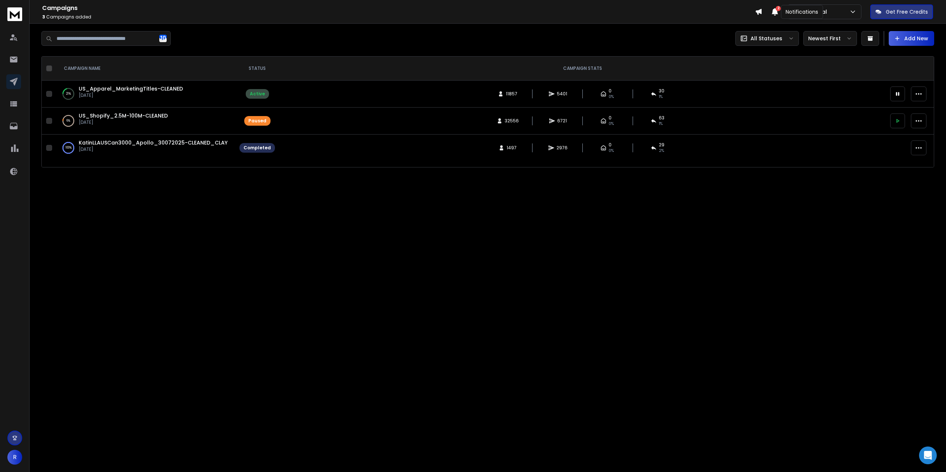
click at [774, 9] on icon at bounding box center [775, 11] width 7 height 7
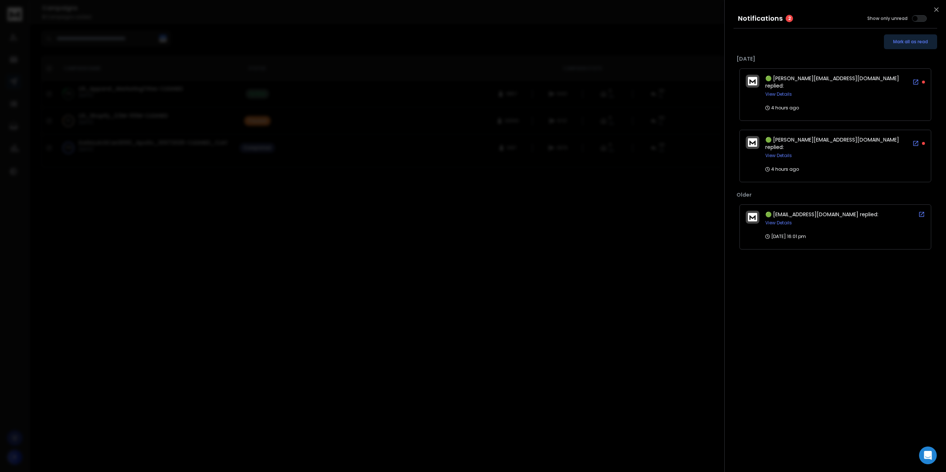
click at [915, 44] on span "Mark all as read" at bounding box center [911, 42] width 35 height 6
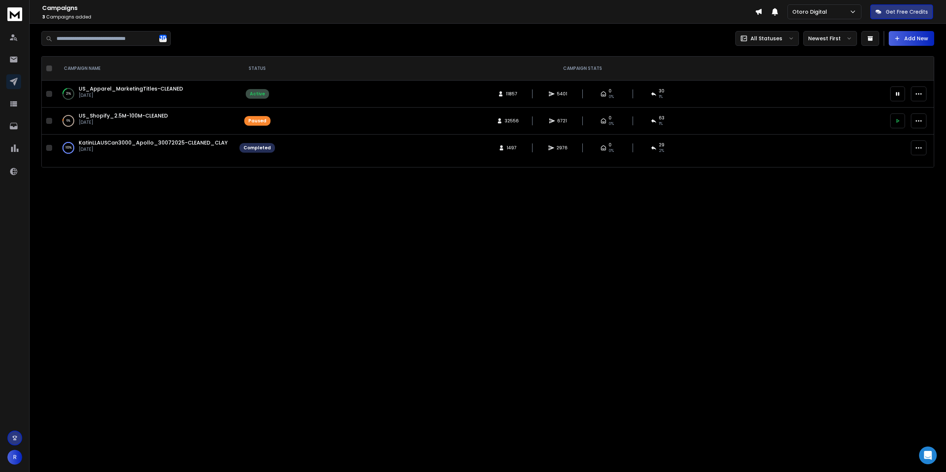
click at [173, 97] on p "[DATE]" at bounding box center [131, 95] width 104 height 6
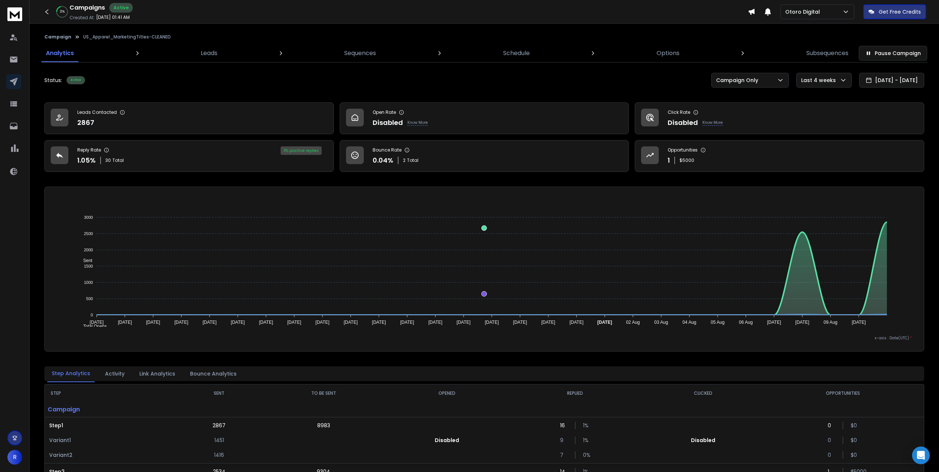
click at [813, 20] on div "21 % Campaigns Active Created At: [DATE] 01:41 AM Otoro Digital Get Free Credits" at bounding box center [469, 12] width 939 height 24
click at [815, 18] on button "Otoro Digital" at bounding box center [817, 11] width 74 height 15
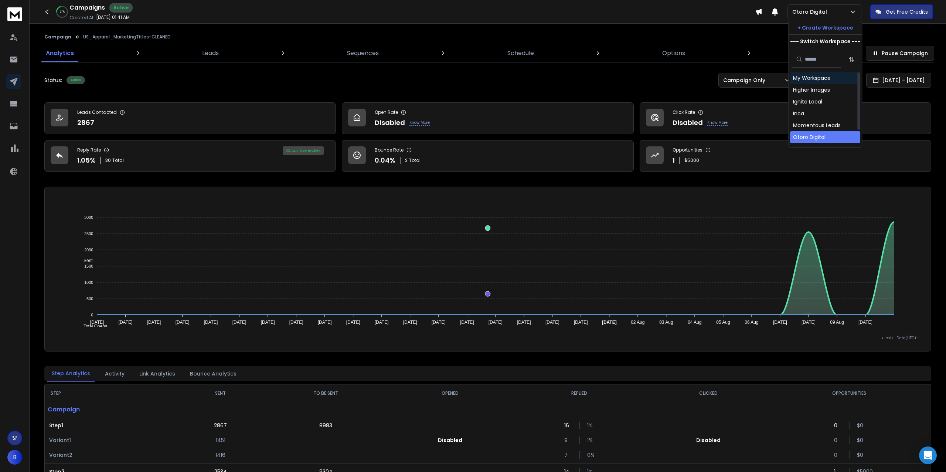
click at [817, 76] on div "My Workspace" at bounding box center [812, 77] width 38 height 7
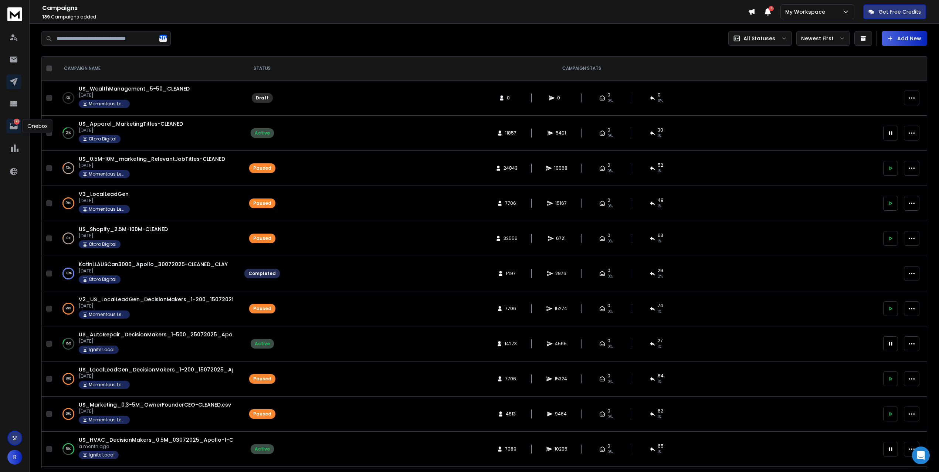
click at [19, 131] on link "398" at bounding box center [13, 126] width 15 height 15
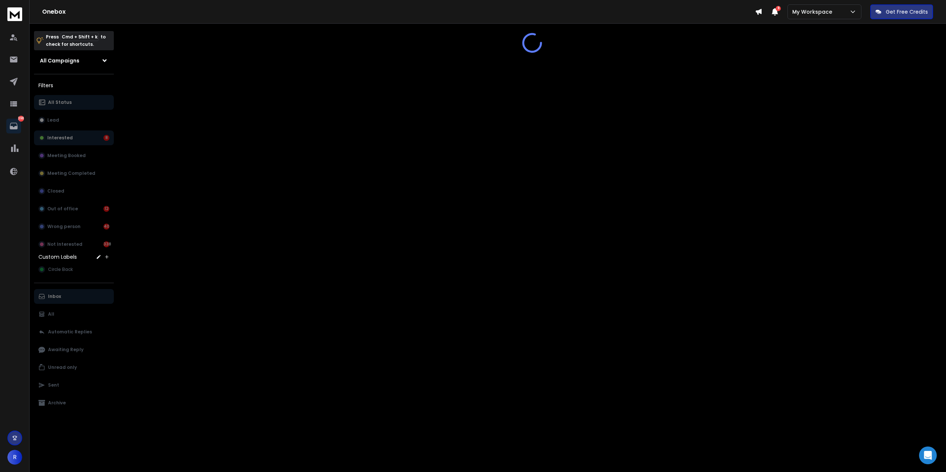
click at [46, 139] on div "All Status Lead Interested 8 Meeting Booked Meeting Completed Closed Out of off…" at bounding box center [74, 173] width 80 height 157
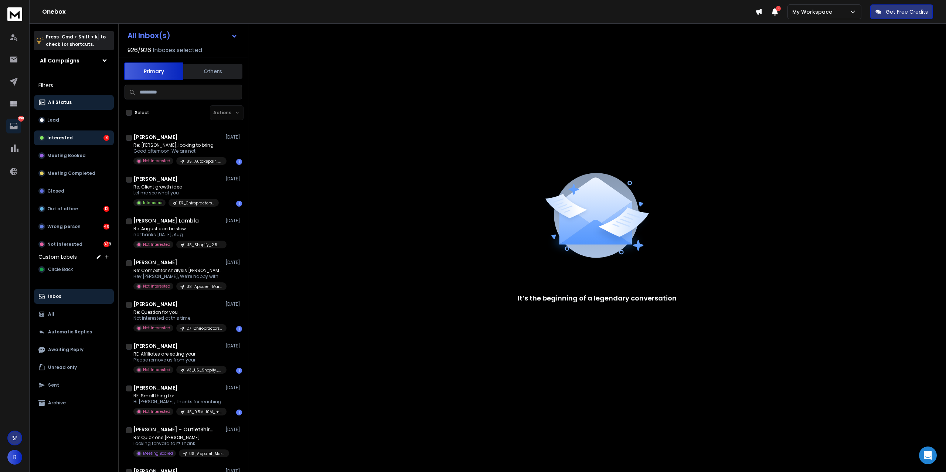
click at [46, 139] on div "Interested" at bounding box center [55, 138] width 34 height 7
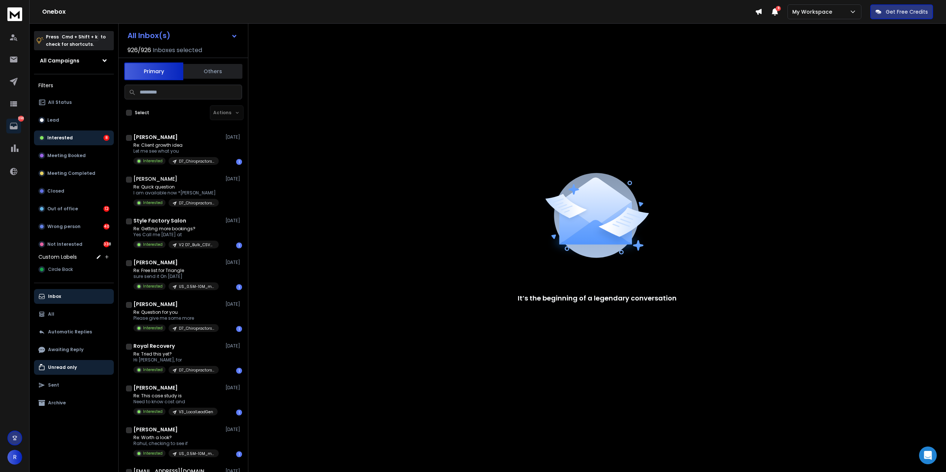
click at [76, 373] on button "Unread only" at bounding box center [74, 367] width 80 height 15
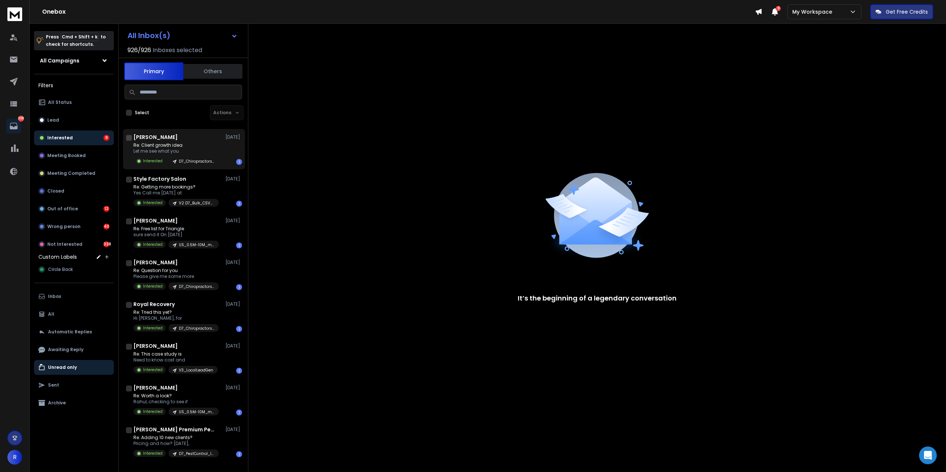
click at [175, 160] on icon at bounding box center [175, 161] width 6 height 6
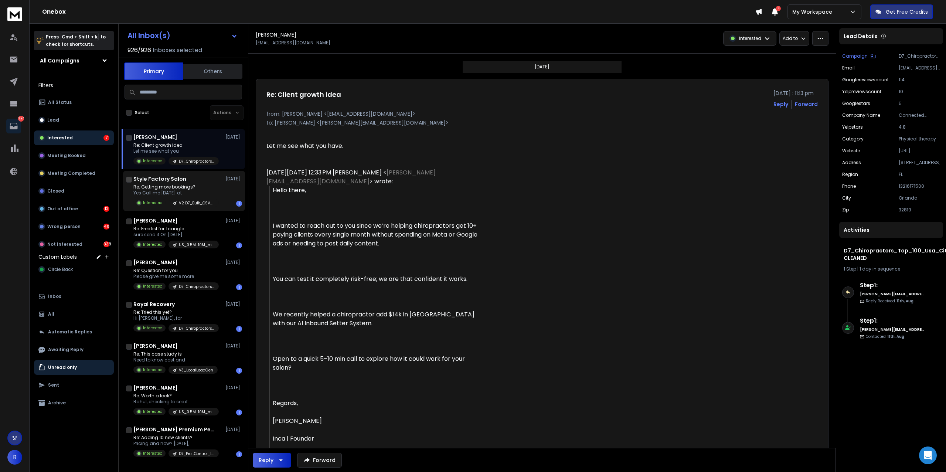
click at [180, 190] on p "Yes Call me tomorrow at" at bounding box center [175, 193] width 85 height 6
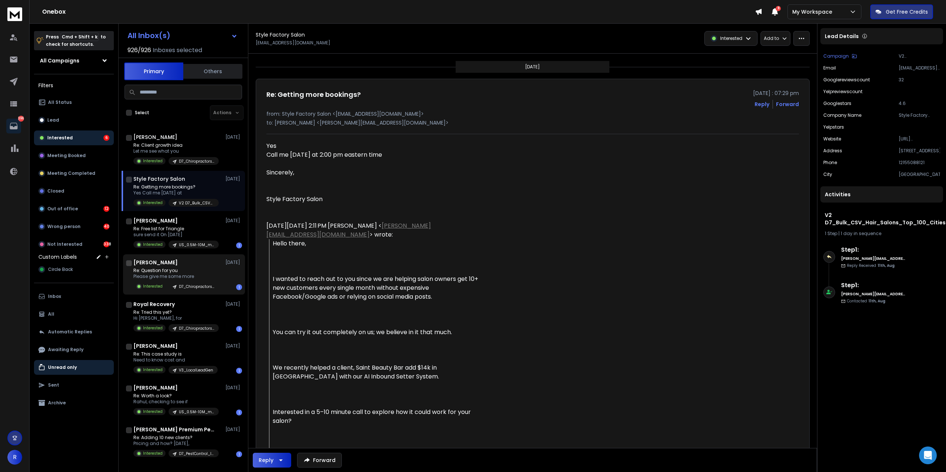
click at [177, 262] on h1 "Jessica Ekengren" at bounding box center [155, 262] width 44 height 7
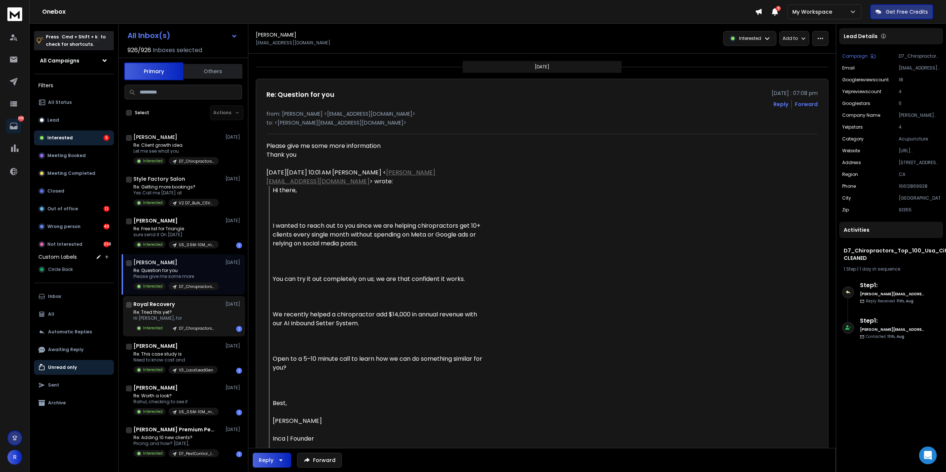
click at [178, 324] on div "D7_Chiropractors_Top_100_Usa_Cities-CLEANED" at bounding box center [194, 328] width 50 height 8
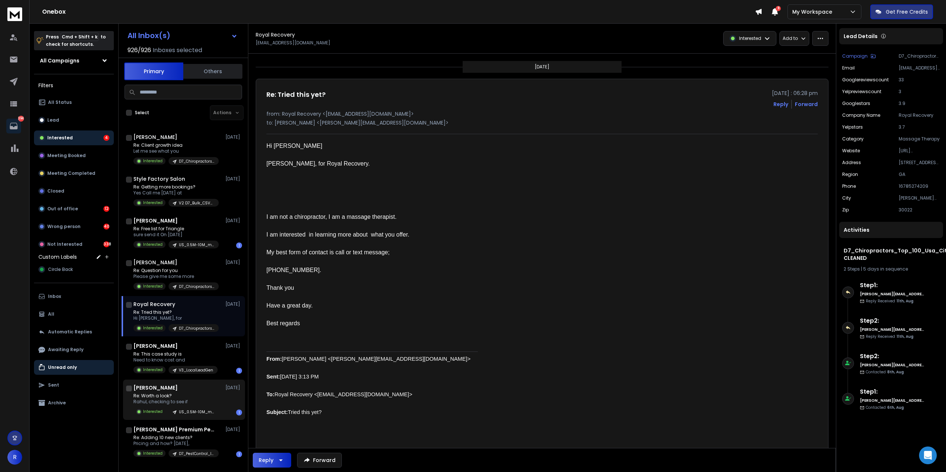
click at [173, 409] on icon at bounding box center [175, 411] width 6 height 6
